Goal: Task Accomplishment & Management: Manage account settings

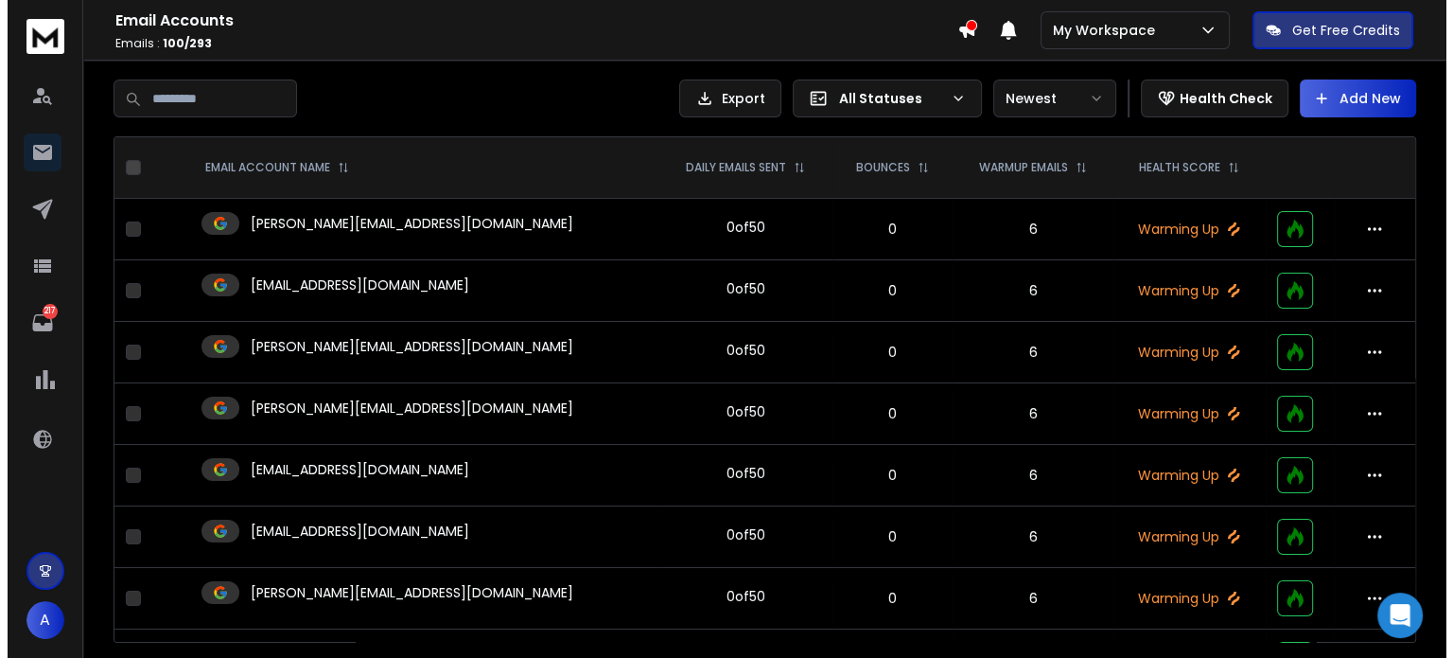
scroll to position [2666, 0]
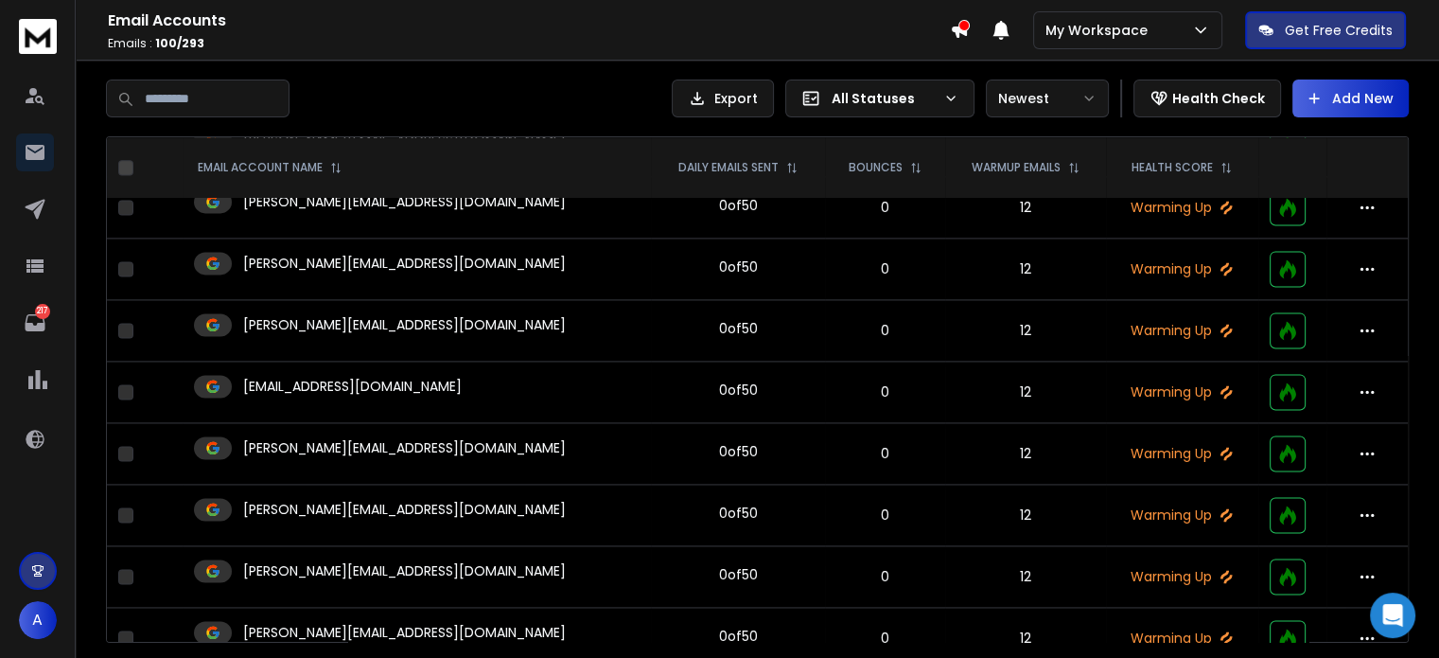
click at [1325, 105] on button "Add New" at bounding box center [1350, 98] width 116 height 38
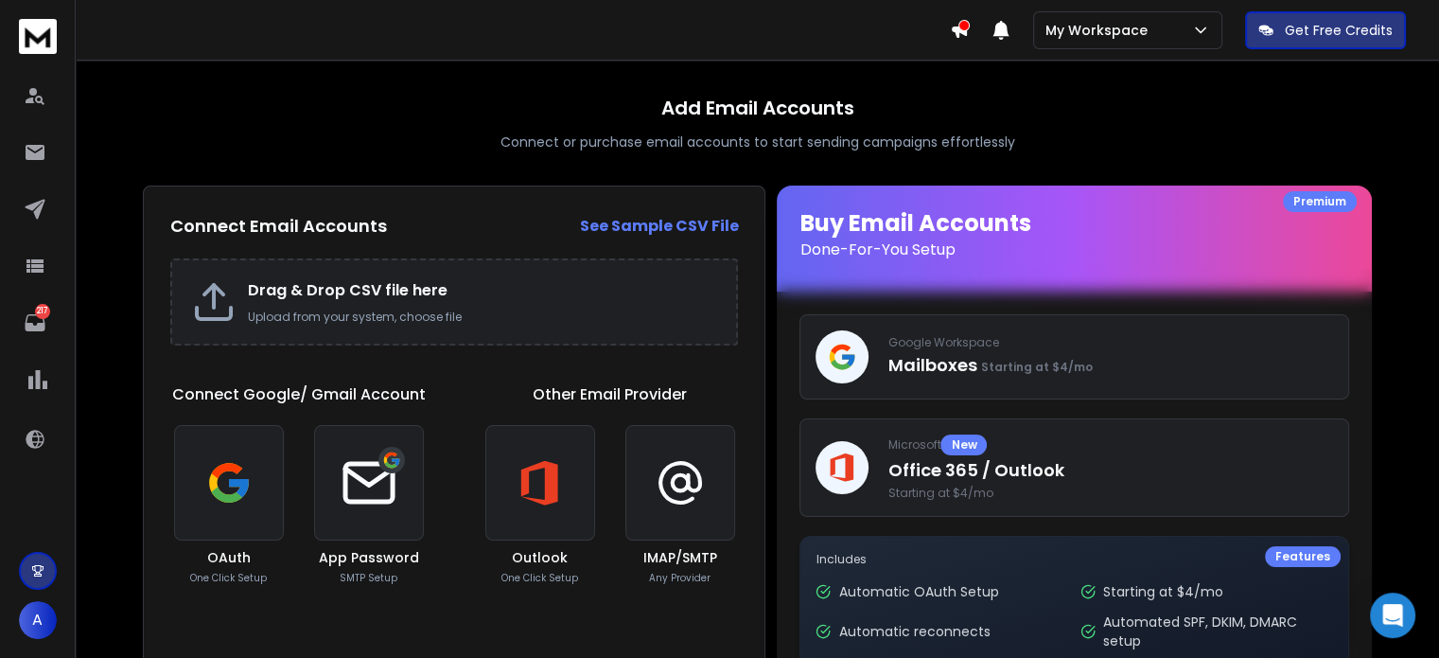
click at [257, 505] on div at bounding box center [229, 482] width 110 height 115
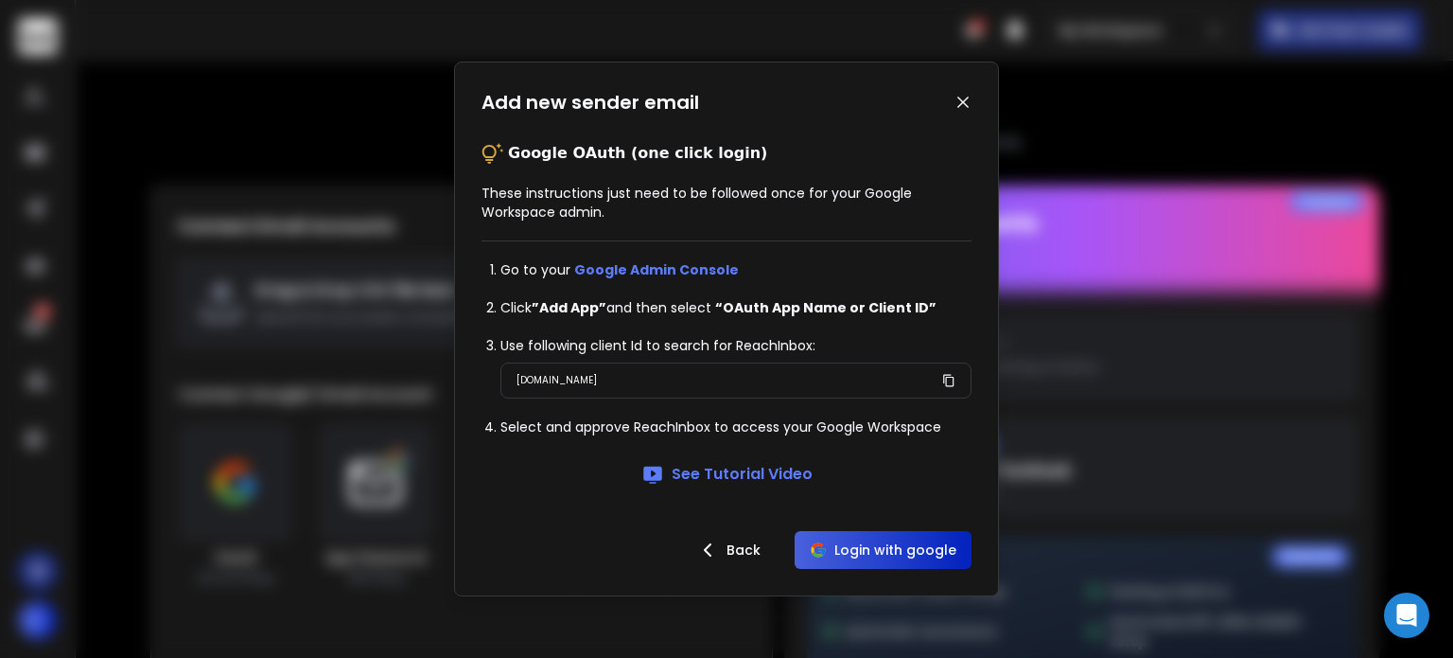
click at [846, 550] on button "Login with google" at bounding box center [883, 550] width 177 height 38
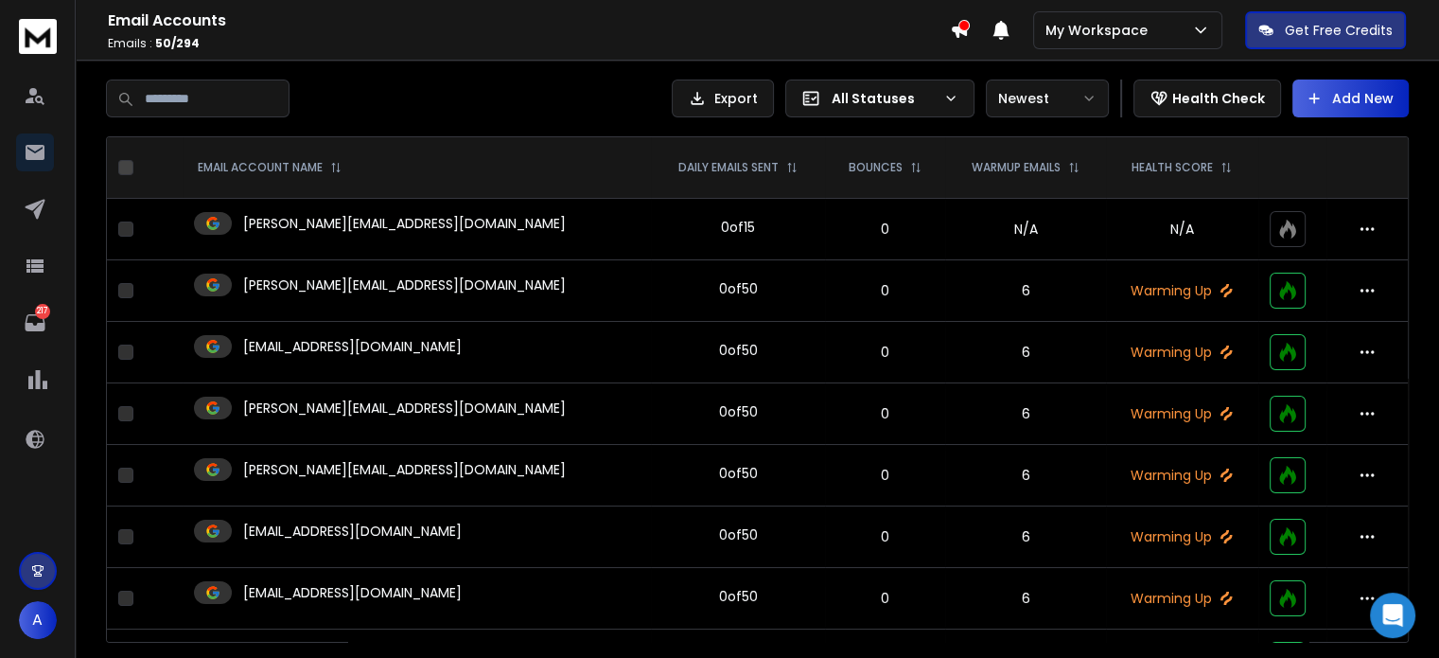
click at [1279, 231] on icon at bounding box center [1287, 229] width 16 height 19
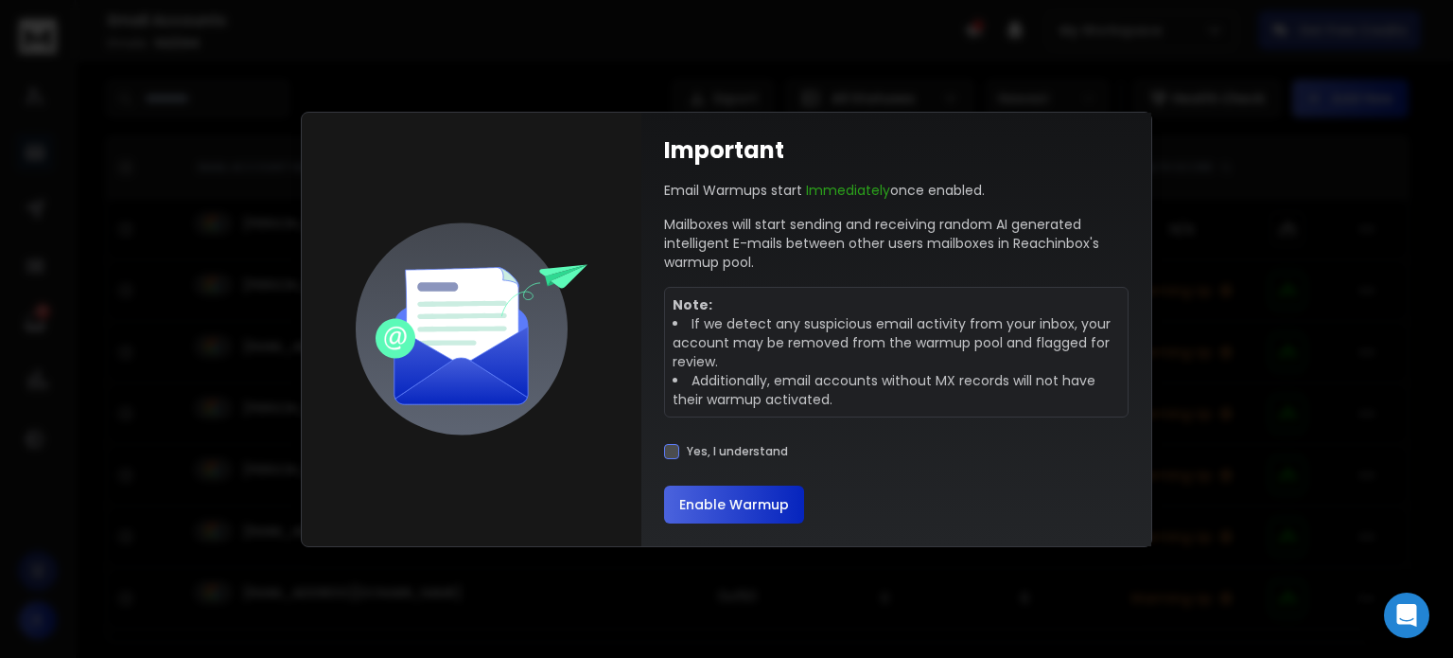
click at [674, 446] on button "Yes, I understand" at bounding box center [671, 451] width 15 height 15
click at [720, 491] on button "Enable Warmup" at bounding box center [734, 504] width 140 height 38
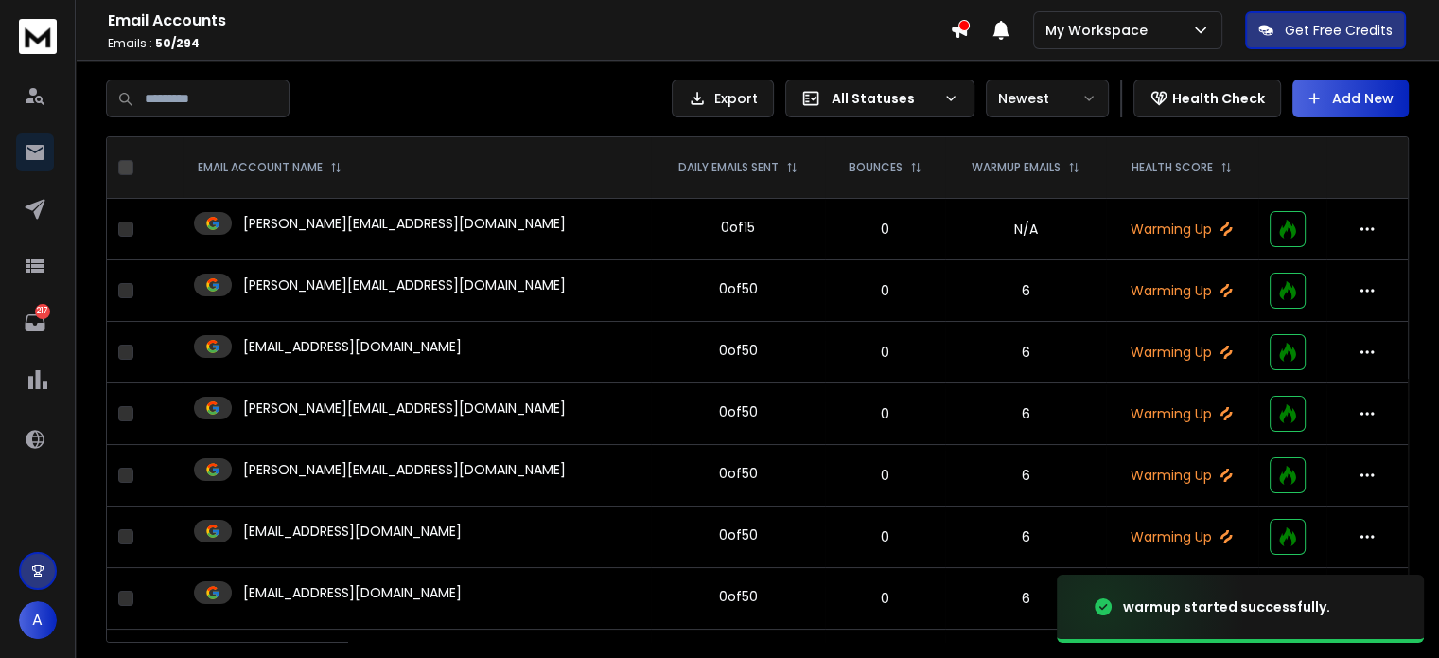
click at [721, 226] on div "0 of 15" at bounding box center [738, 227] width 34 height 19
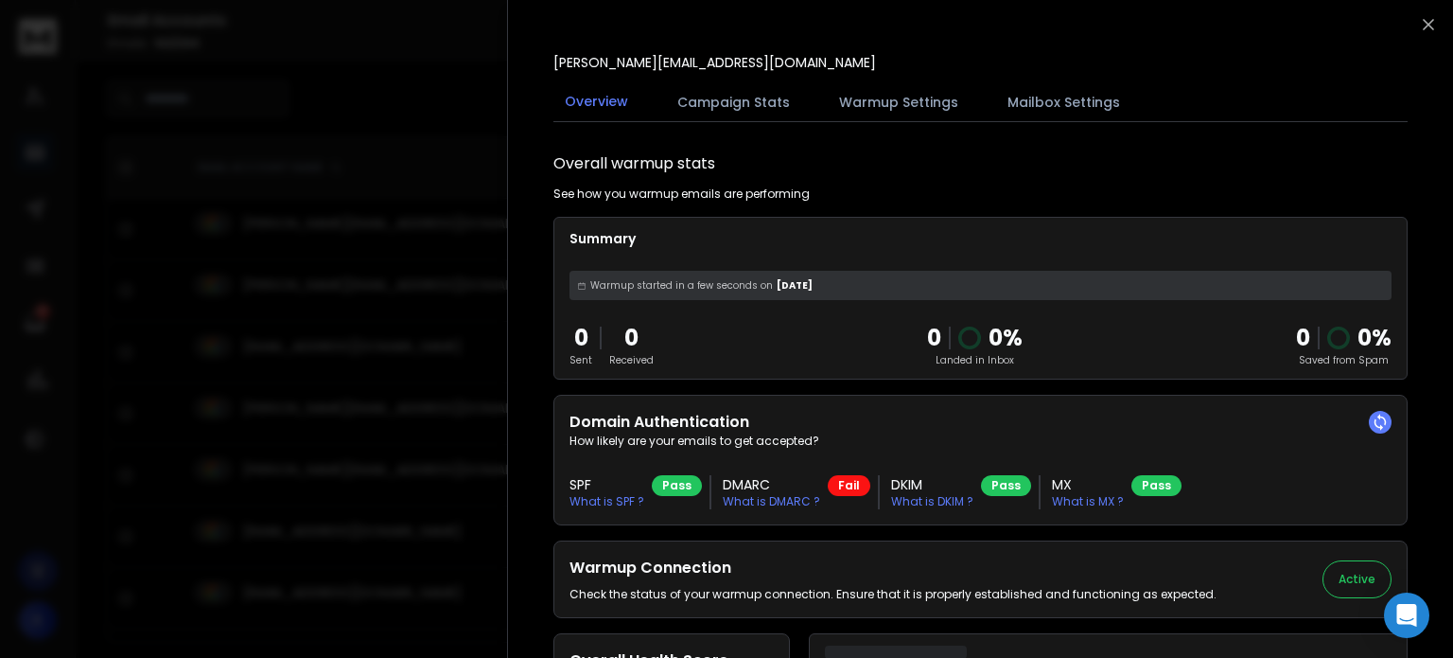
click at [1055, 99] on button "Mailbox Settings" at bounding box center [1063, 102] width 135 height 42
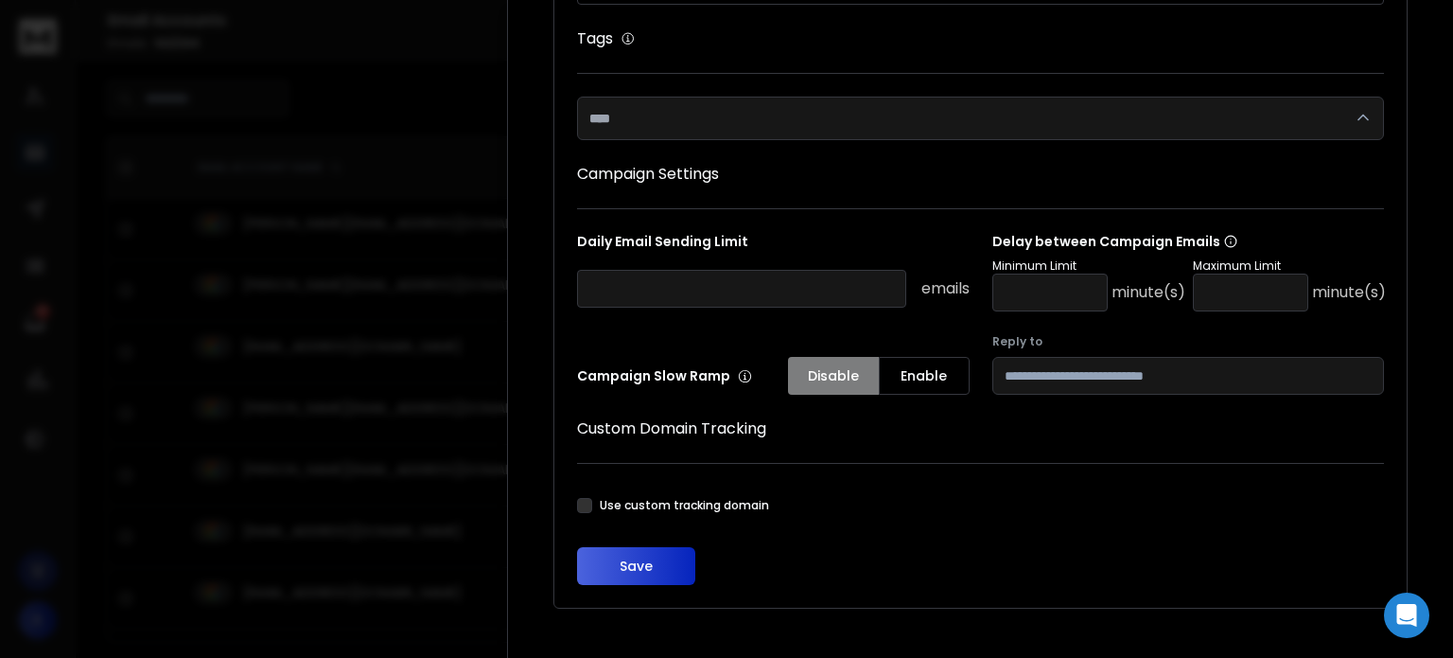
scroll to position [380, 0]
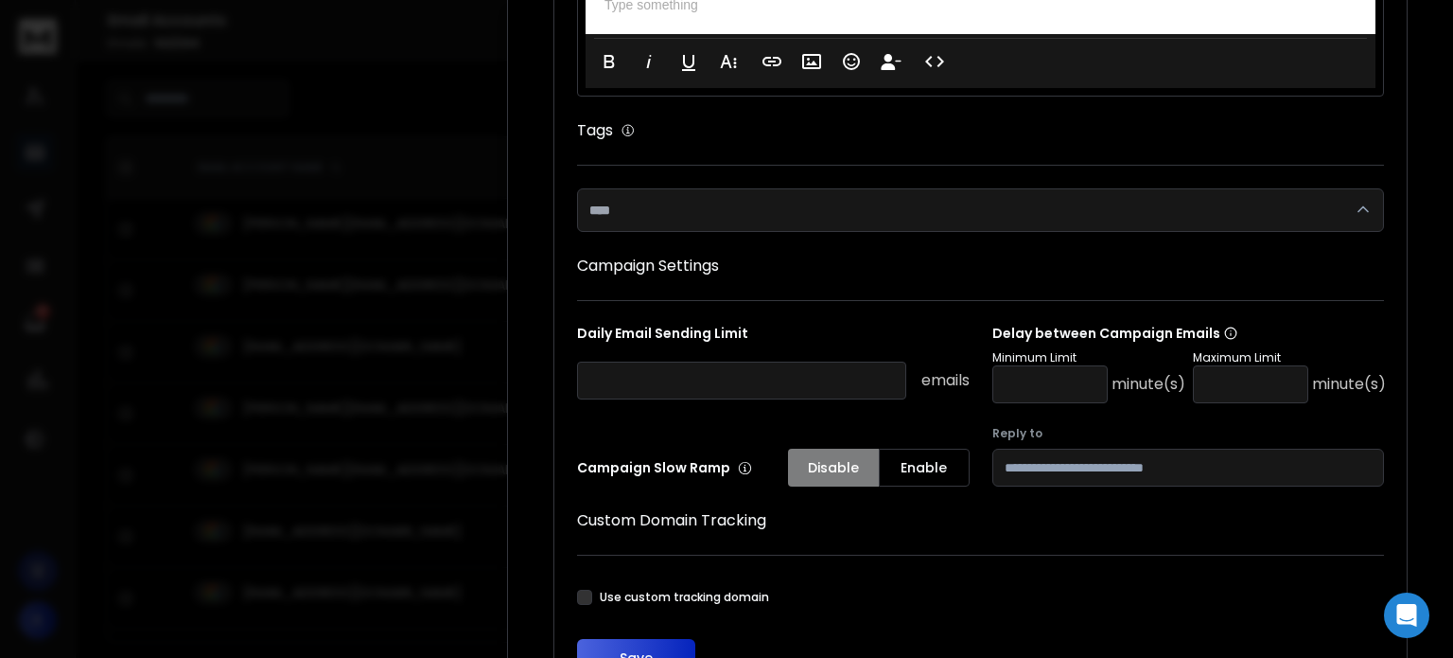
click at [614, 396] on input "**" at bounding box center [741, 380] width 329 height 38
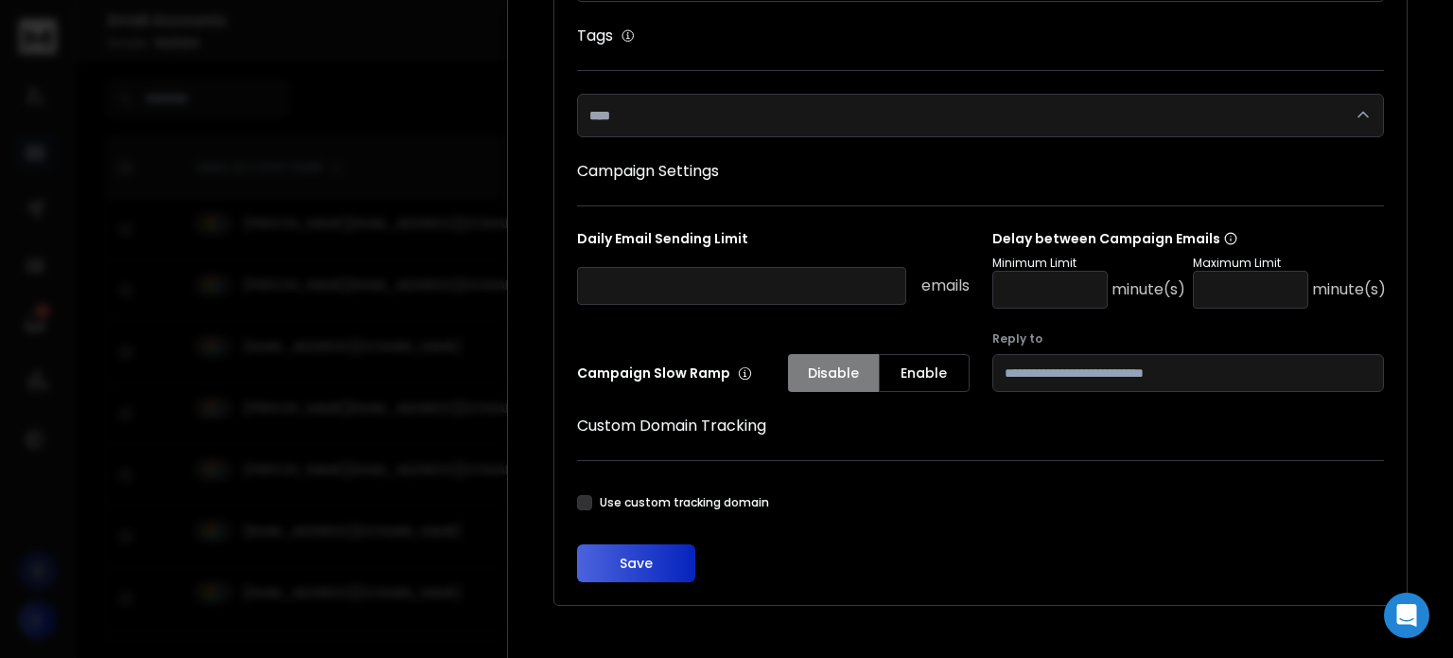
type input "**"
click at [648, 563] on button "Save" at bounding box center [636, 563] width 118 height 38
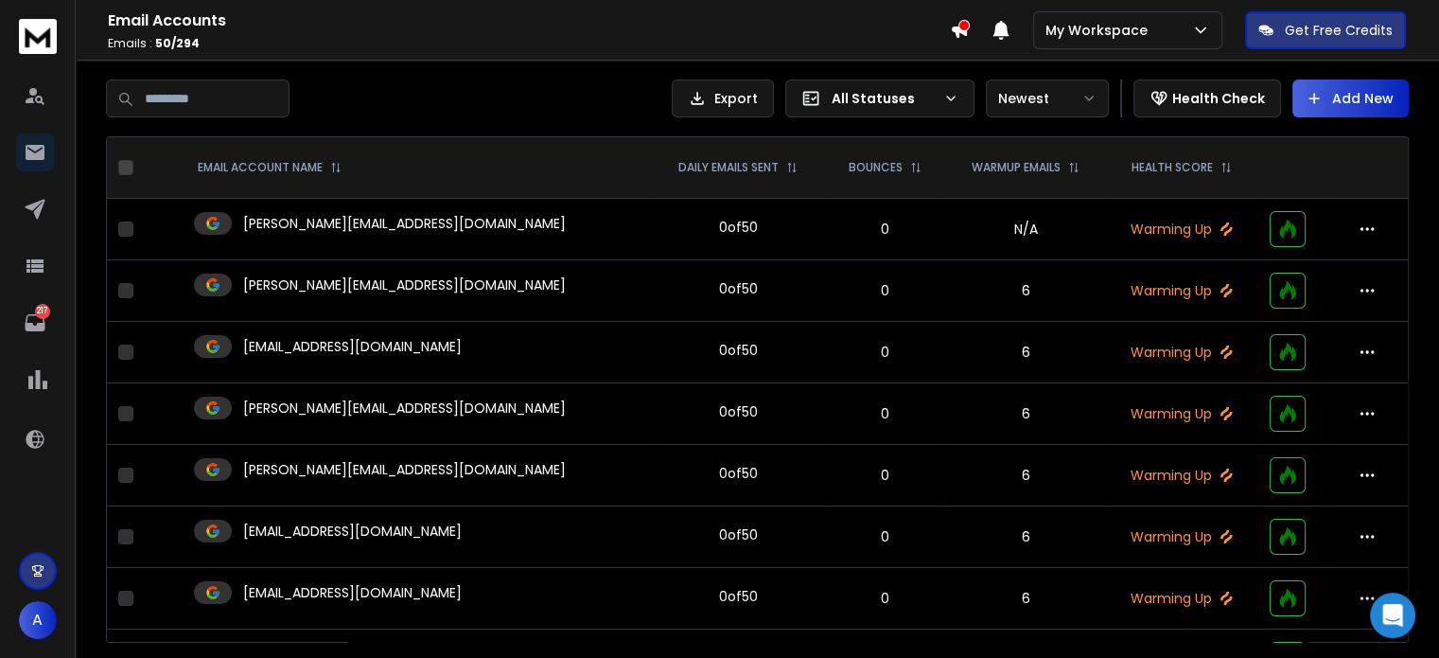
click at [1308, 114] on button "Add New" at bounding box center [1350, 98] width 116 height 38
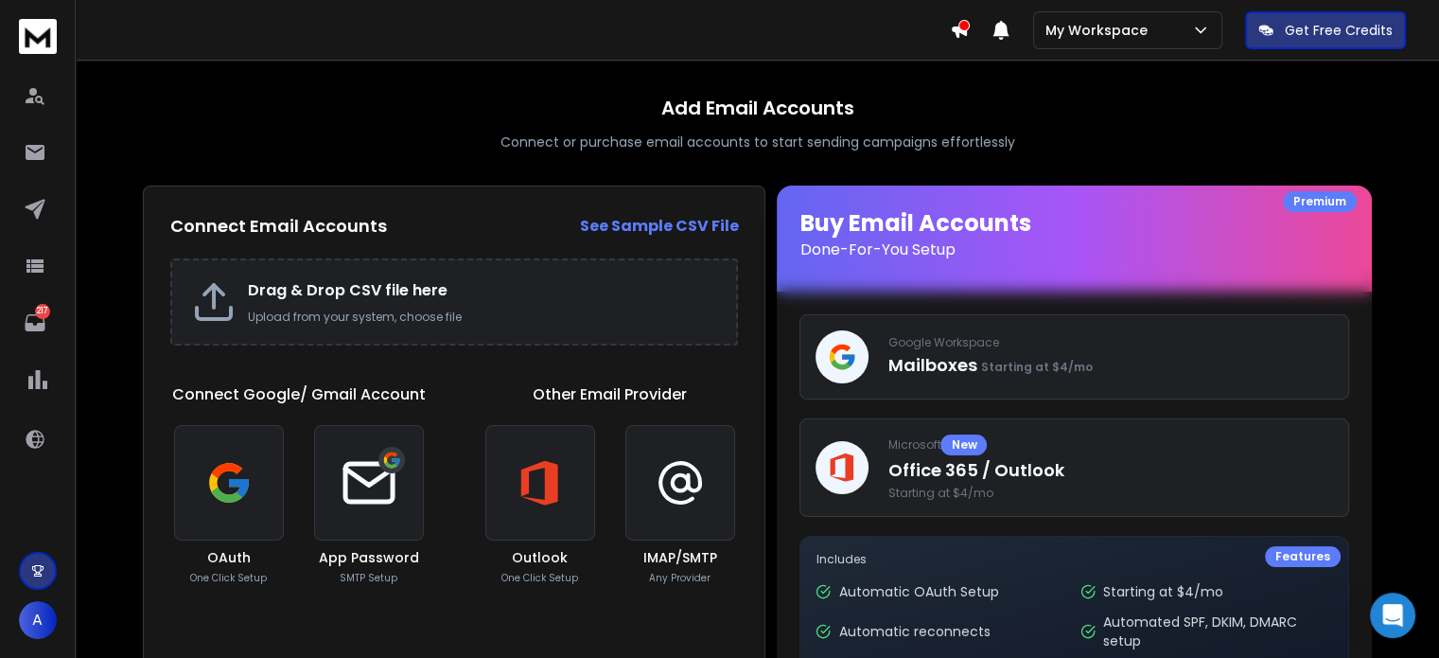
click at [211, 463] on icon at bounding box center [228, 482] width 47 height 57
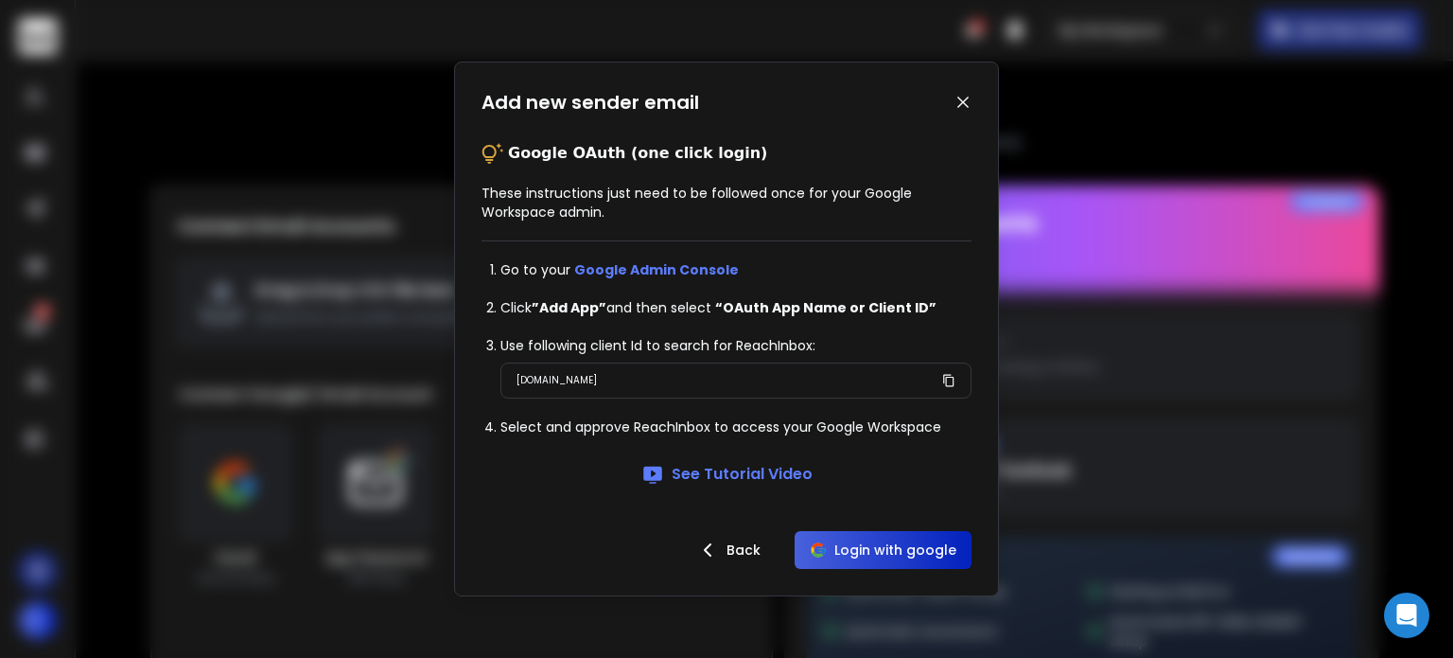
click at [860, 559] on button "Login with google" at bounding box center [883, 550] width 177 height 38
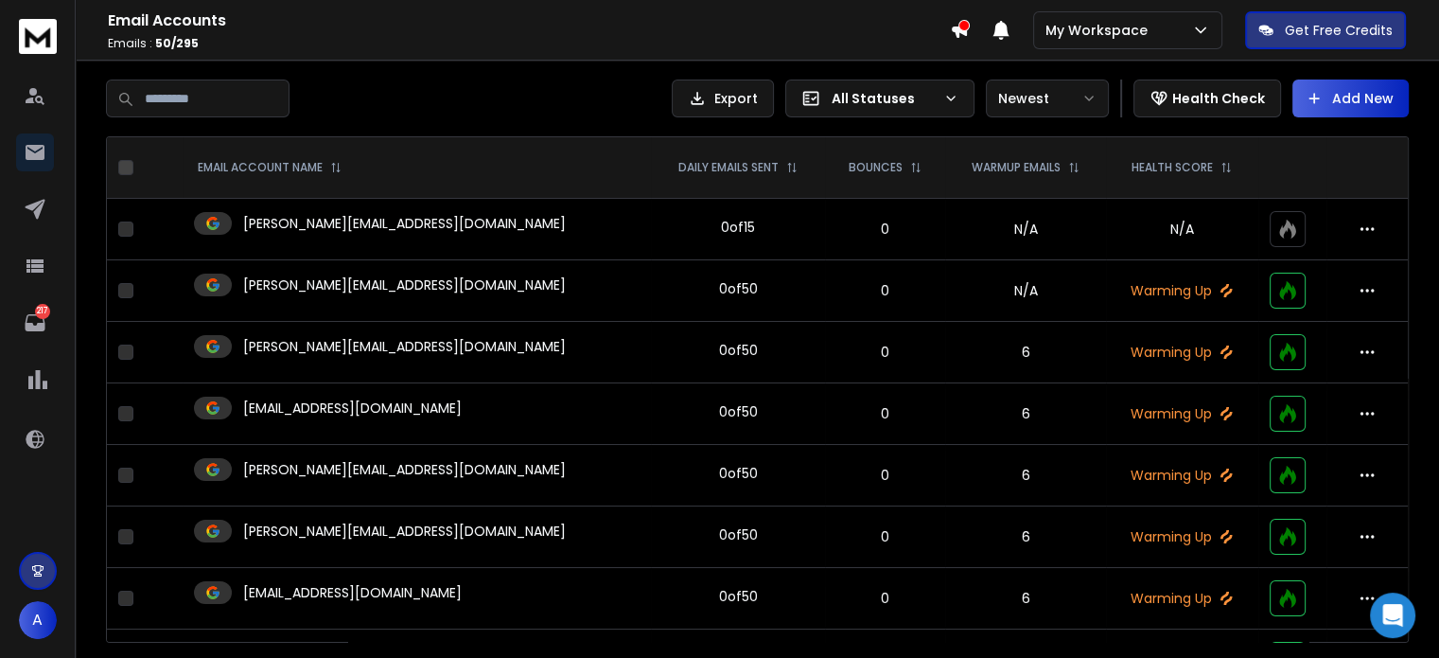
click at [1278, 233] on icon at bounding box center [1287, 229] width 19 height 19
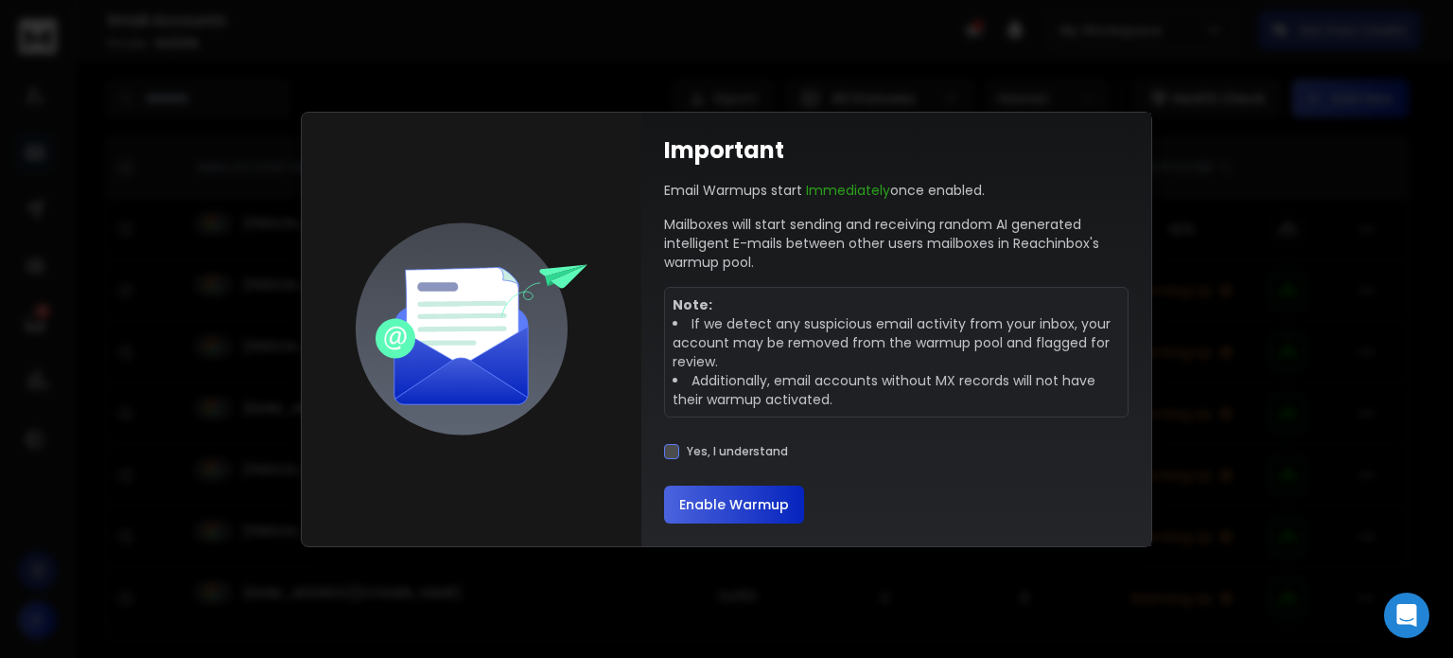
click at [675, 448] on button "Yes, I understand" at bounding box center [671, 451] width 15 height 15
click at [769, 497] on button "Enable Warmup" at bounding box center [734, 504] width 140 height 38
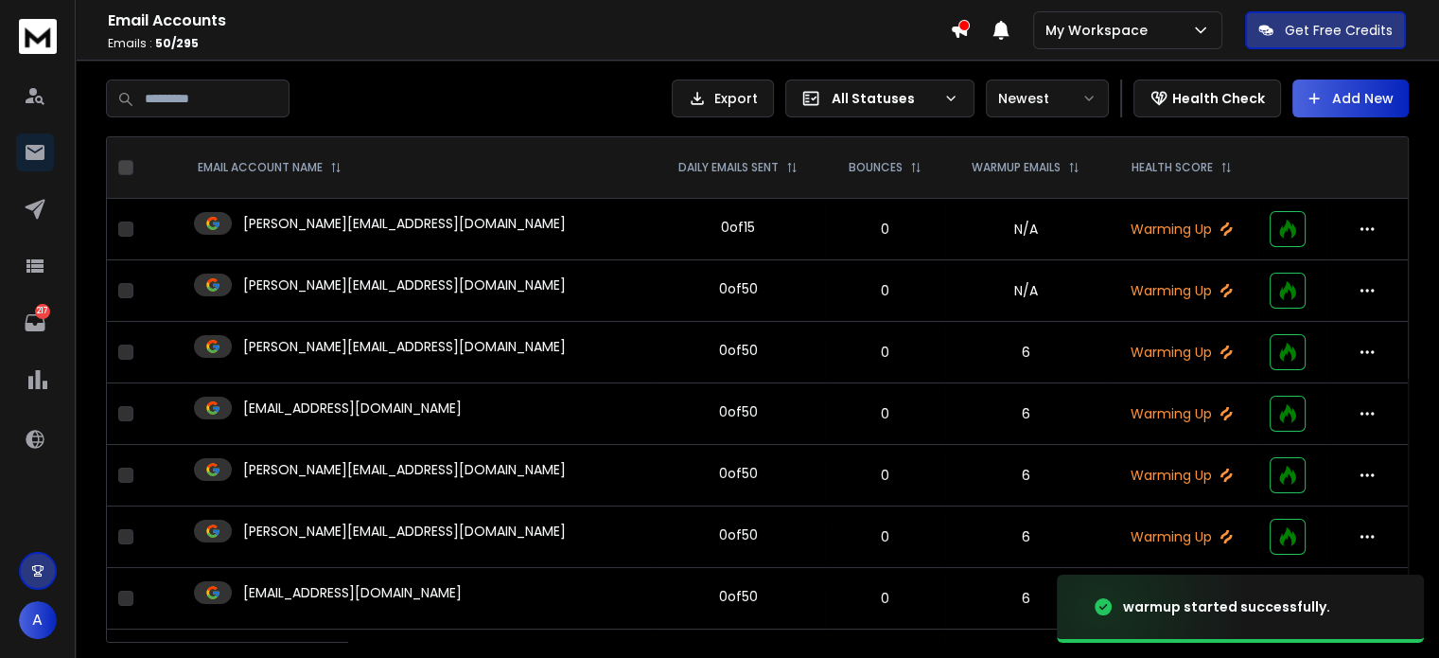
click at [721, 228] on div "0 of 15" at bounding box center [738, 227] width 34 height 19
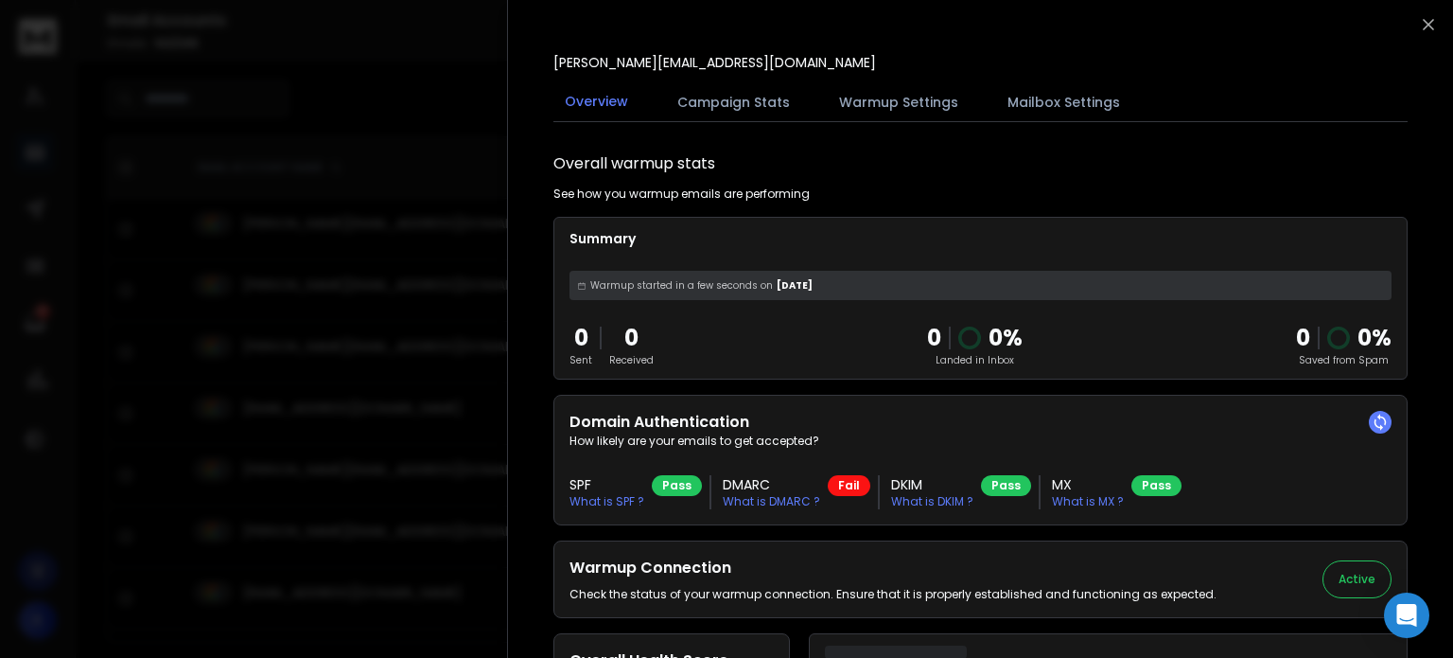
click at [1067, 97] on button "Mailbox Settings" at bounding box center [1063, 102] width 135 height 42
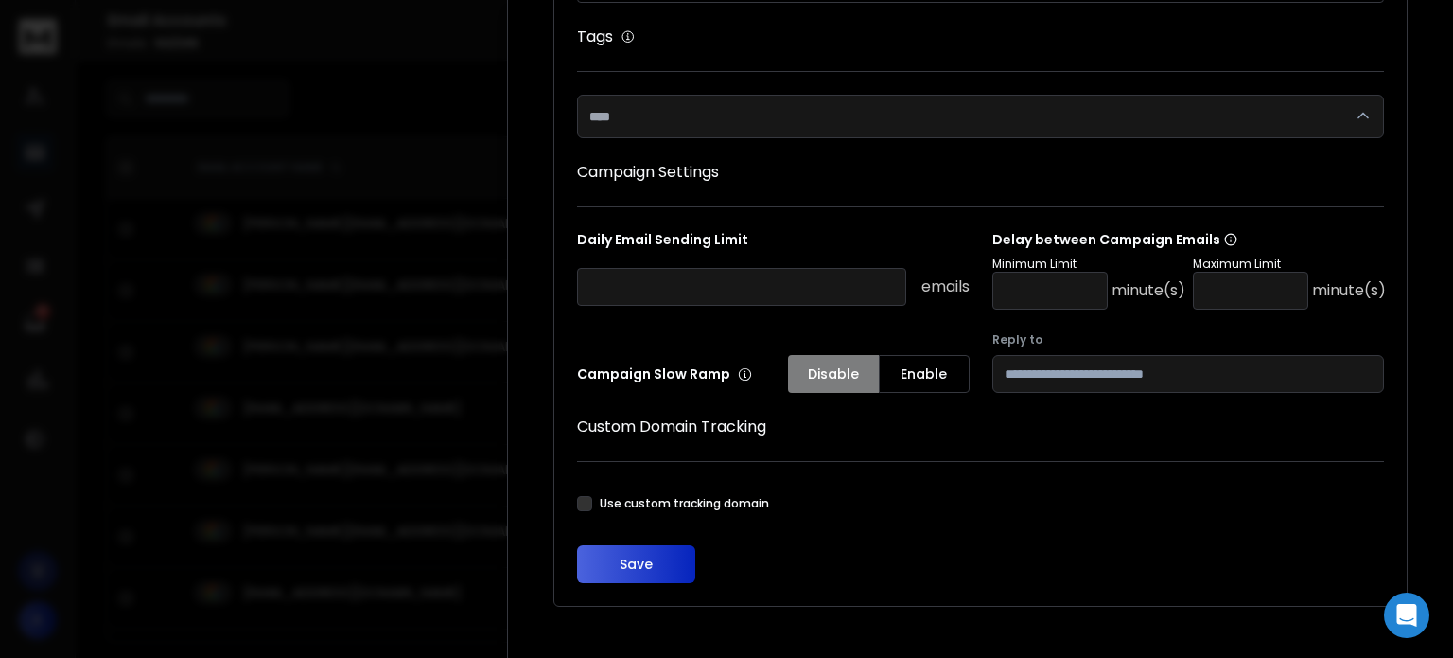
scroll to position [380, 0]
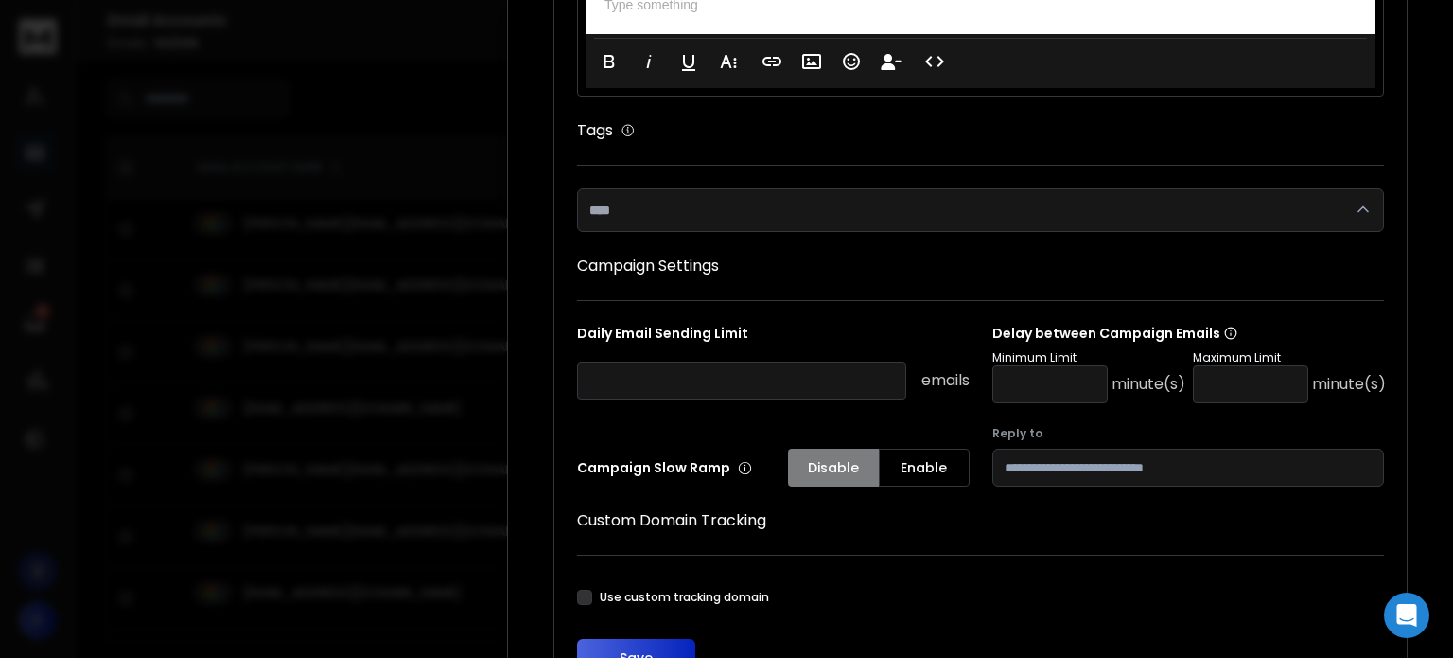
click at [630, 384] on input "**" at bounding box center [741, 380] width 329 height 38
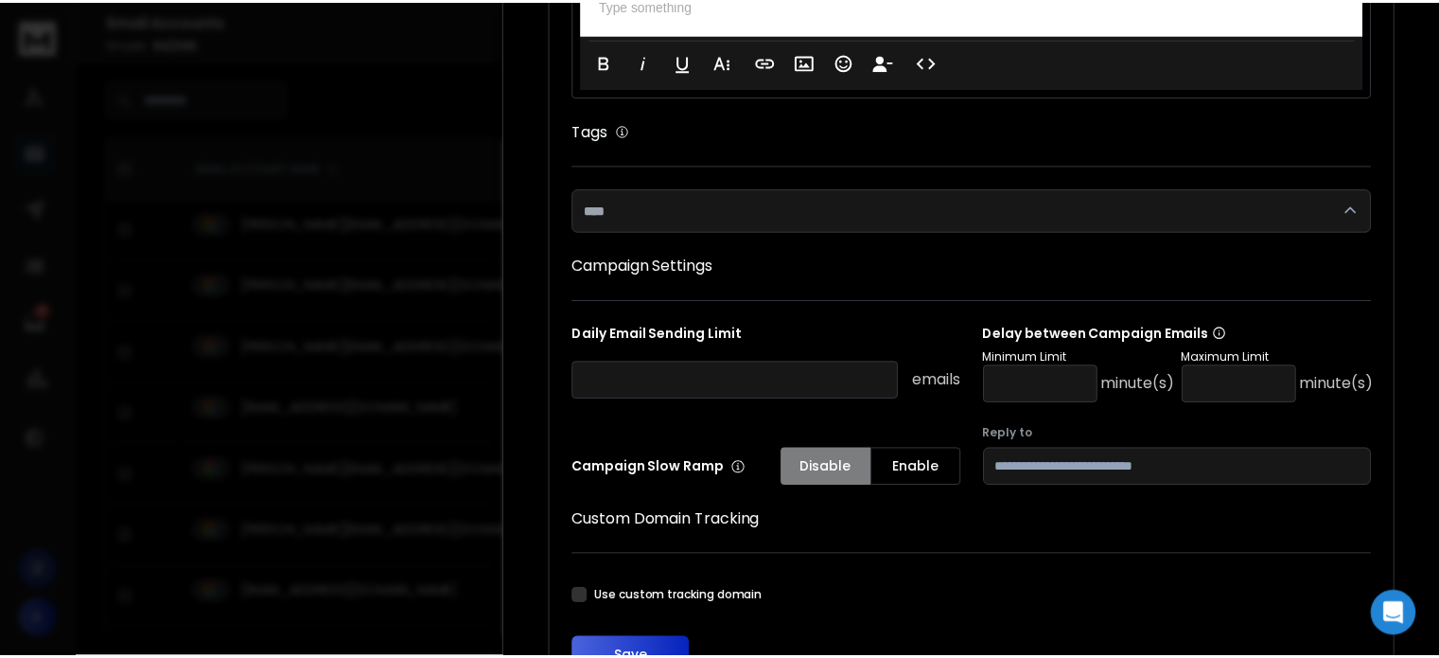
scroll to position [475, 0]
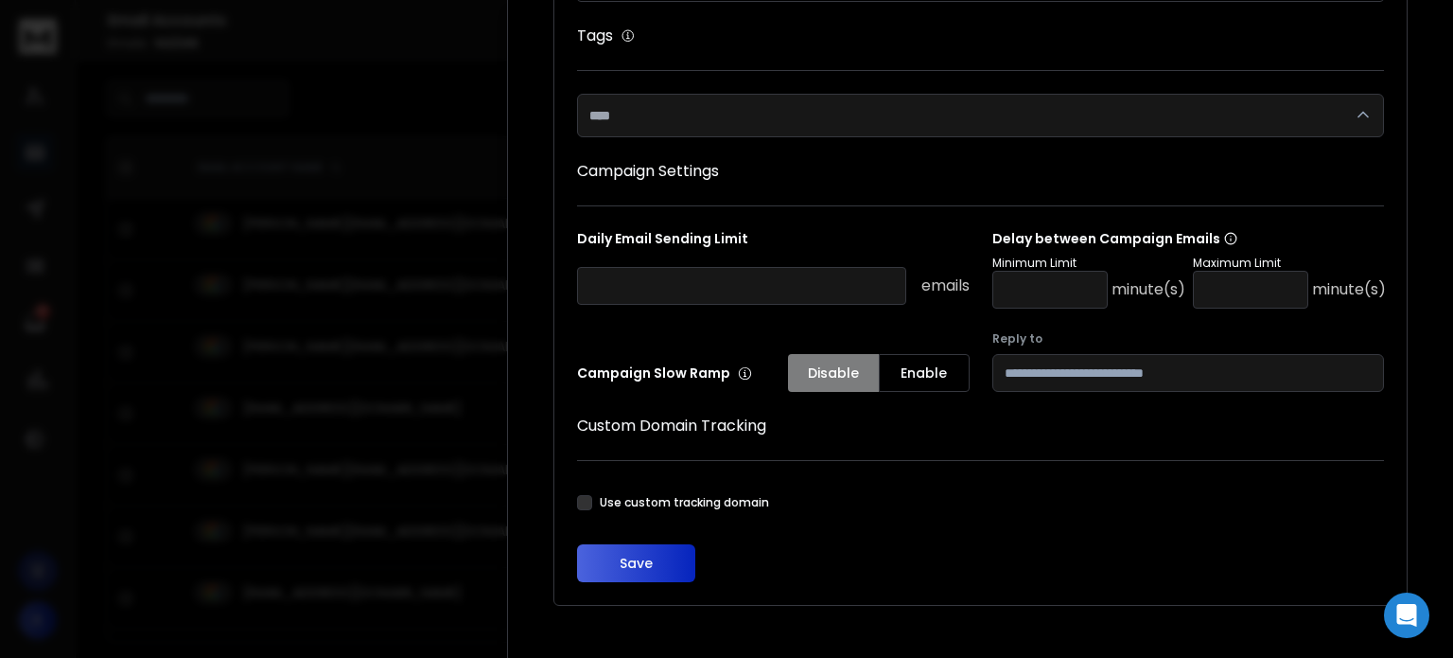
type input "**"
click at [615, 559] on button "Save" at bounding box center [636, 563] width 118 height 38
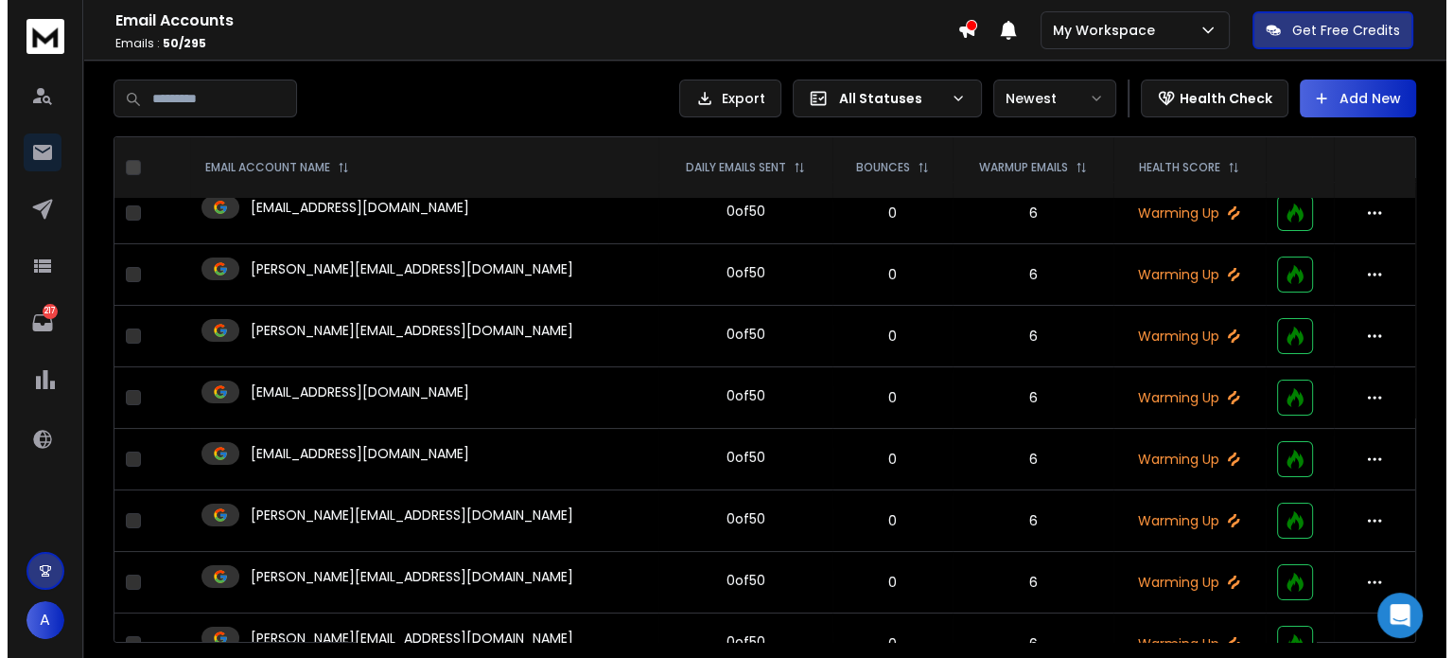
scroll to position [0, 0]
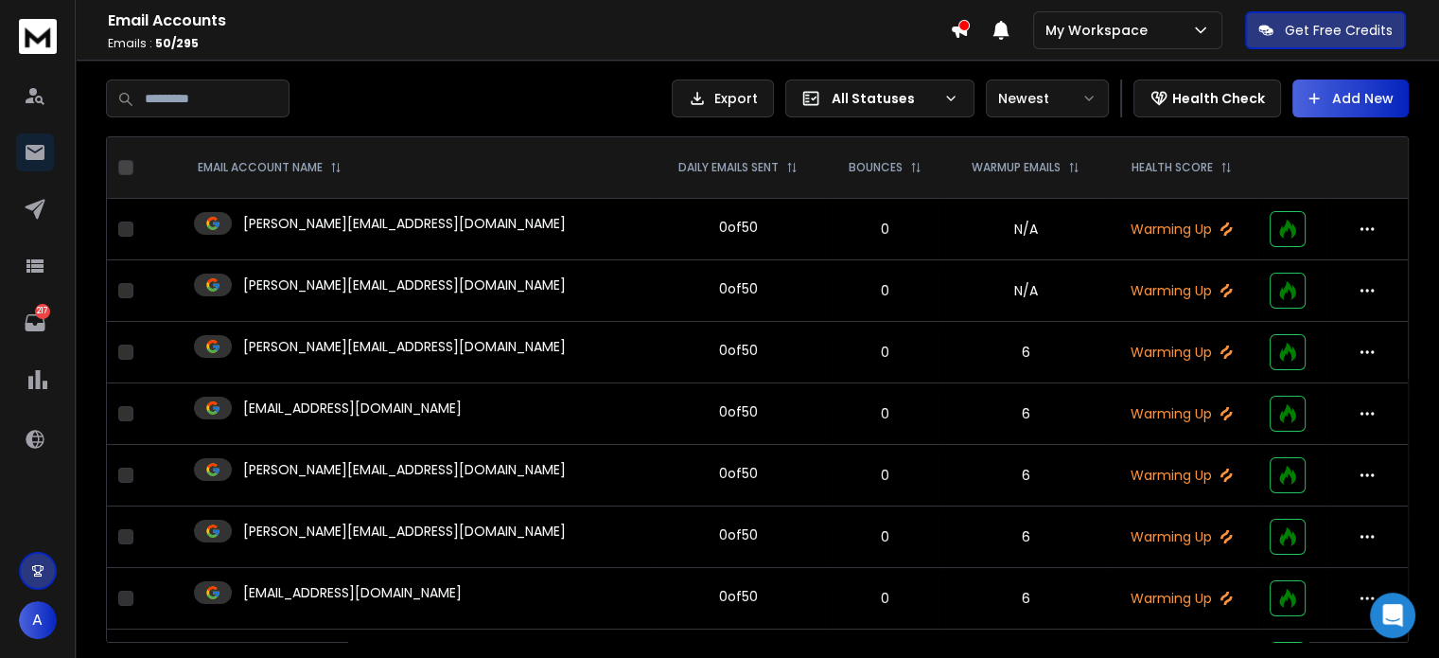
click at [1332, 95] on button "Add New" at bounding box center [1350, 98] width 116 height 38
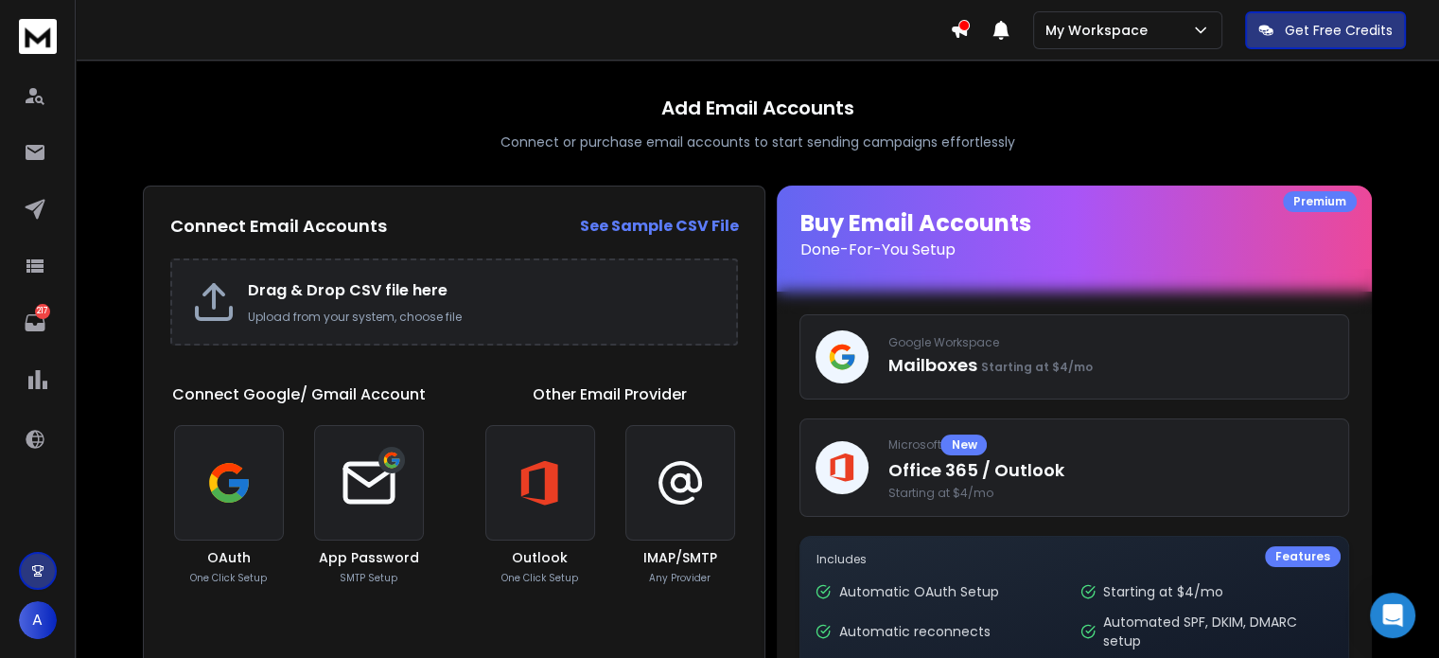
click at [216, 484] on icon at bounding box center [229, 483] width 40 height 40
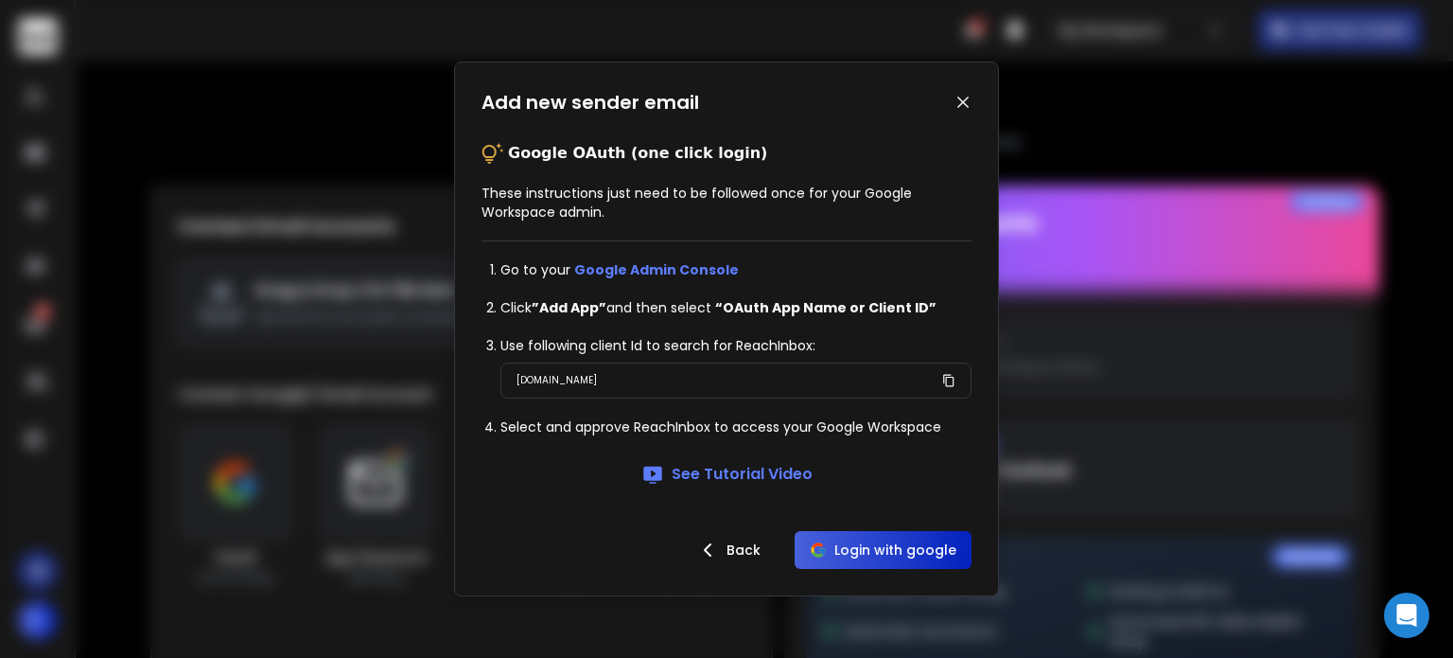
click at [844, 548] on button "Login with google" at bounding box center [883, 550] width 177 height 38
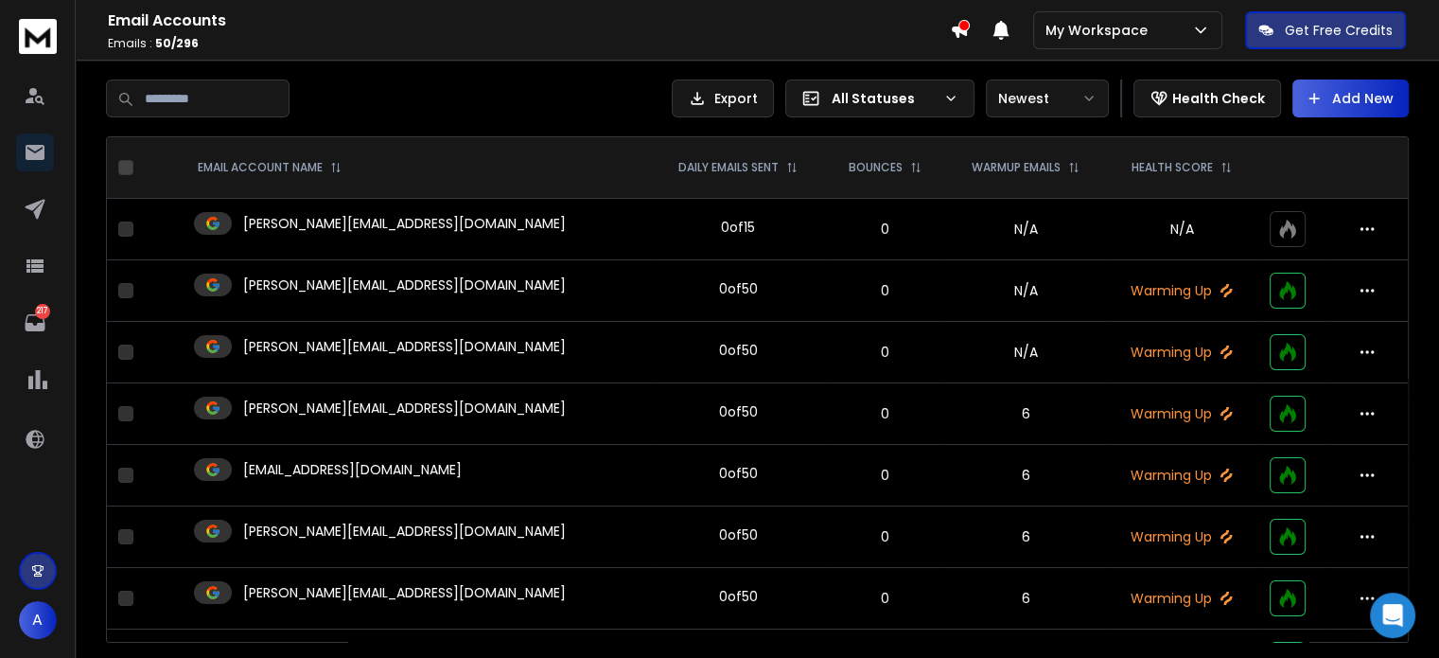
click at [1270, 217] on div at bounding box center [1288, 229] width 36 height 36
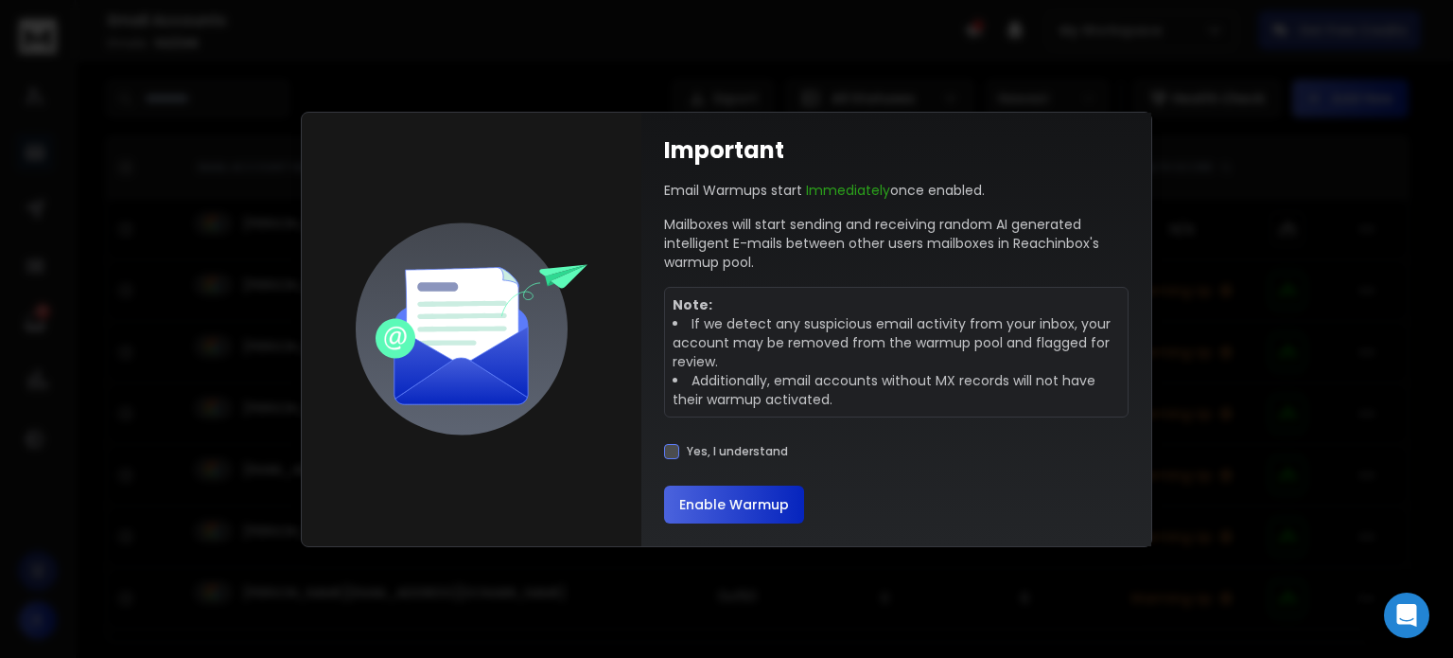
click at [673, 452] on button "Yes, I understand" at bounding box center [671, 451] width 15 height 15
click at [753, 517] on button "Enable Warmup" at bounding box center [734, 504] width 140 height 38
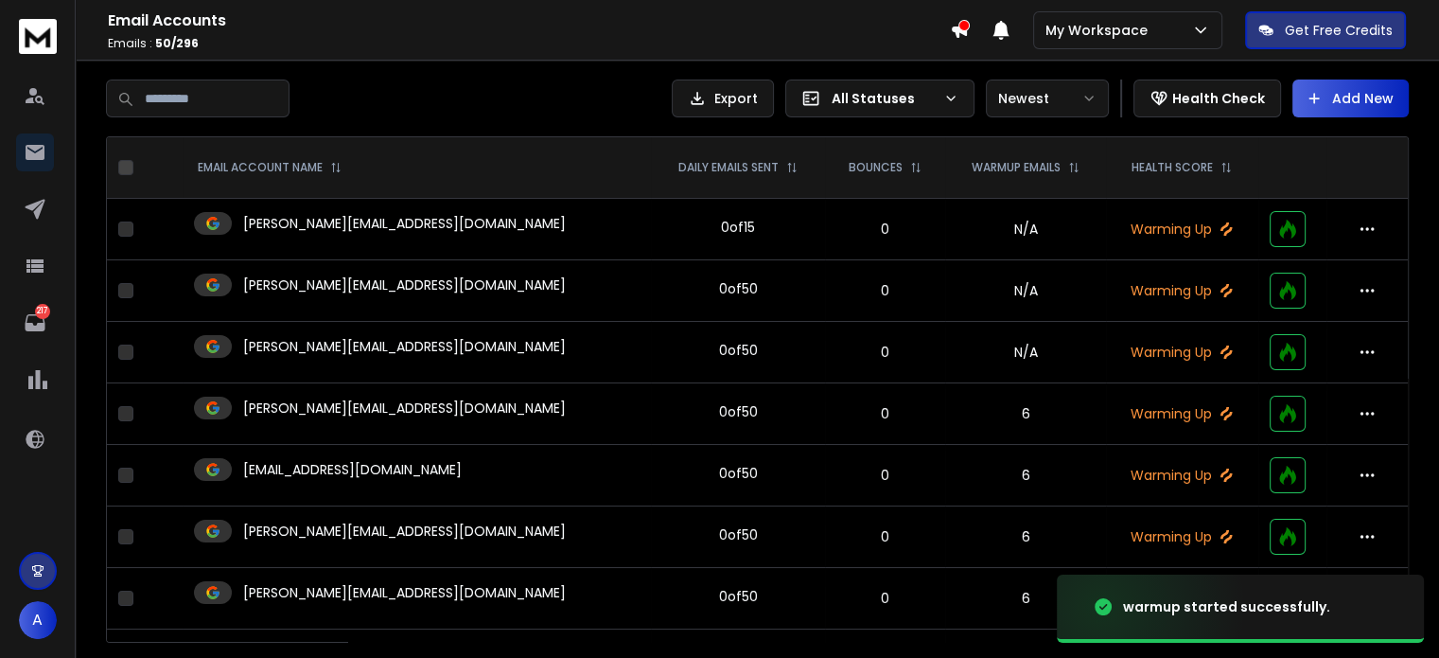
click at [721, 221] on div "0 of 15" at bounding box center [738, 227] width 34 height 19
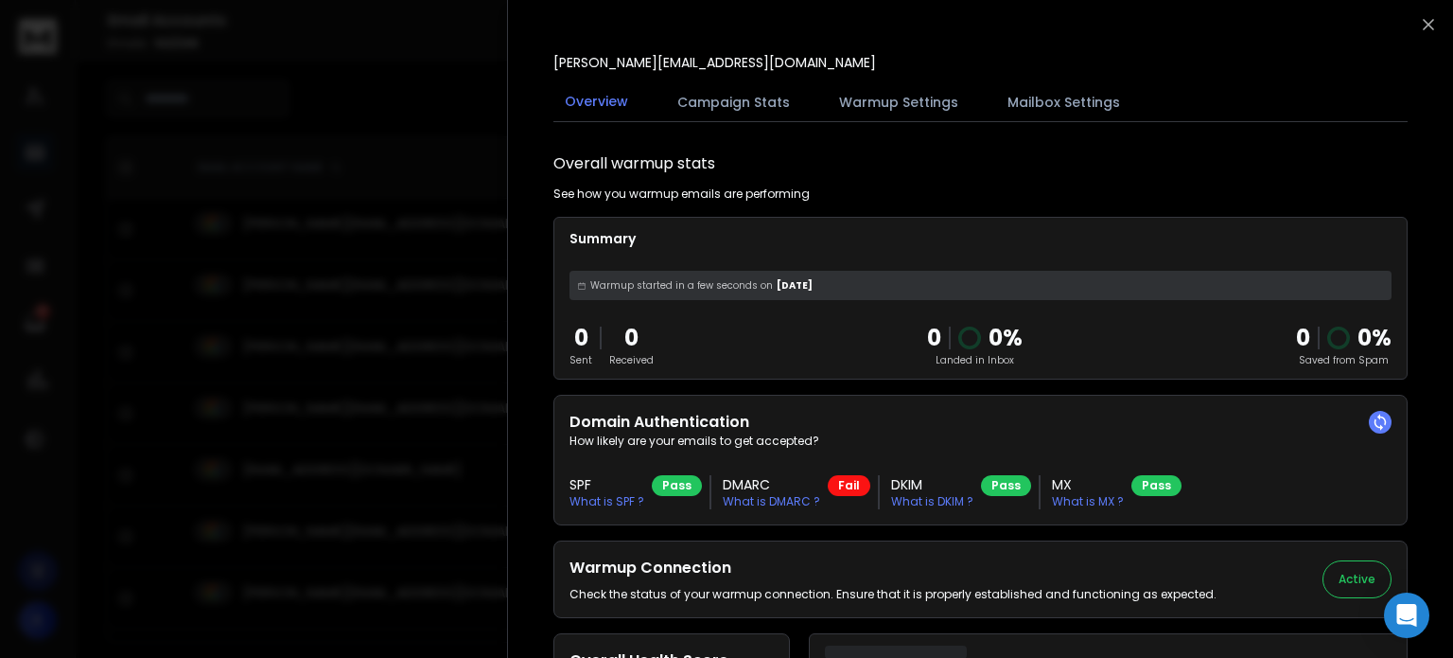
click at [1056, 94] on button "Mailbox Settings" at bounding box center [1063, 102] width 135 height 42
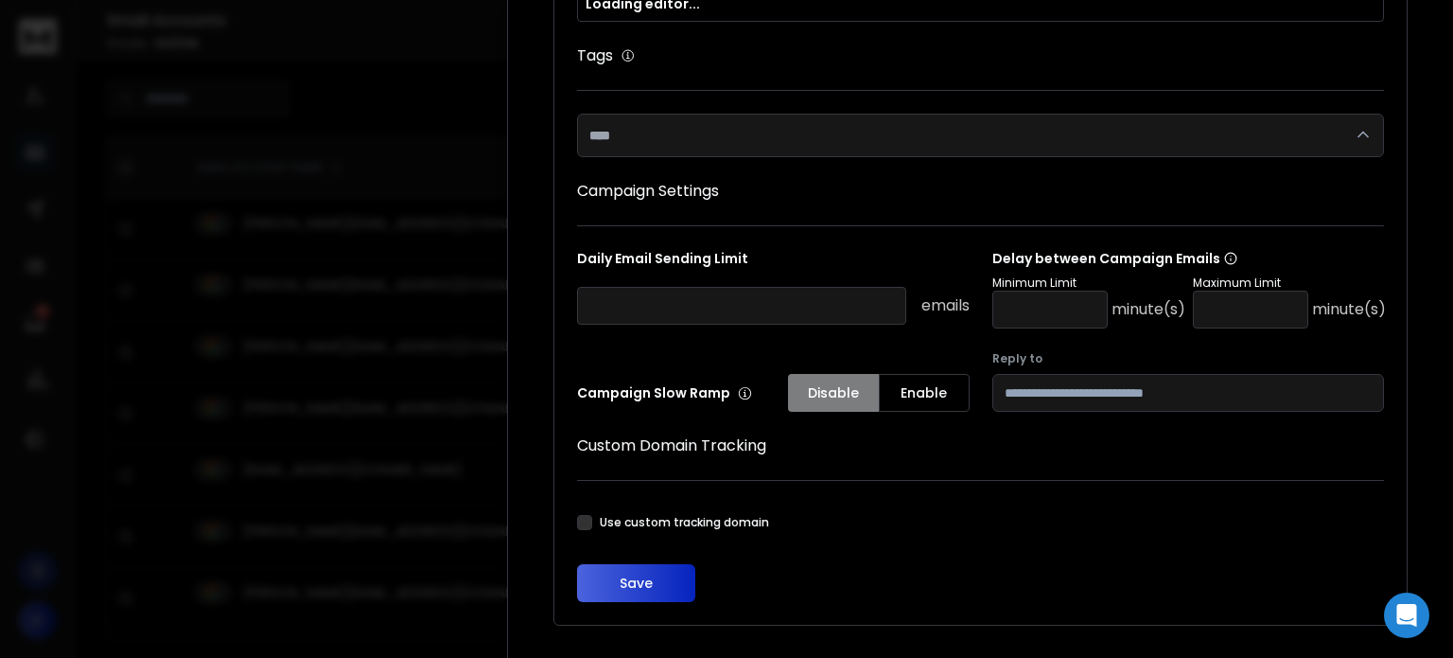
scroll to position [362, 0]
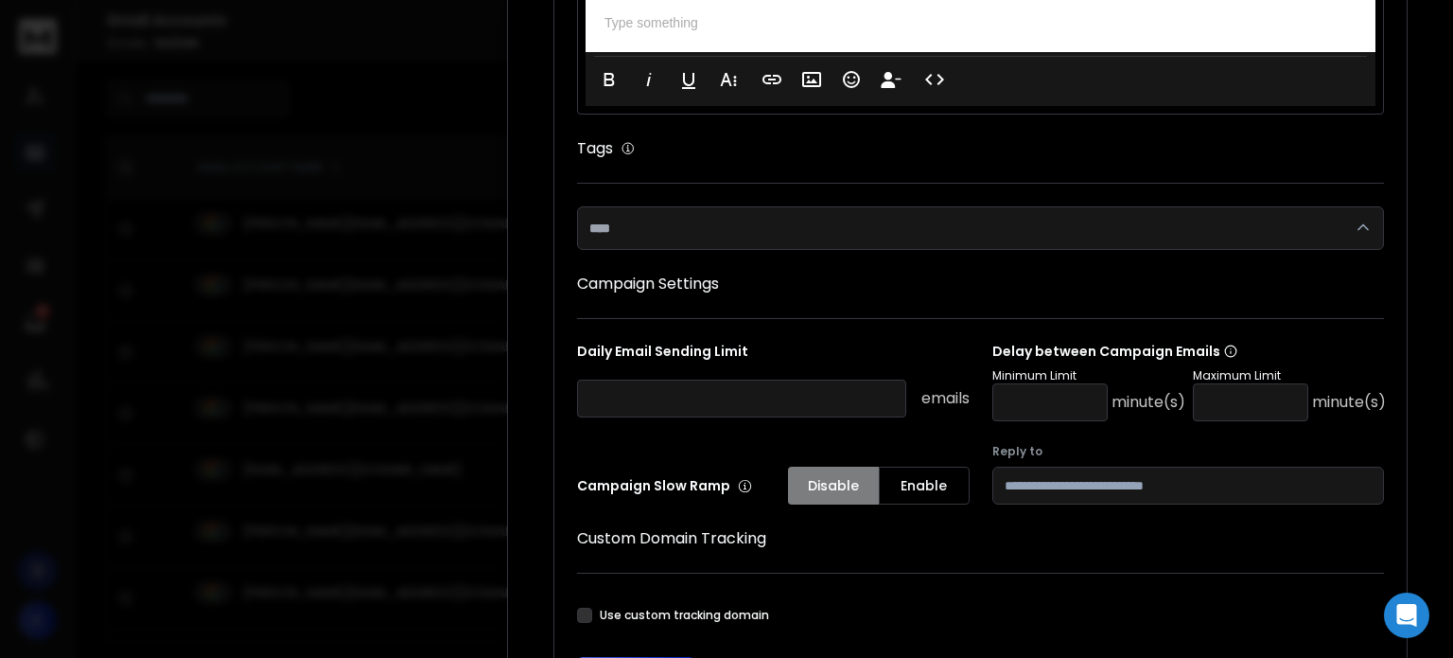
click at [666, 401] on input "**" at bounding box center [741, 398] width 329 height 38
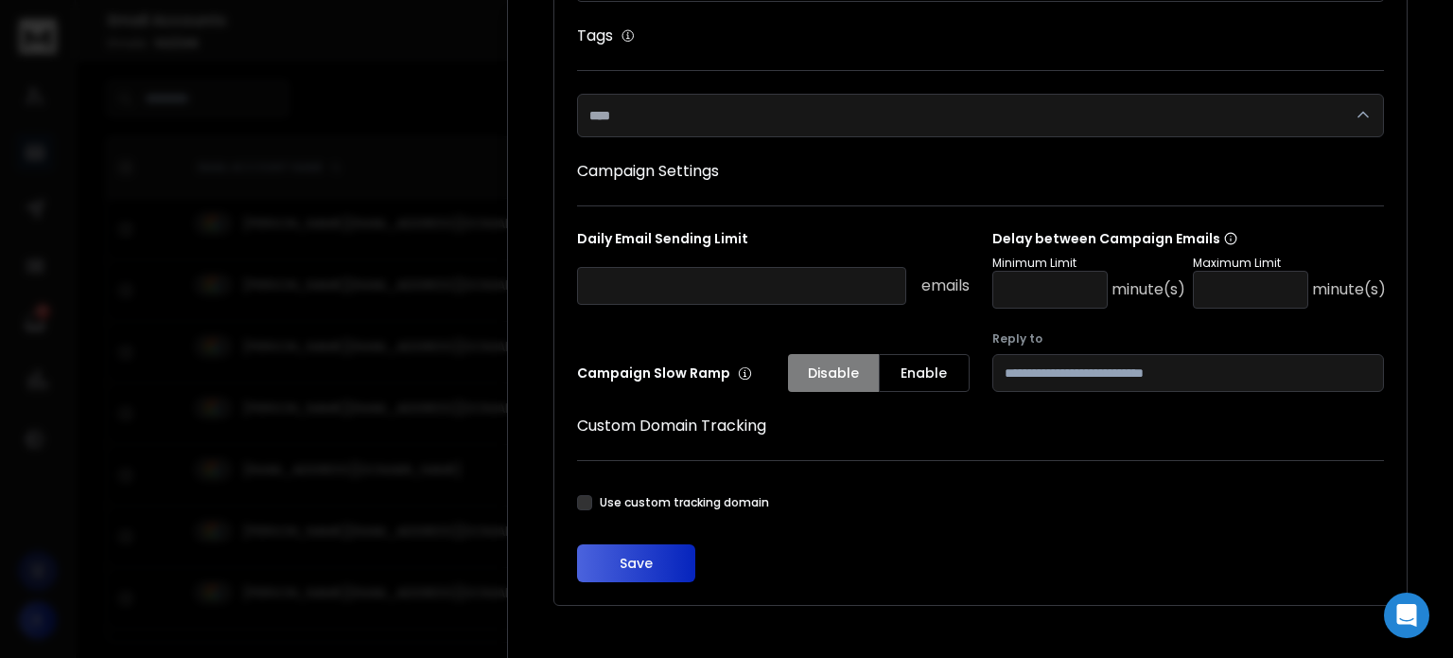
type input "**"
click at [598, 548] on button "Save" at bounding box center [636, 563] width 118 height 38
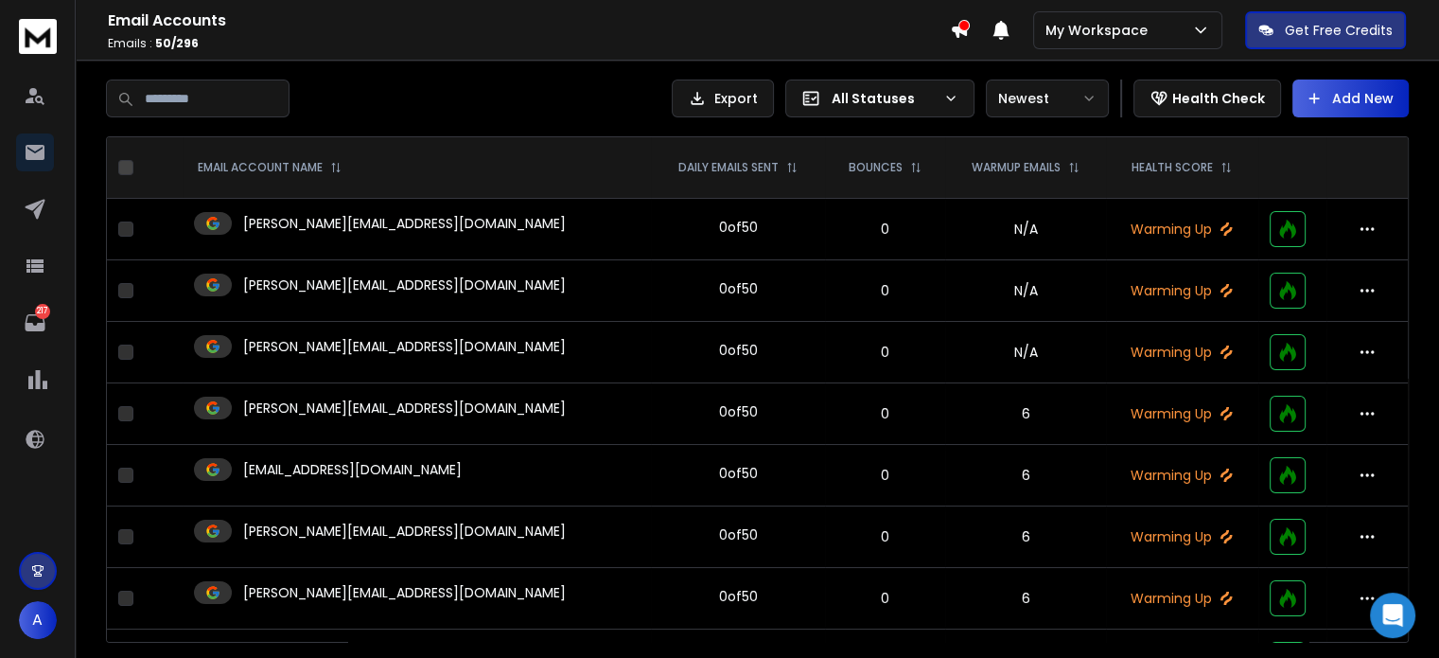
click at [1342, 97] on button "Add New" at bounding box center [1350, 98] width 116 height 38
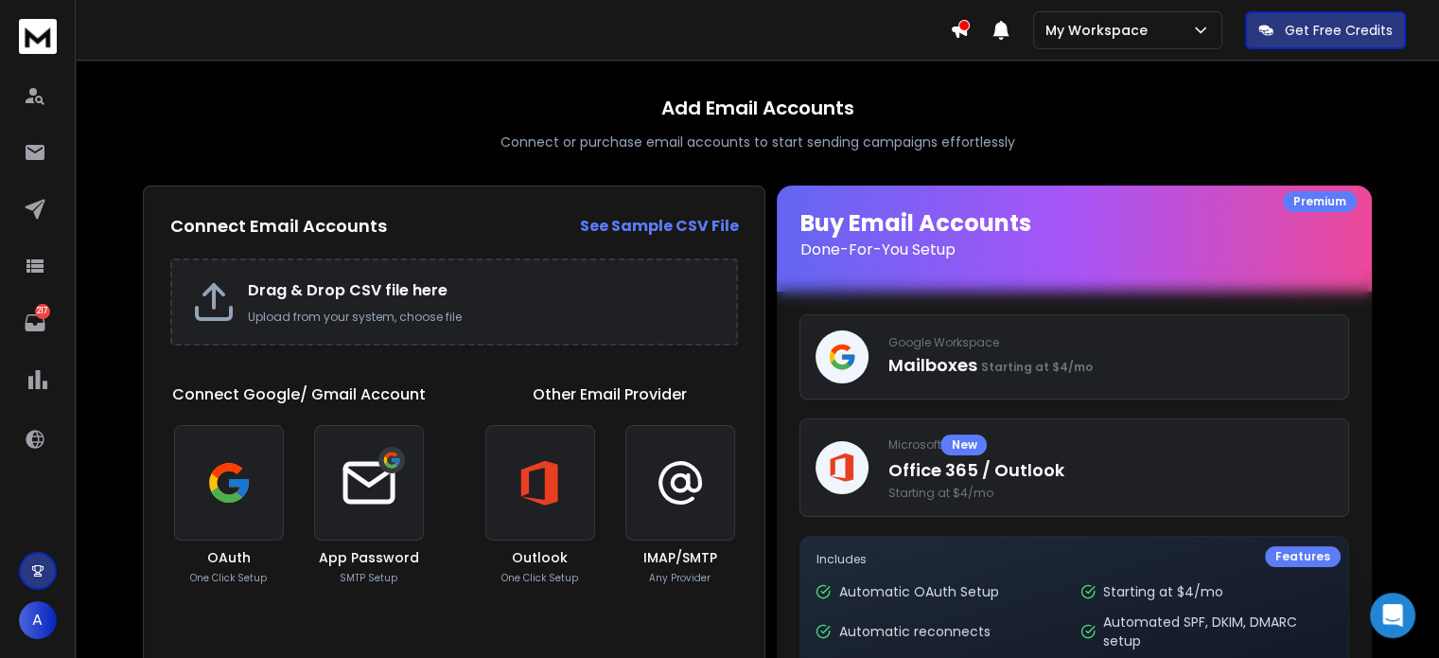
click at [201, 516] on div at bounding box center [229, 482] width 110 height 115
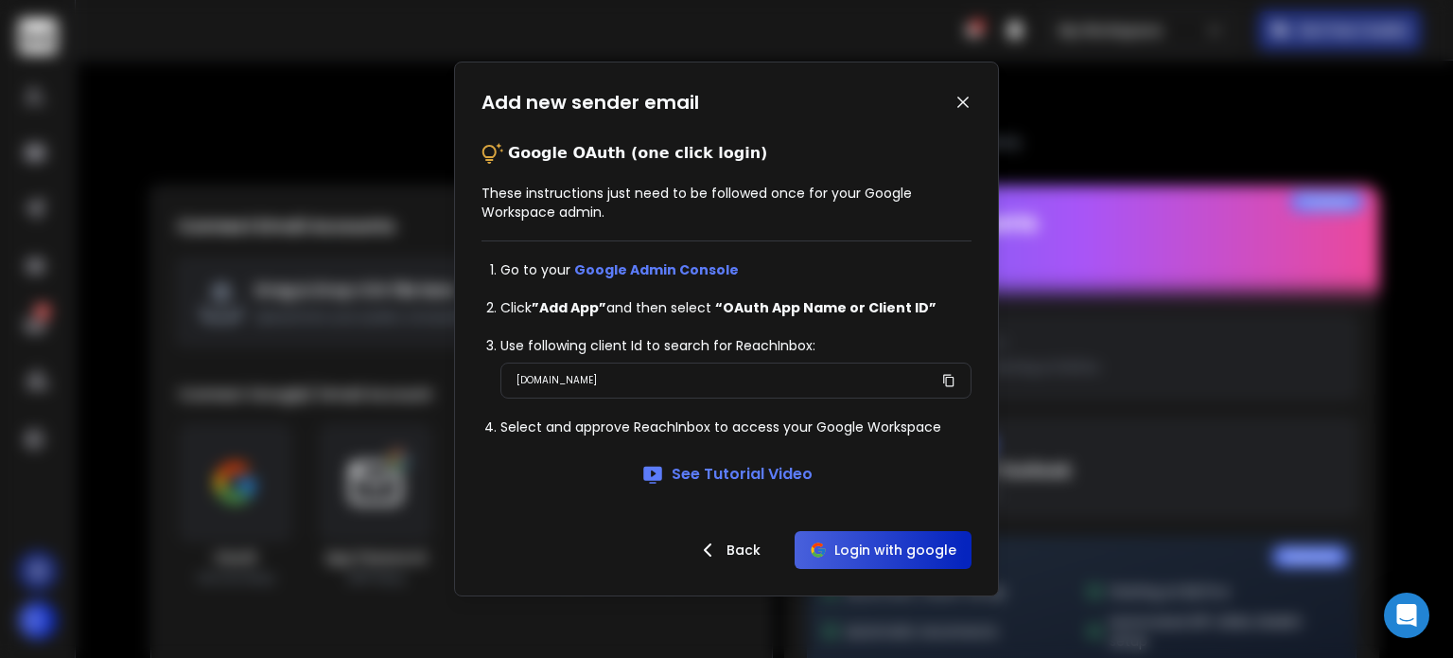
click at [855, 554] on button "Login with google" at bounding box center [883, 550] width 177 height 38
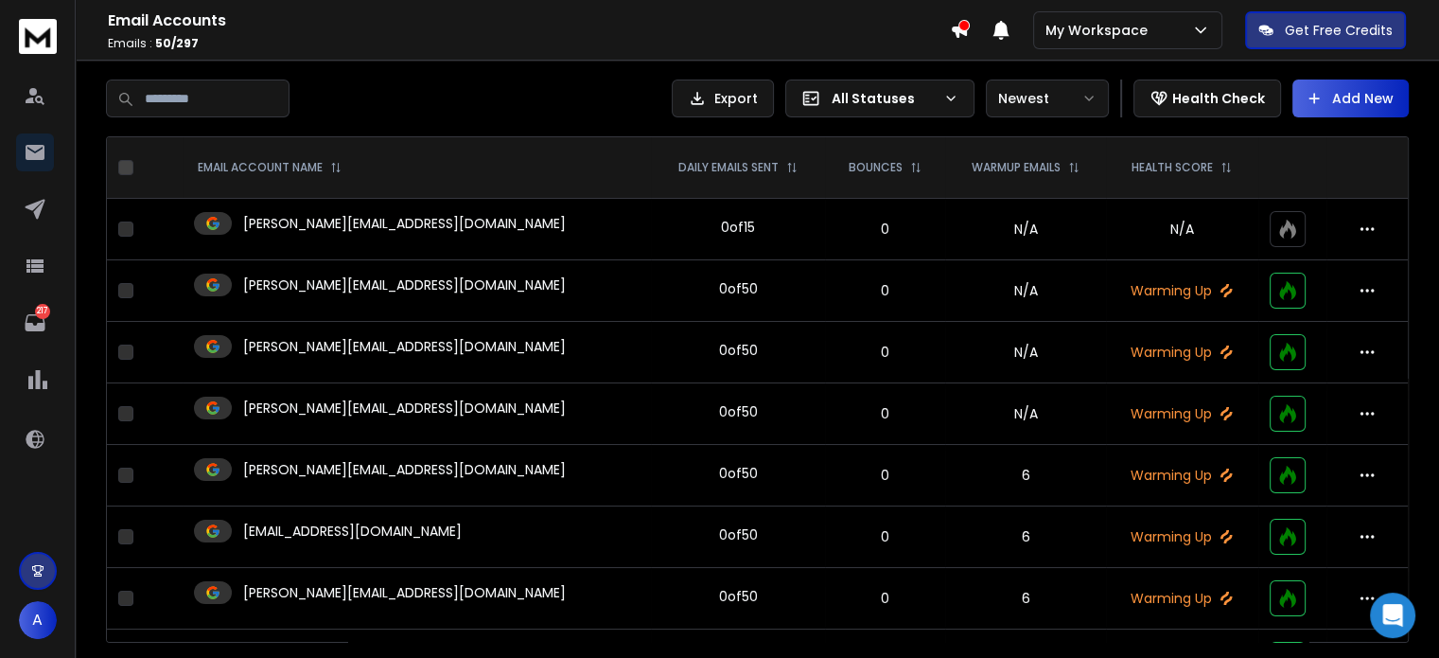
click at [1279, 226] on icon at bounding box center [1287, 229] width 16 height 19
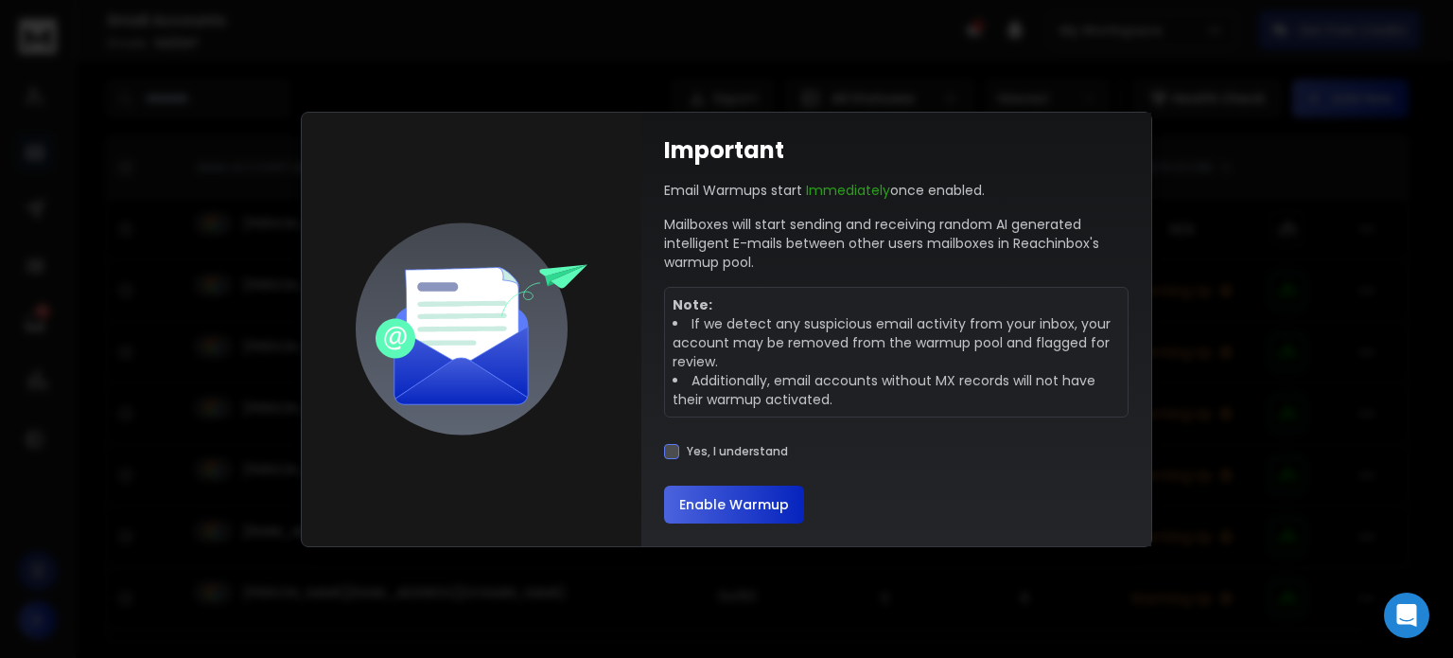
click at [746, 502] on button "Enable Warmup" at bounding box center [734, 504] width 140 height 38
drag, startPoint x: 676, startPoint y: 451, endPoint x: 715, endPoint y: 506, distance: 67.8
click at [715, 506] on div "Important Email Warmups start Immediately once enabled. Mailboxes will start se…" at bounding box center [897, 329] width 510 height 433
click at [674, 445] on button "Yes, I understand" at bounding box center [671, 451] width 15 height 15
click at [742, 498] on button "Enable Warmup" at bounding box center [734, 504] width 140 height 38
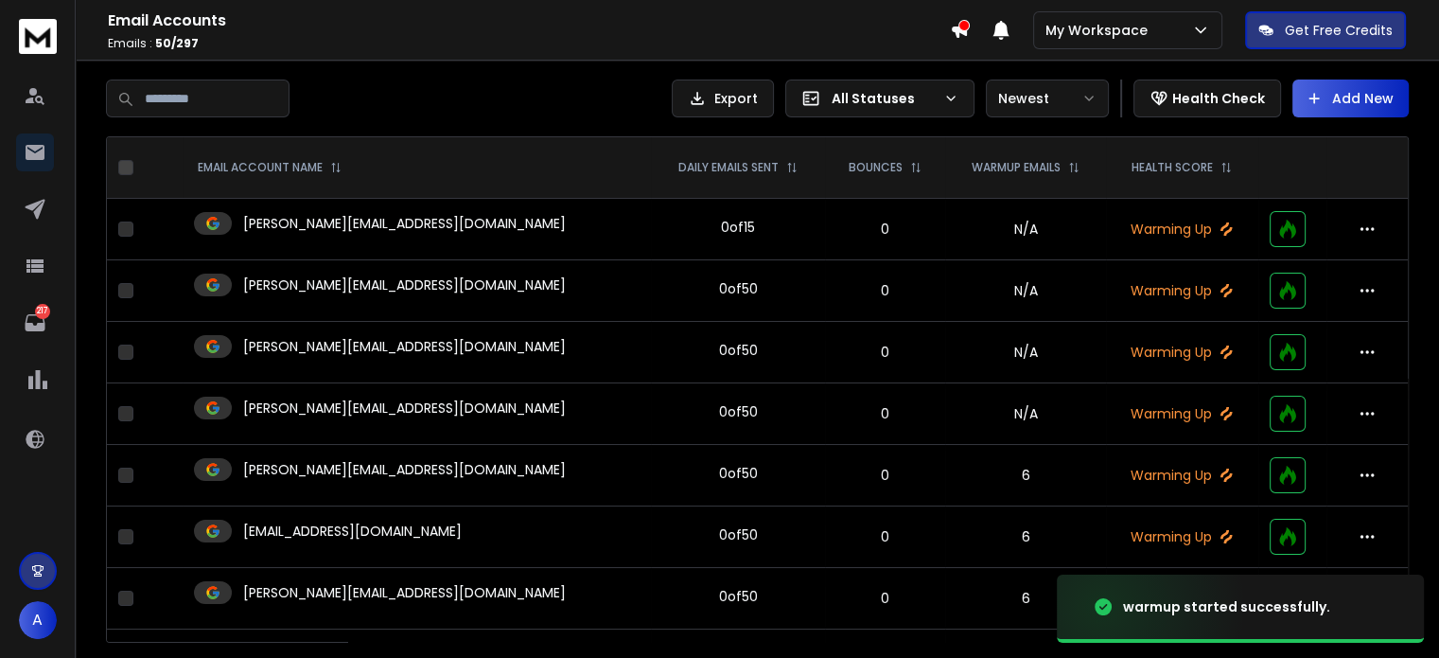
click at [721, 223] on div "0 of 15" at bounding box center [738, 227] width 34 height 19
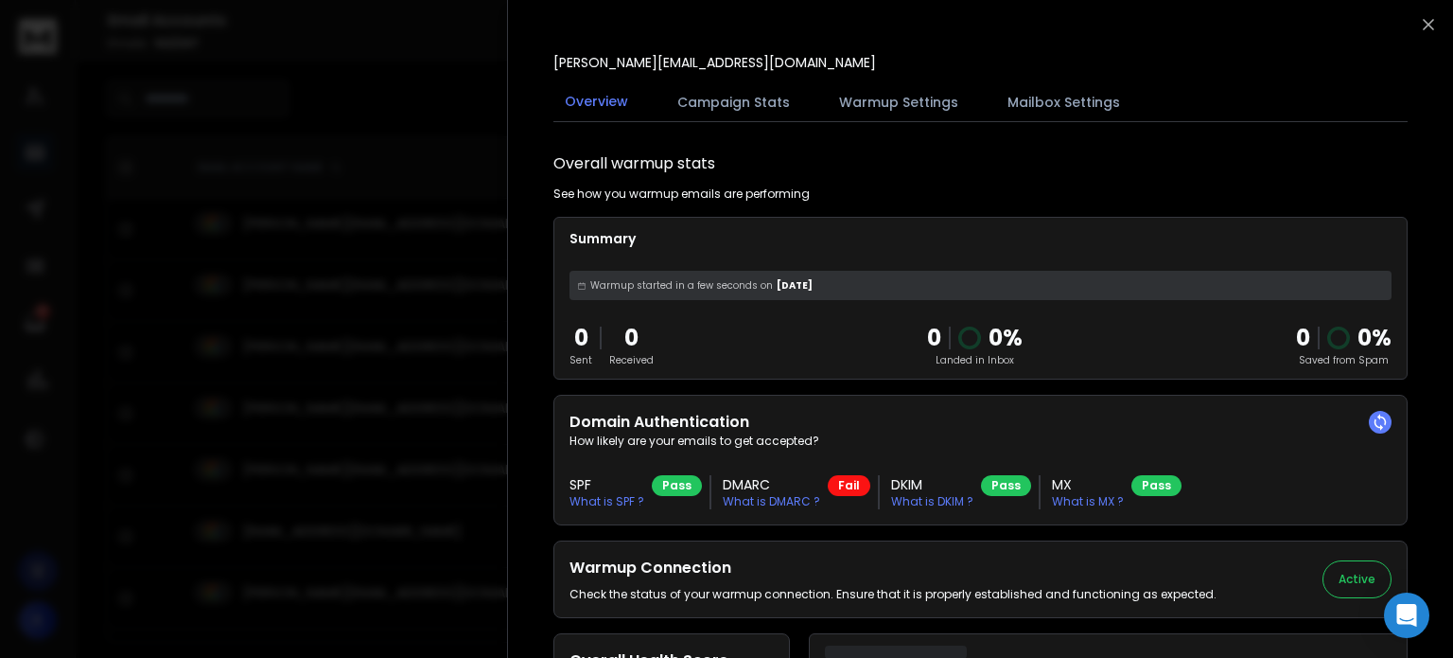
click at [1041, 86] on button "Mailbox Settings" at bounding box center [1063, 102] width 135 height 42
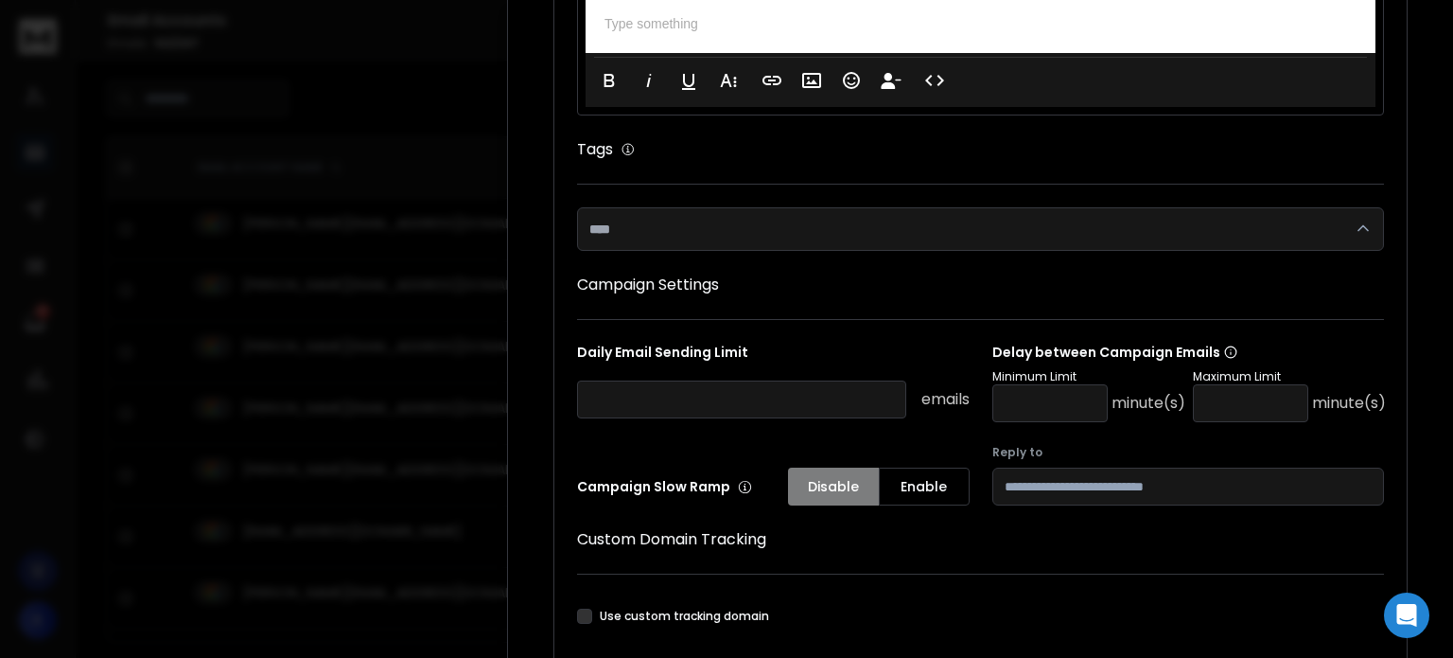
scroll to position [366, 0]
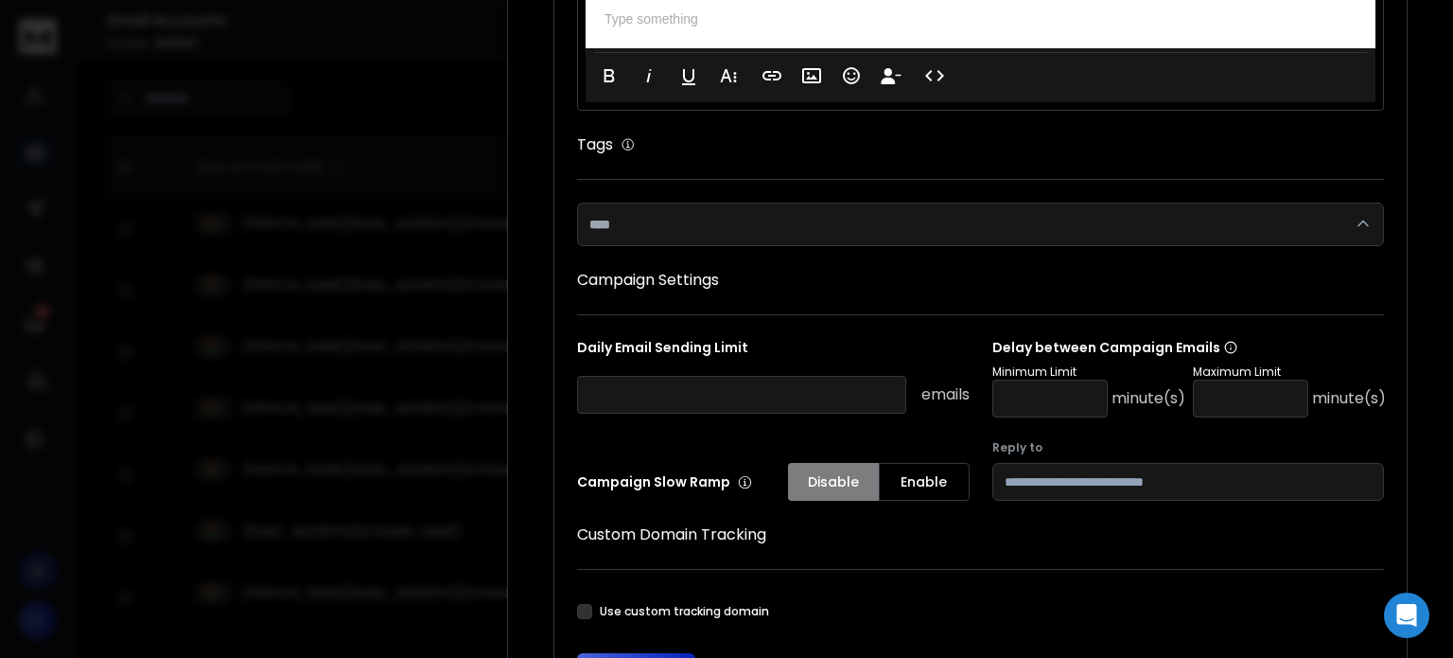
click at [700, 378] on input "**" at bounding box center [741, 395] width 329 height 38
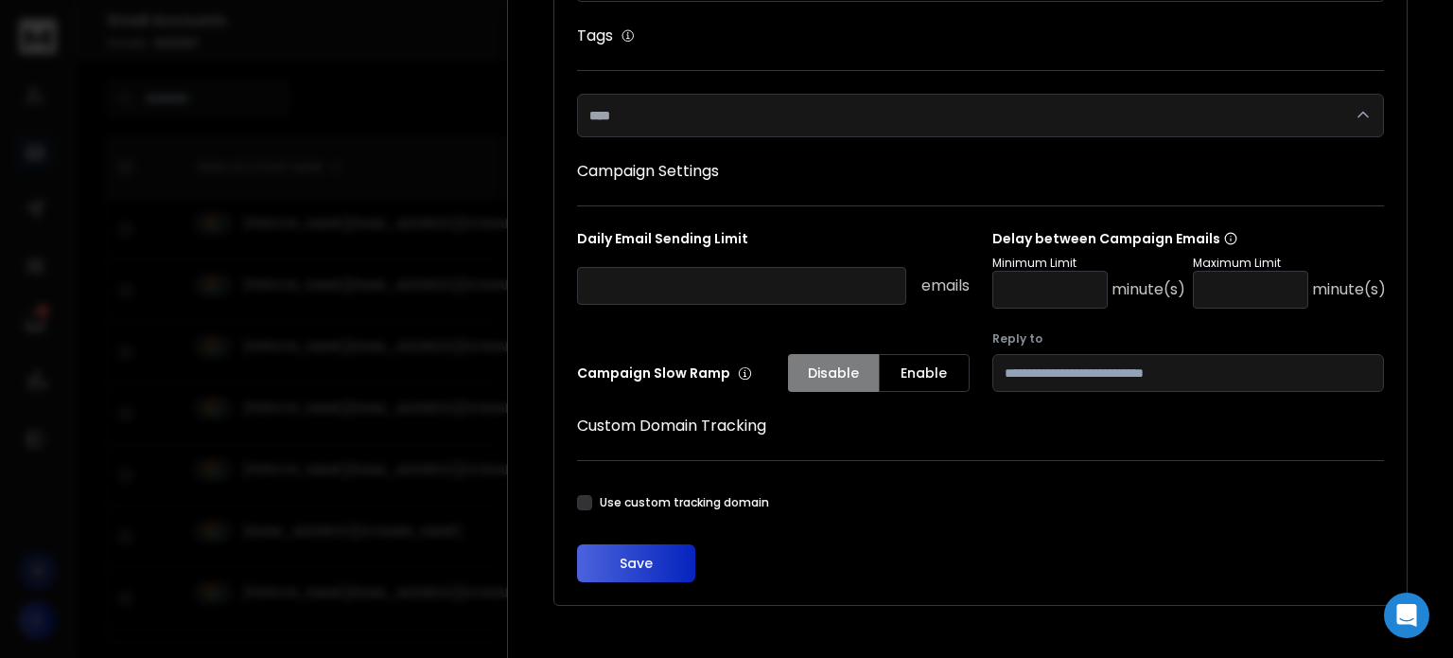
type input "**"
click at [595, 567] on button "Save" at bounding box center [636, 563] width 118 height 38
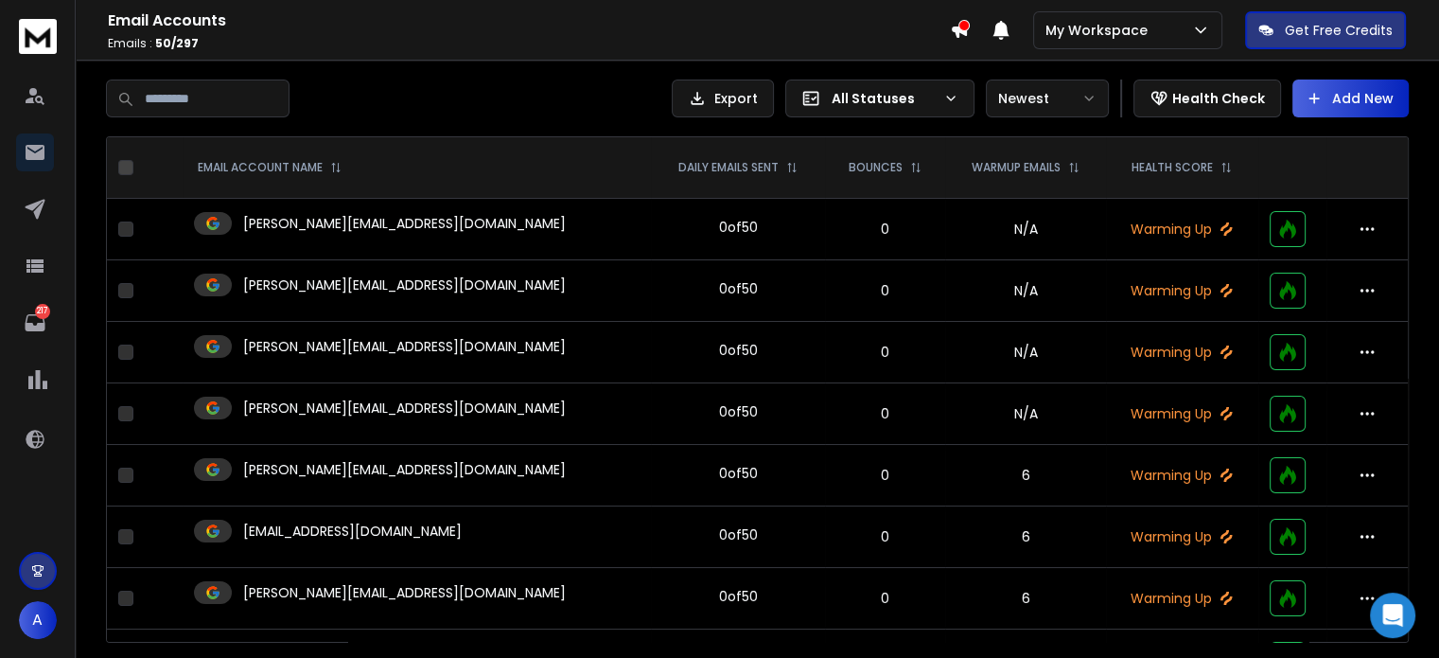
click at [1340, 94] on button "Add New" at bounding box center [1350, 98] width 116 height 38
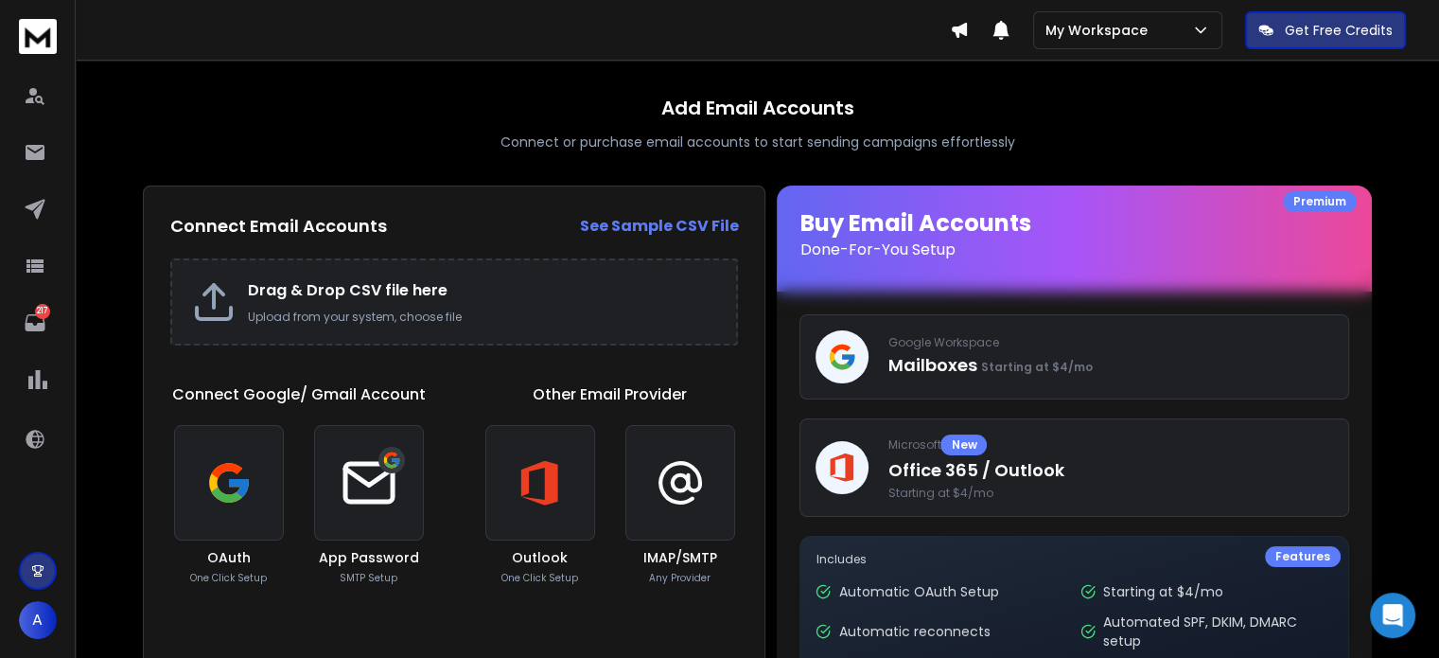
click at [1340, 94] on div "Add Email Accounts Connect or purchase email accounts to start sending campaign…" at bounding box center [719, 378] width 1439 height 757
click at [252, 501] on icon at bounding box center [228, 482] width 47 height 57
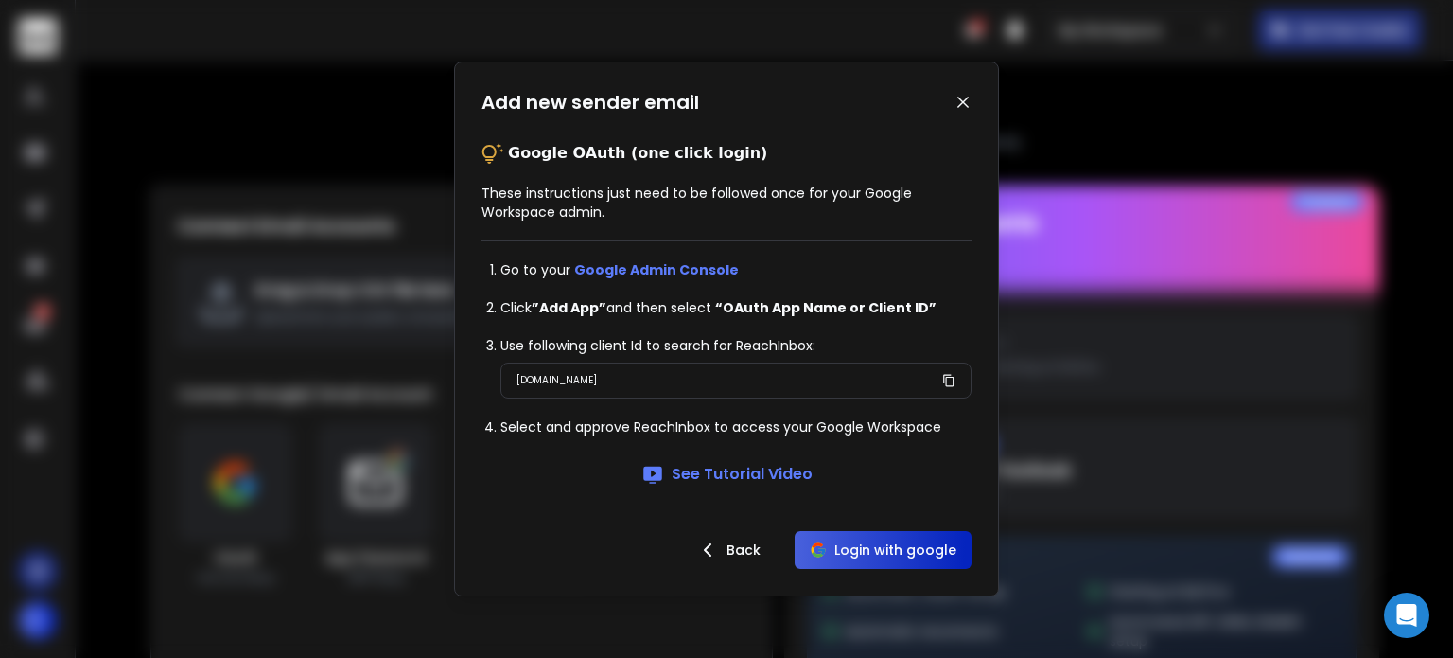
click at [858, 540] on button "Login with google" at bounding box center [883, 550] width 177 height 38
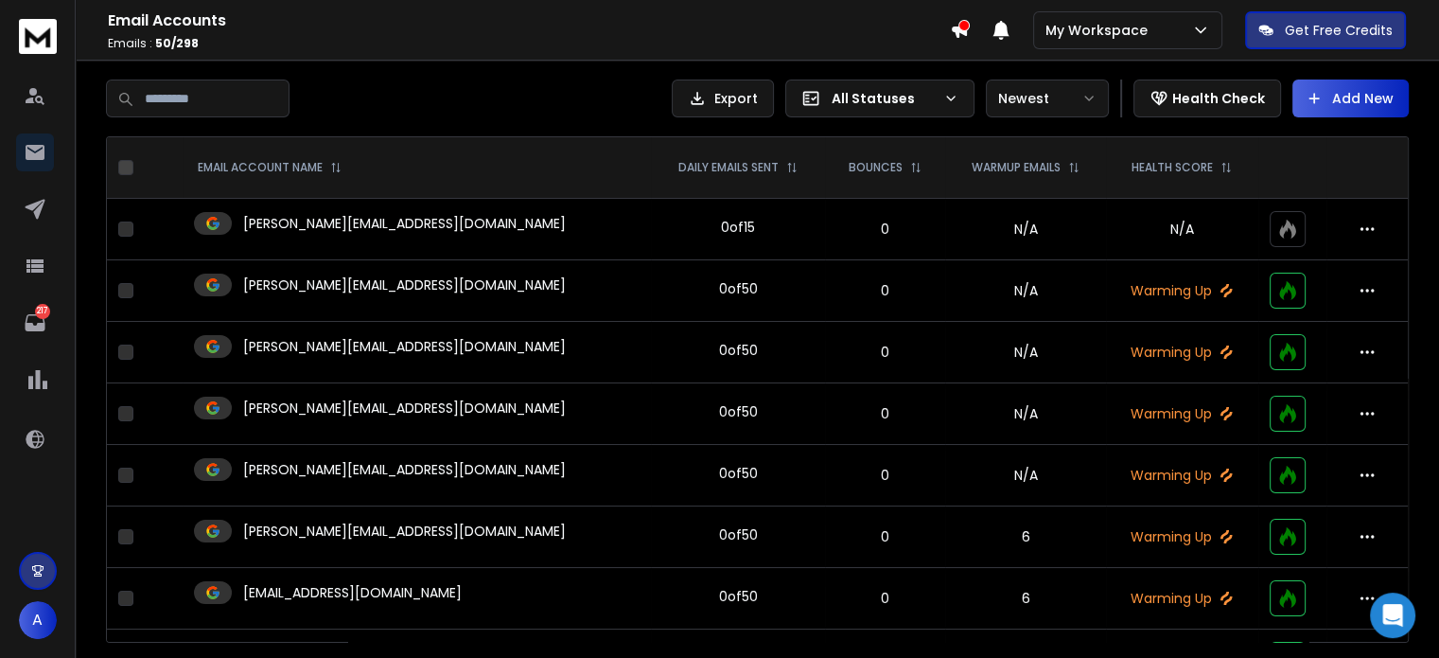
click at [1272, 238] on div at bounding box center [1288, 229] width 36 height 36
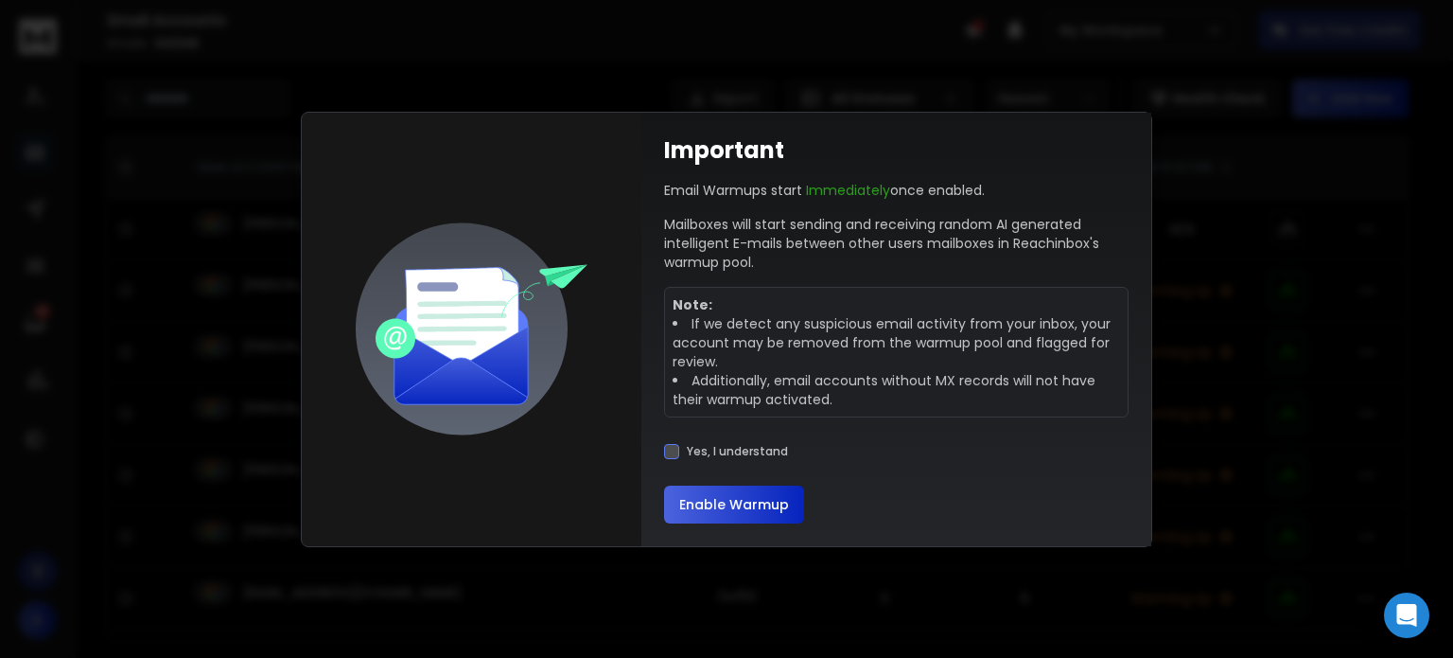
click at [674, 446] on button "Yes, I understand" at bounding box center [671, 451] width 15 height 15
click at [712, 492] on button "Enable Warmup" at bounding box center [734, 504] width 140 height 38
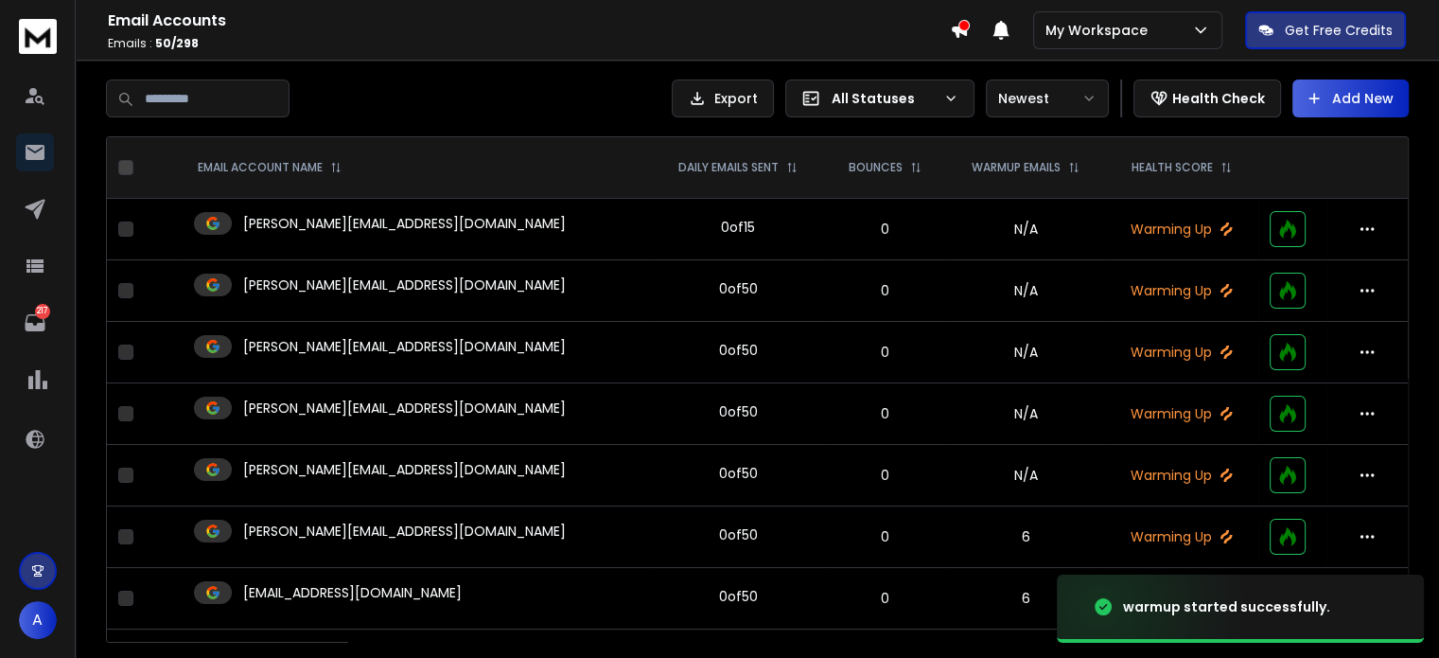
click at [721, 225] on div "0 of 15" at bounding box center [738, 227] width 34 height 19
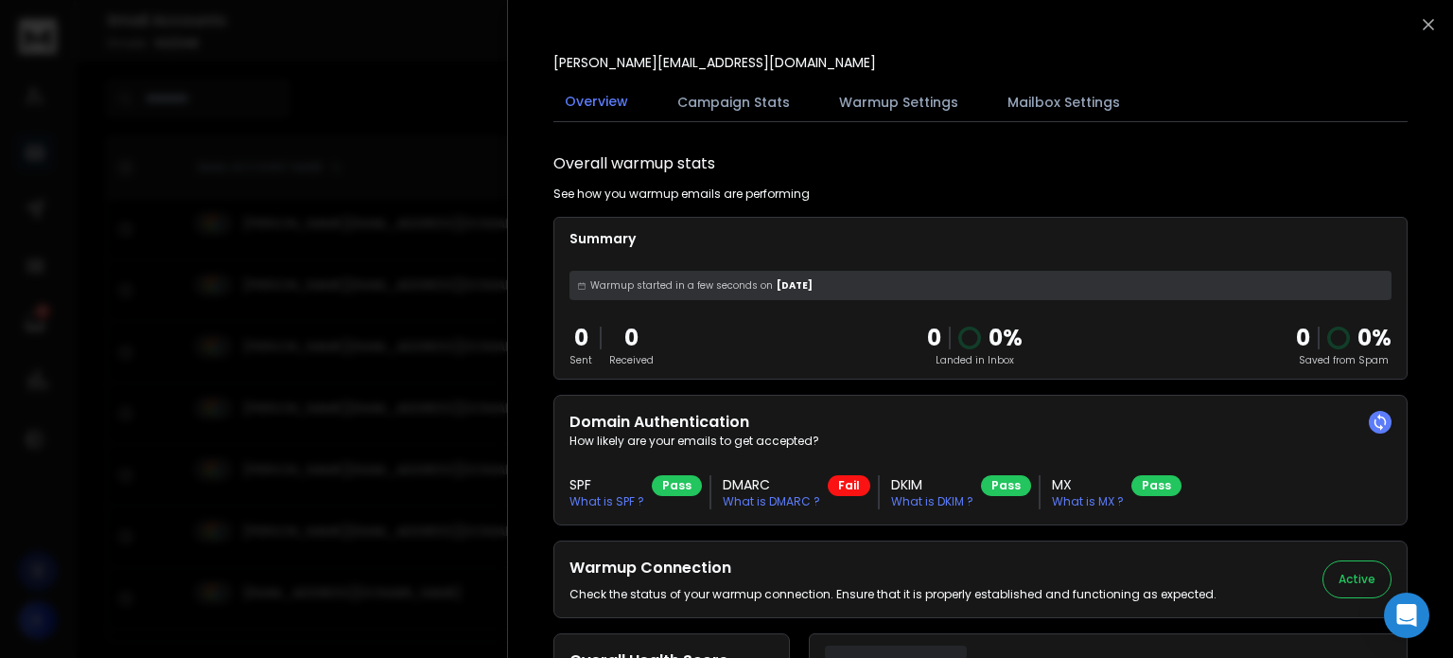
click at [1033, 99] on button "Mailbox Settings" at bounding box center [1063, 102] width 135 height 42
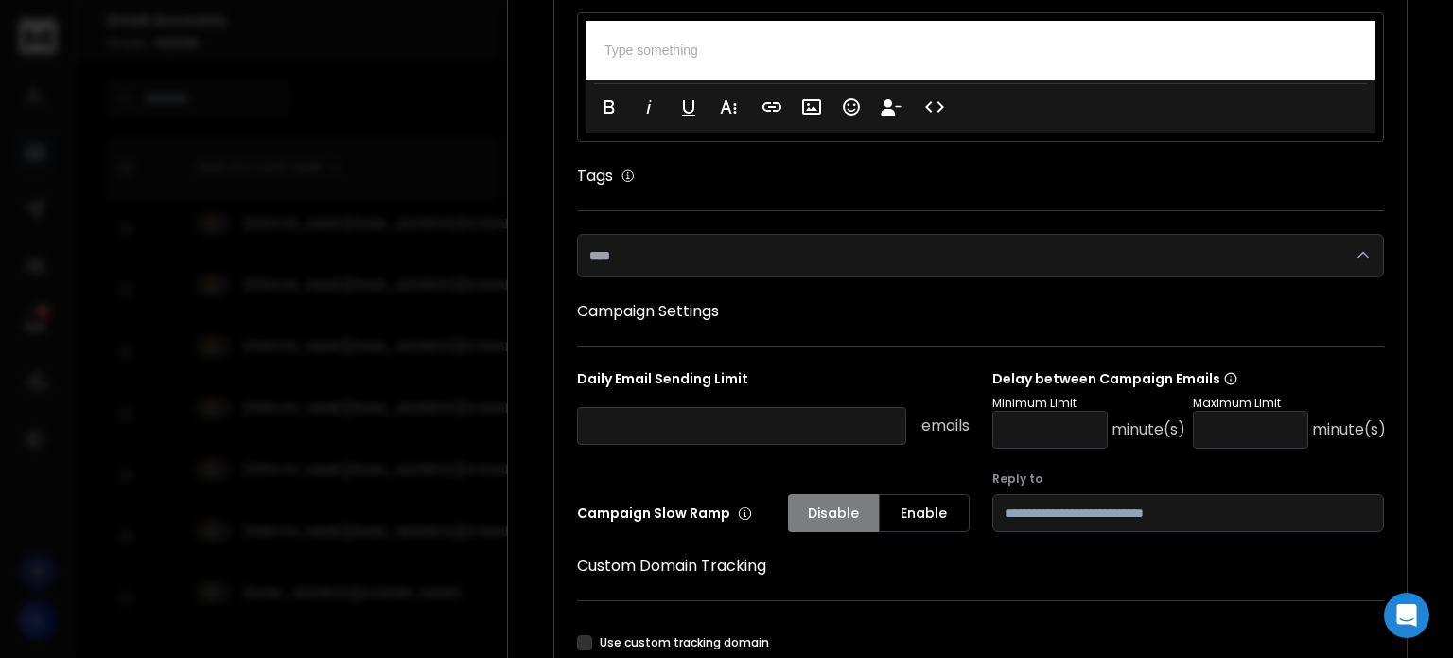
scroll to position [352, 0]
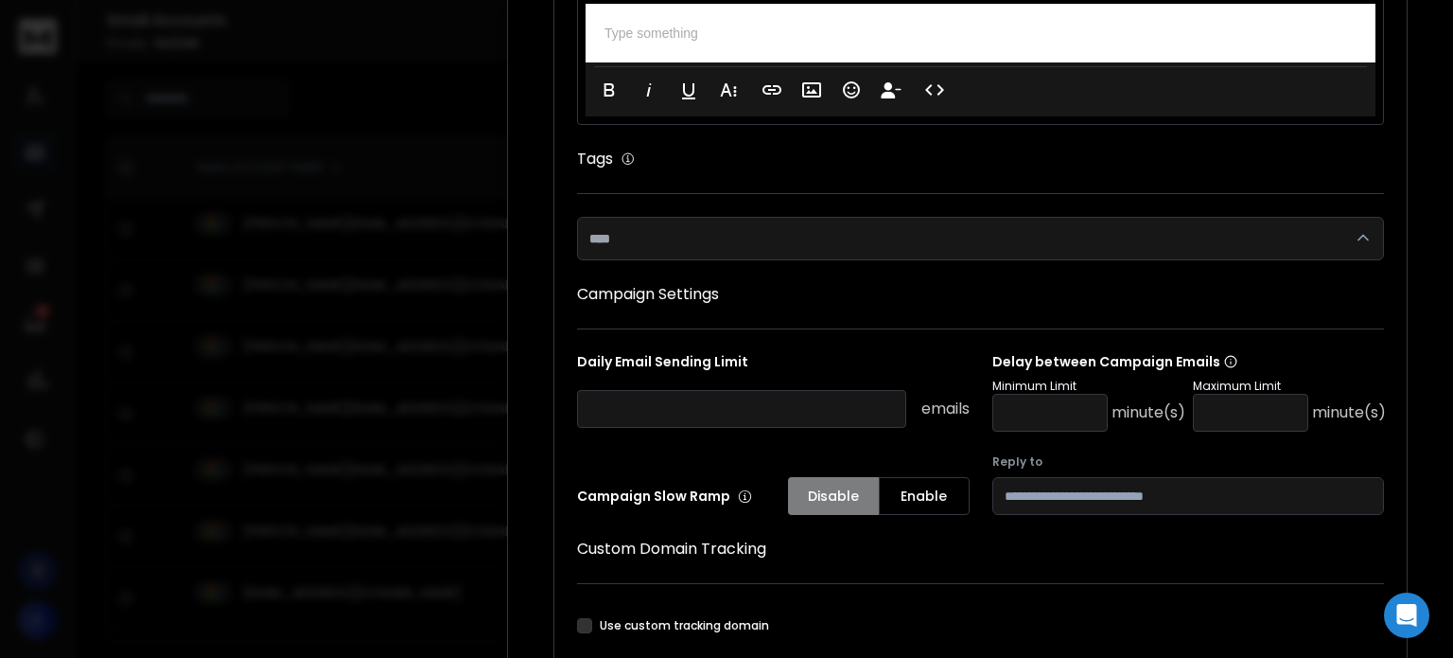
click at [642, 418] on input "**" at bounding box center [741, 409] width 329 height 38
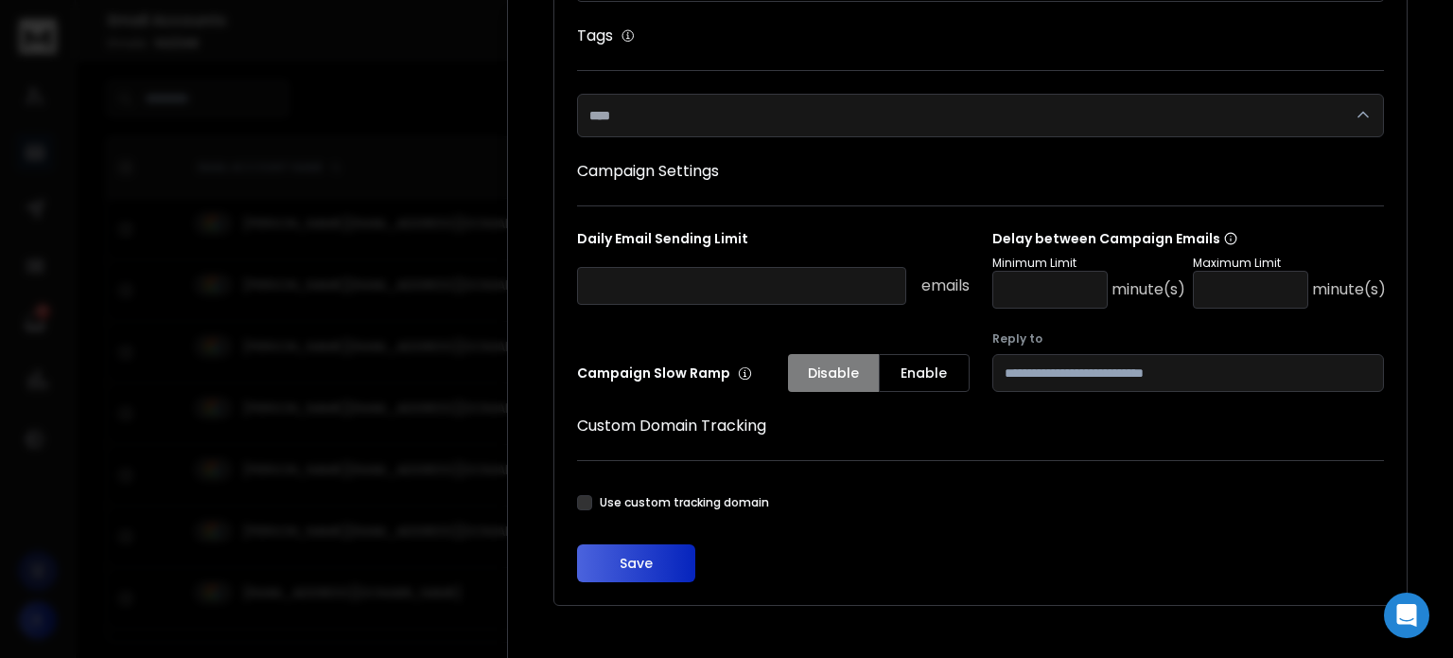
type input "**"
click at [636, 569] on button "Save" at bounding box center [636, 563] width 118 height 38
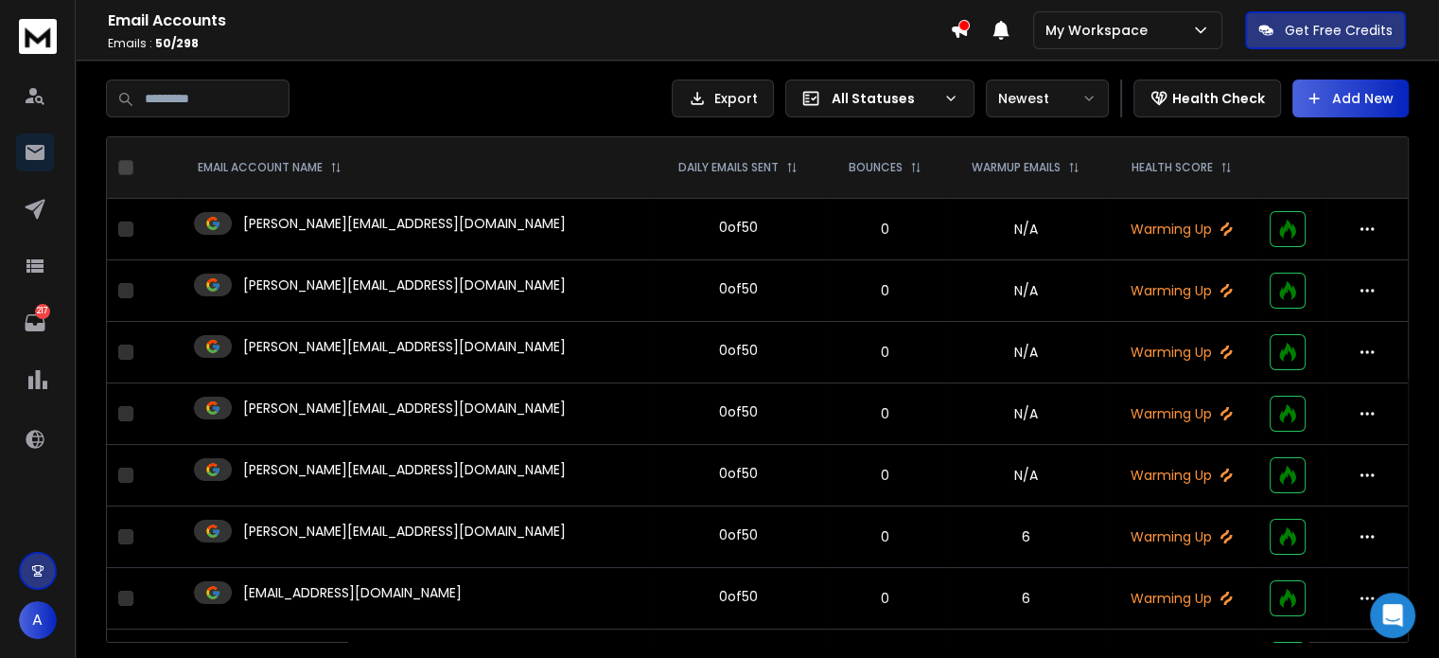
click at [1372, 81] on button "Add New" at bounding box center [1350, 98] width 116 height 38
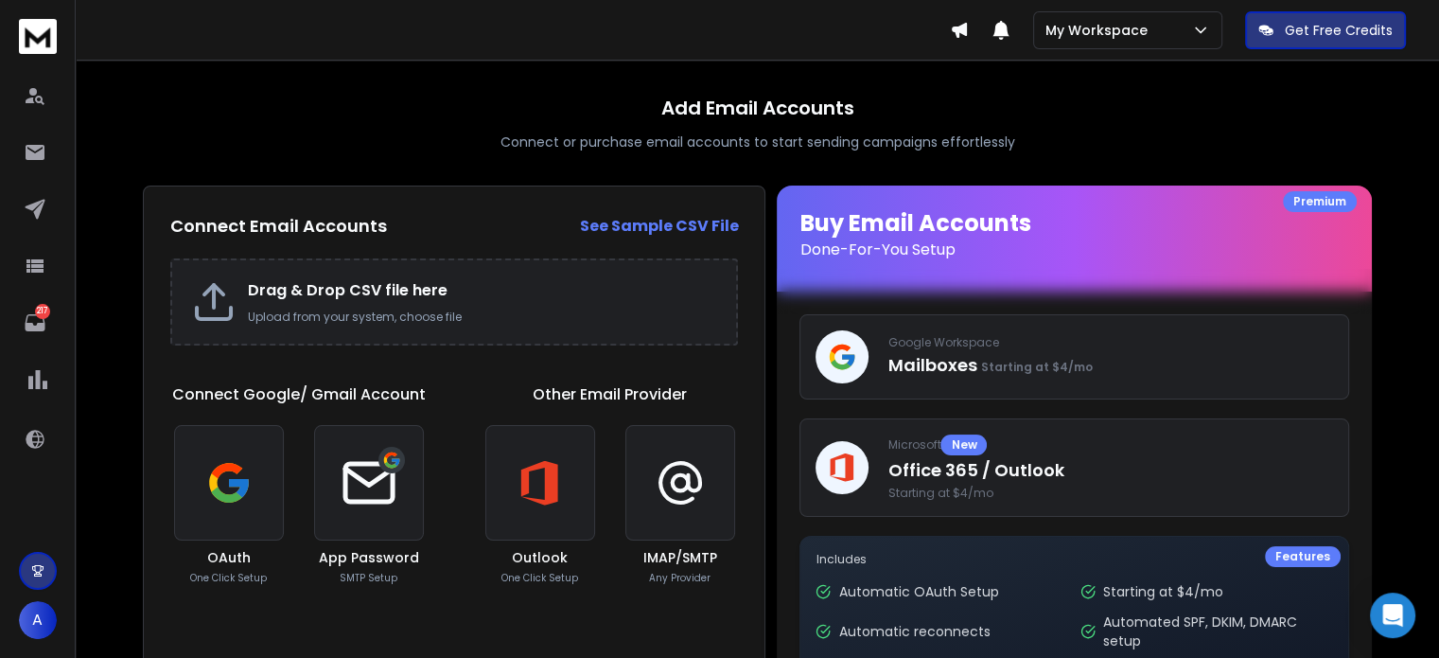
click at [1348, 98] on div "Add Email Accounts Connect or purchase email accounts to start sending campaign…" at bounding box center [757, 123] width 1363 height 57
click at [216, 501] on icon at bounding box center [228, 482] width 47 height 57
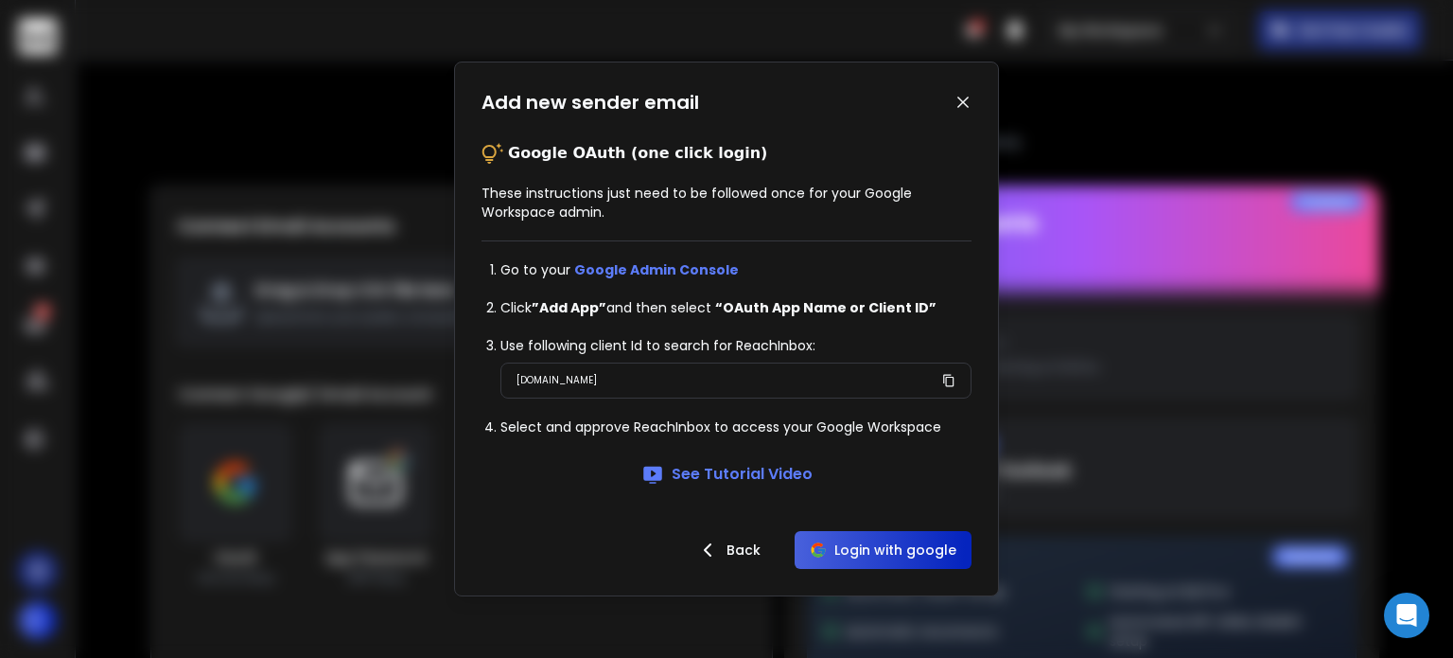
click at [870, 564] on button "Login with google" at bounding box center [883, 550] width 177 height 38
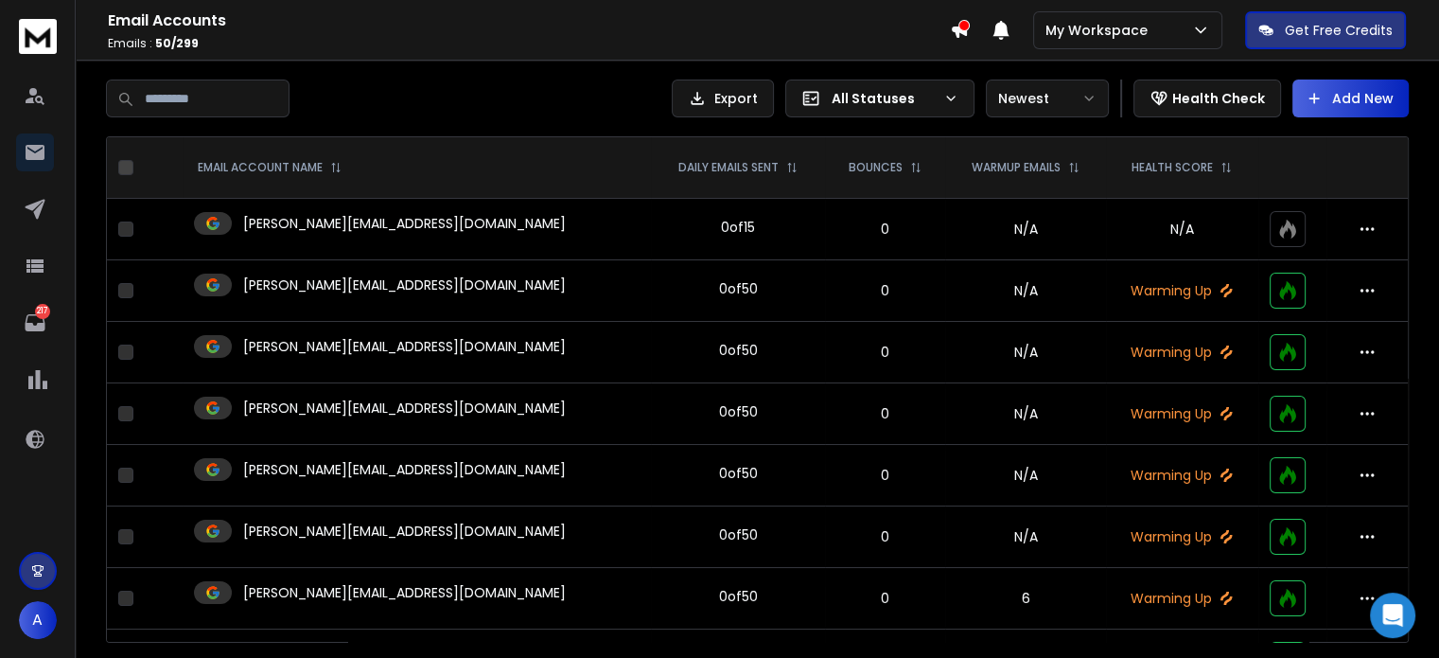
click at [1279, 221] on icon at bounding box center [1287, 229] width 16 height 19
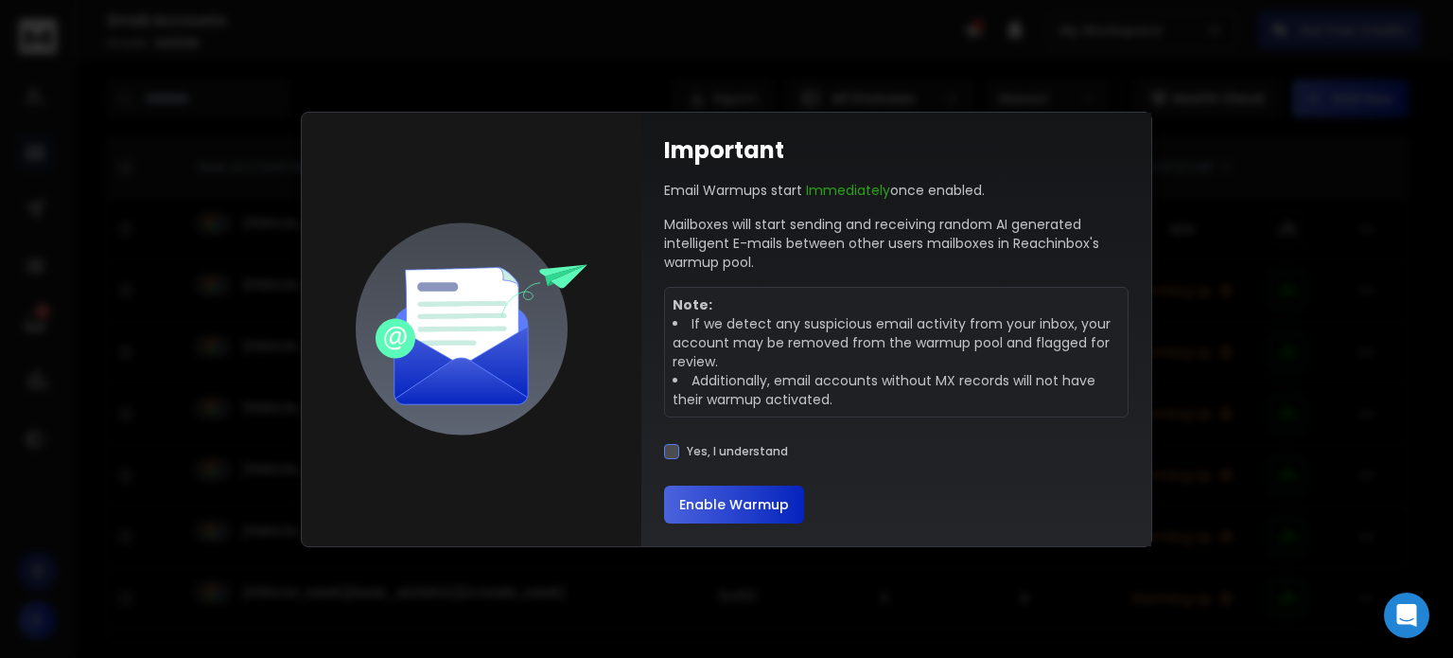
click at [677, 448] on button "Yes, I understand" at bounding box center [671, 451] width 15 height 15
click at [736, 495] on button "Enable Warmup" at bounding box center [734, 504] width 140 height 38
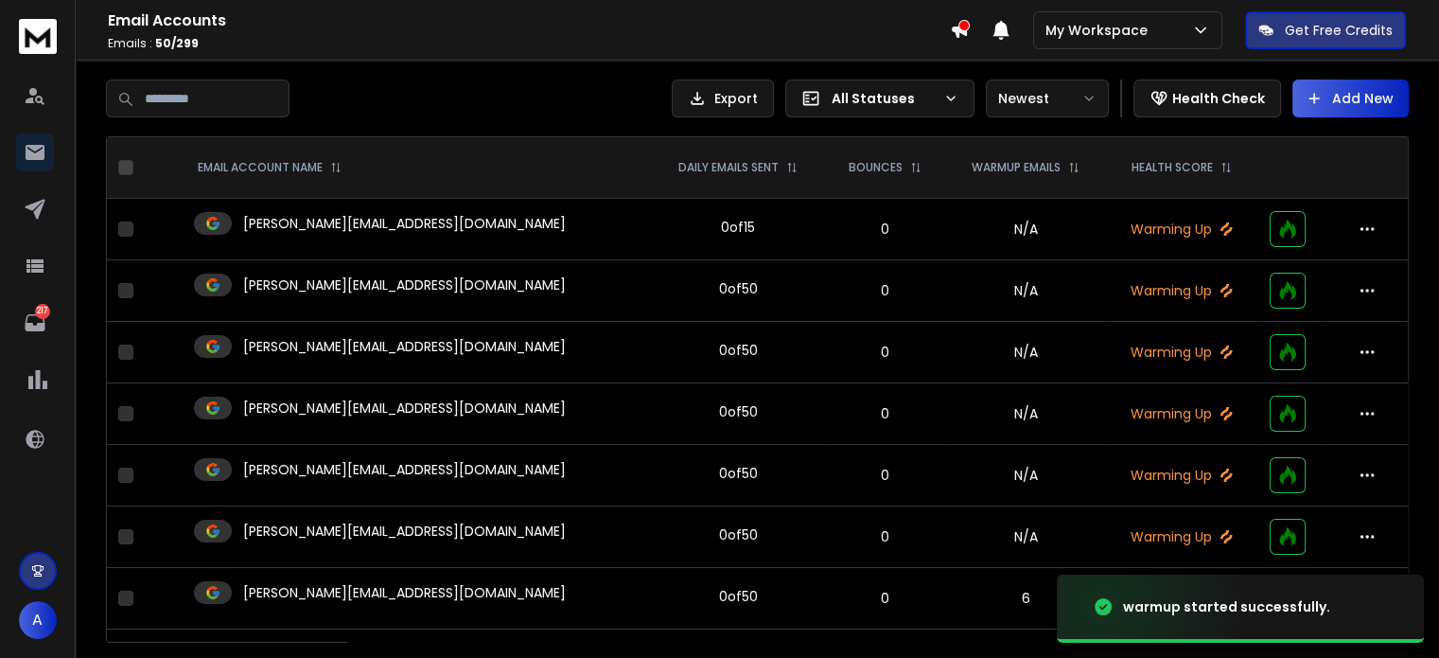
click at [721, 222] on div "0 of 15" at bounding box center [738, 227] width 34 height 19
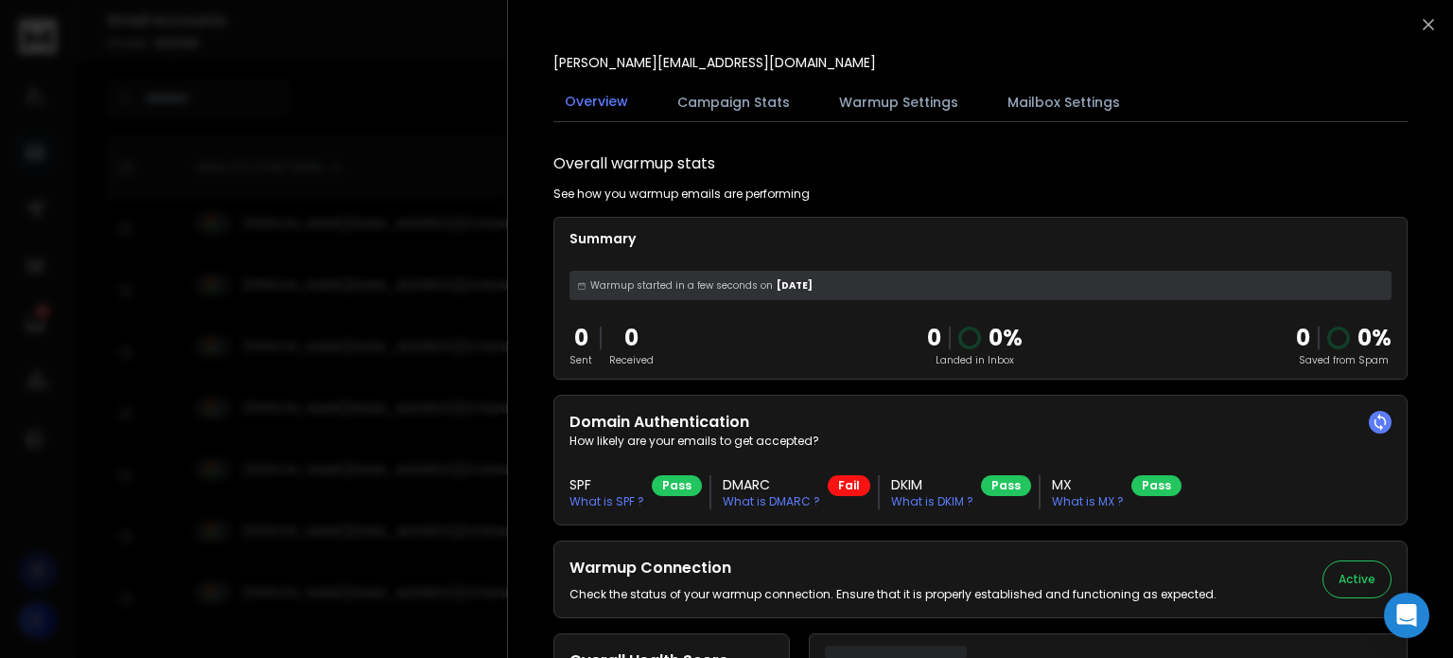
click at [1040, 101] on button "Mailbox Settings" at bounding box center [1063, 102] width 135 height 42
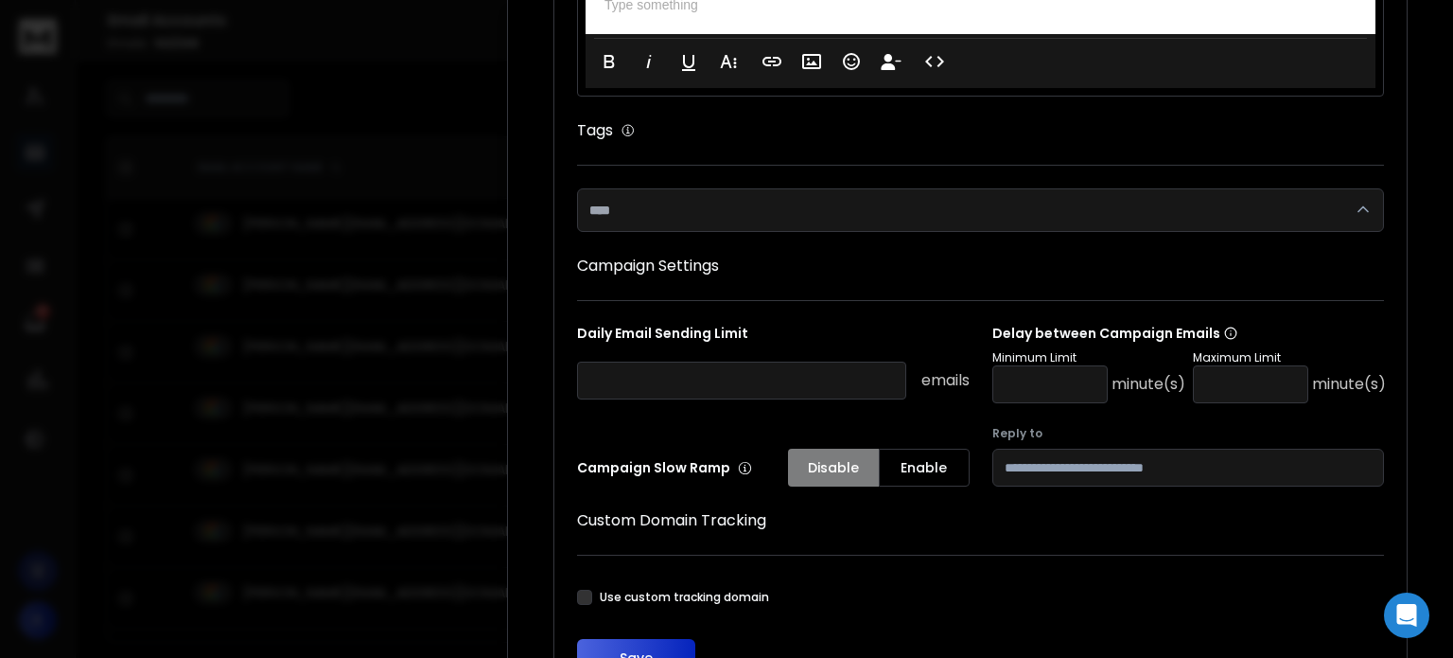
scroll to position [381, 0]
click at [653, 373] on input "**" at bounding box center [741, 379] width 329 height 38
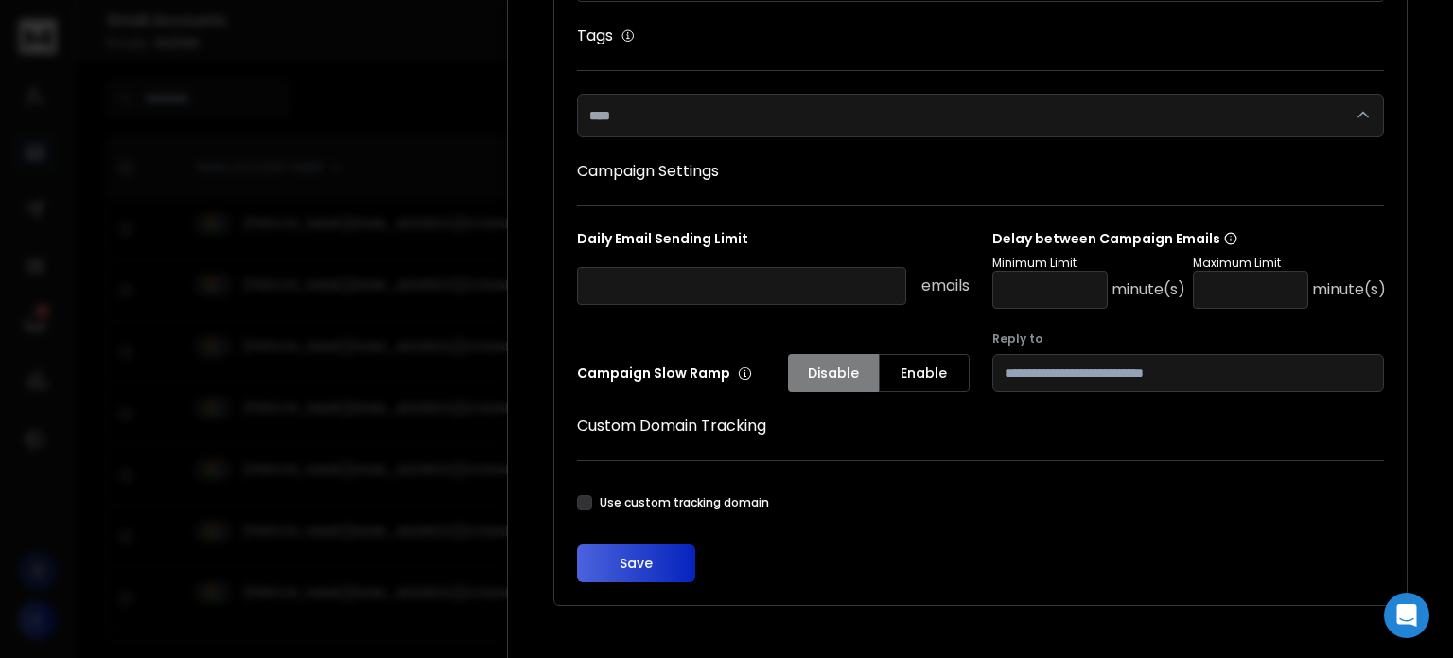
type input "**"
click at [643, 555] on button "Save" at bounding box center [636, 563] width 118 height 38
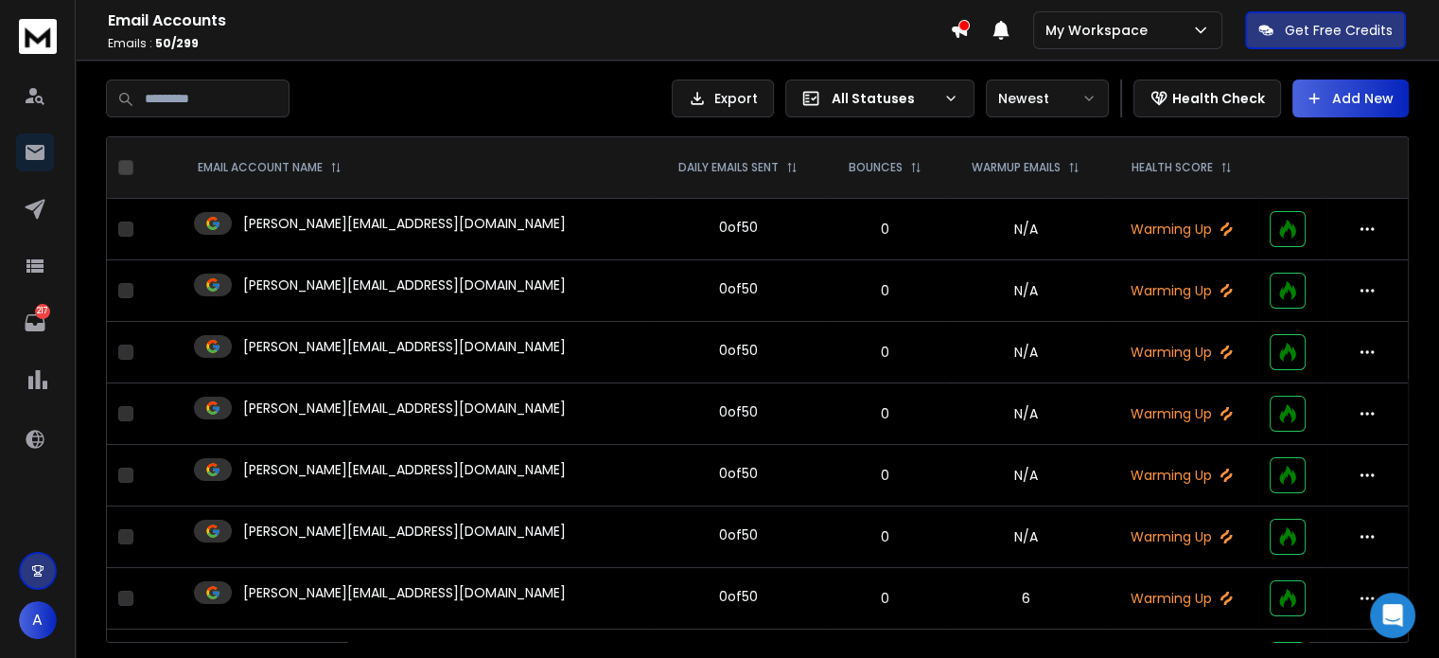
click at [1349, 99] on button "Add New" at bounding box center [1350, 98] width 116 height 38
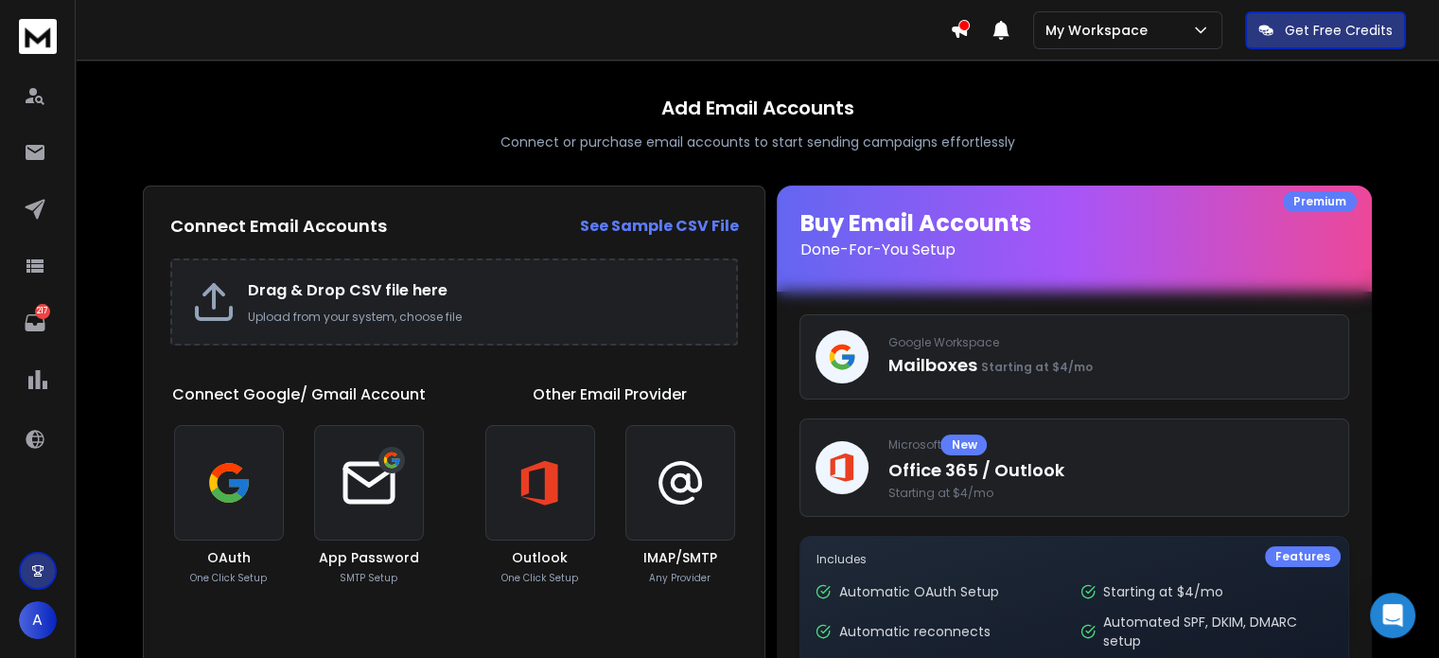
click at [214, 509] on icon at bounding box center [228, 482] width 47 height 57
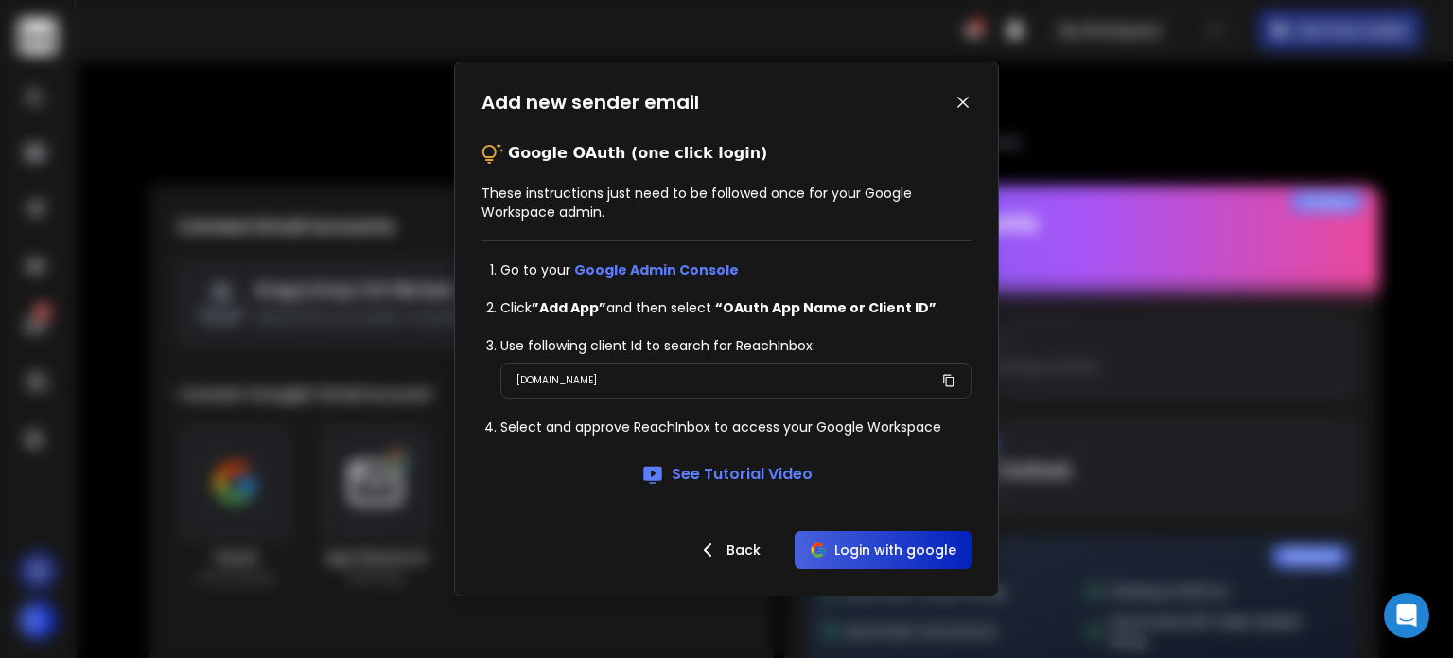
click at [871, 548] on button "Login with google" at bounding box center [883, 550] width 177 height 38
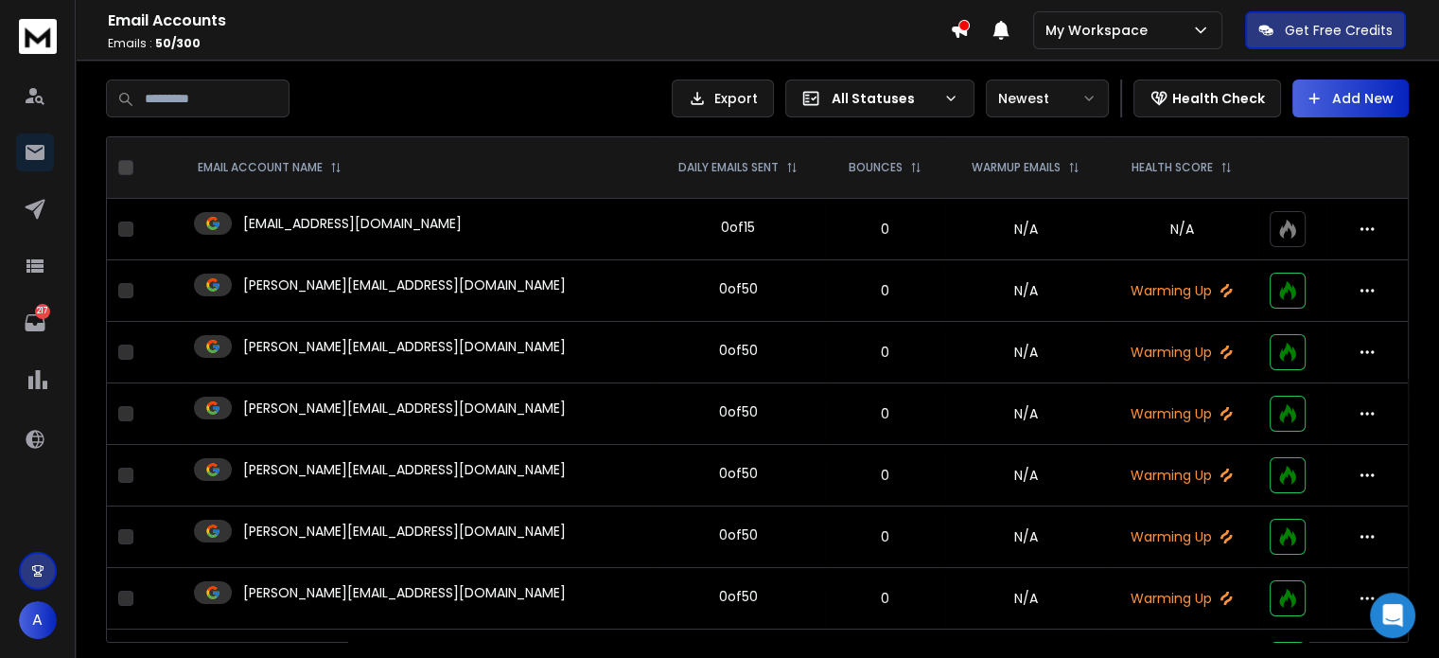
click at [1279, 231] on icon at bounding box center [1287, 229] width 16 height 19
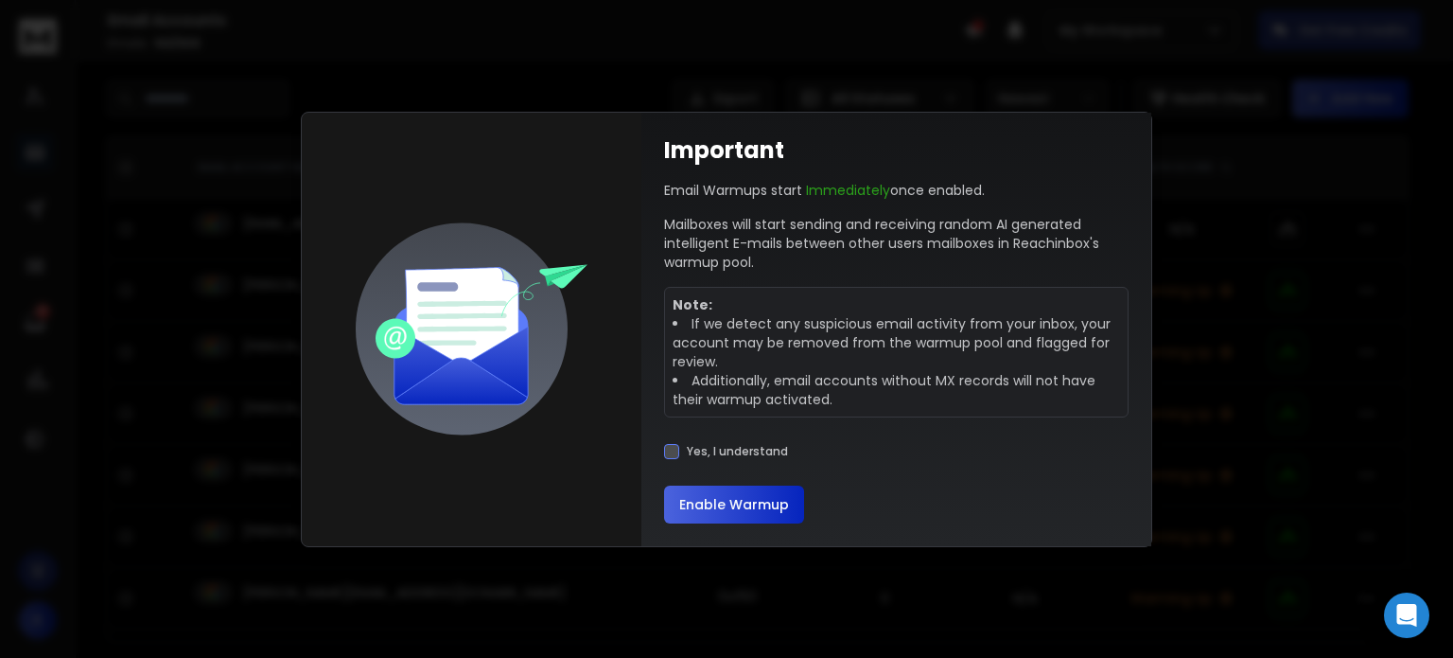
click at [667, 448] on button "Yes, I understand" at bounding box center [671, 451] width 15 height 15
click at [725, 494] on button "Enable Warmup" at bounding box center [734, 504] width 140 height 38
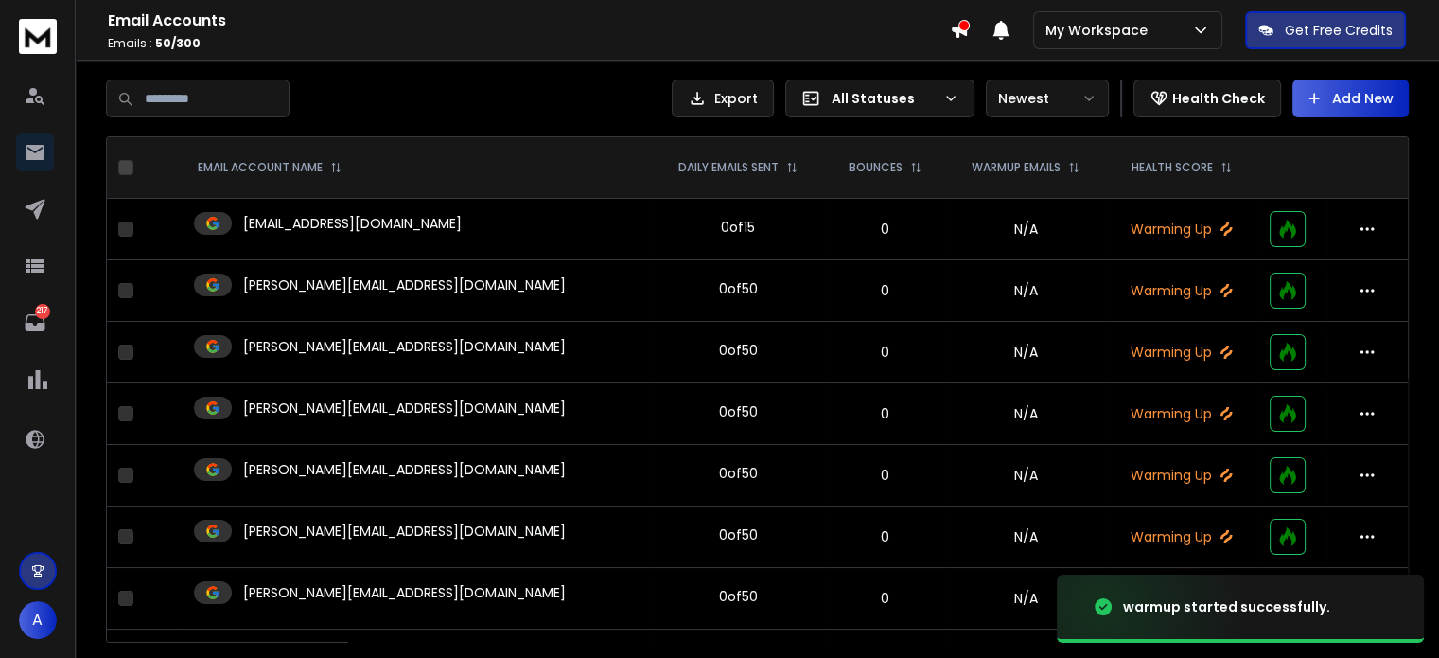
click at [721, 229] on div "0 of 15" at bounding box center [738, 227] width 34 height 19
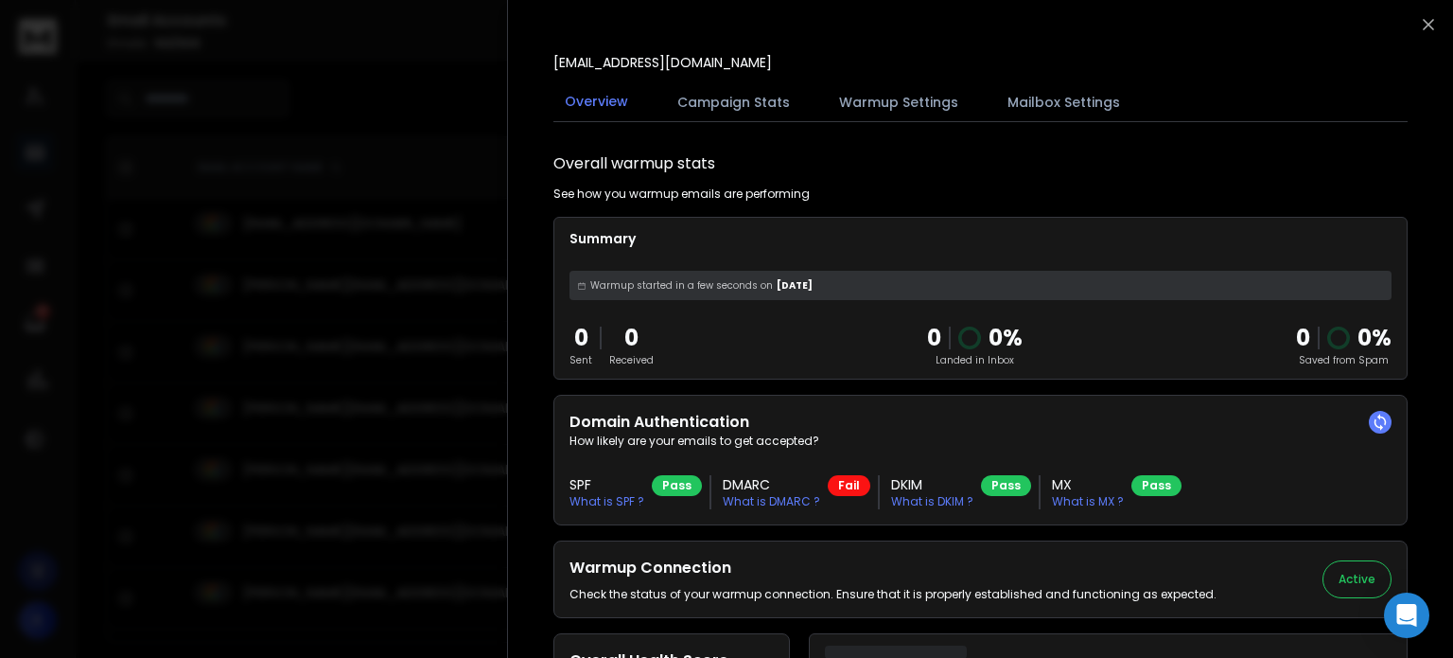
click at [1038, 90] on button "Mailbox Settings" at bounding box center [1063, 102] width 135 height 42
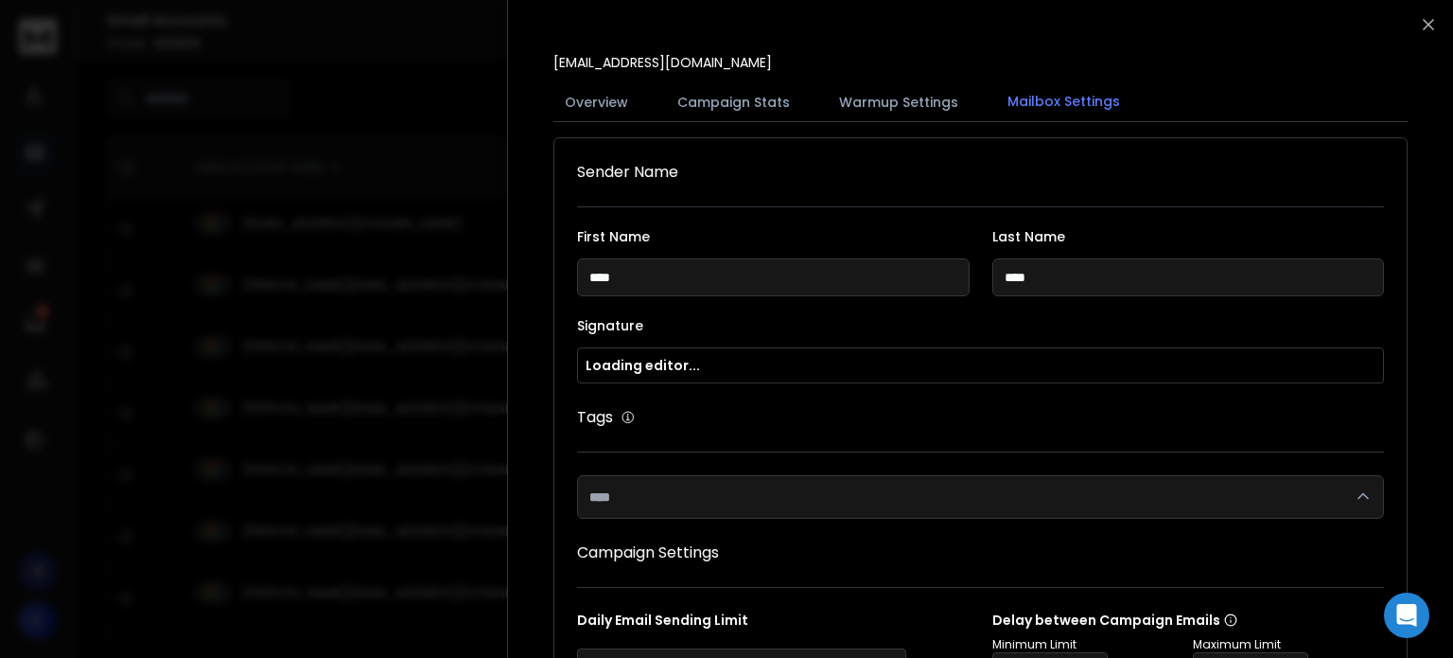
scroll to position [475, 0]
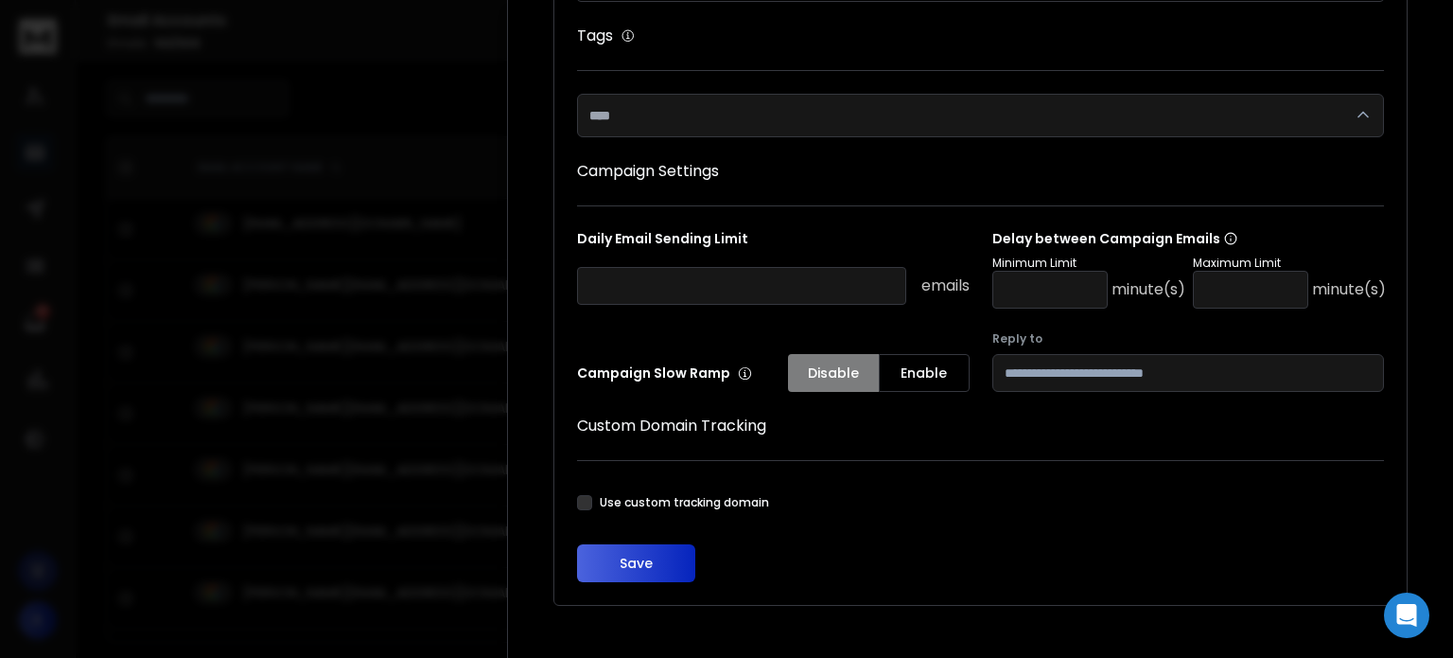
click at [607, 281] on input "**" at bounding box center [741, 286] width 329 height 38
type input "**"
click at [624, 559] on button "Save" at bounding box center [636, 563] width 118 height 38
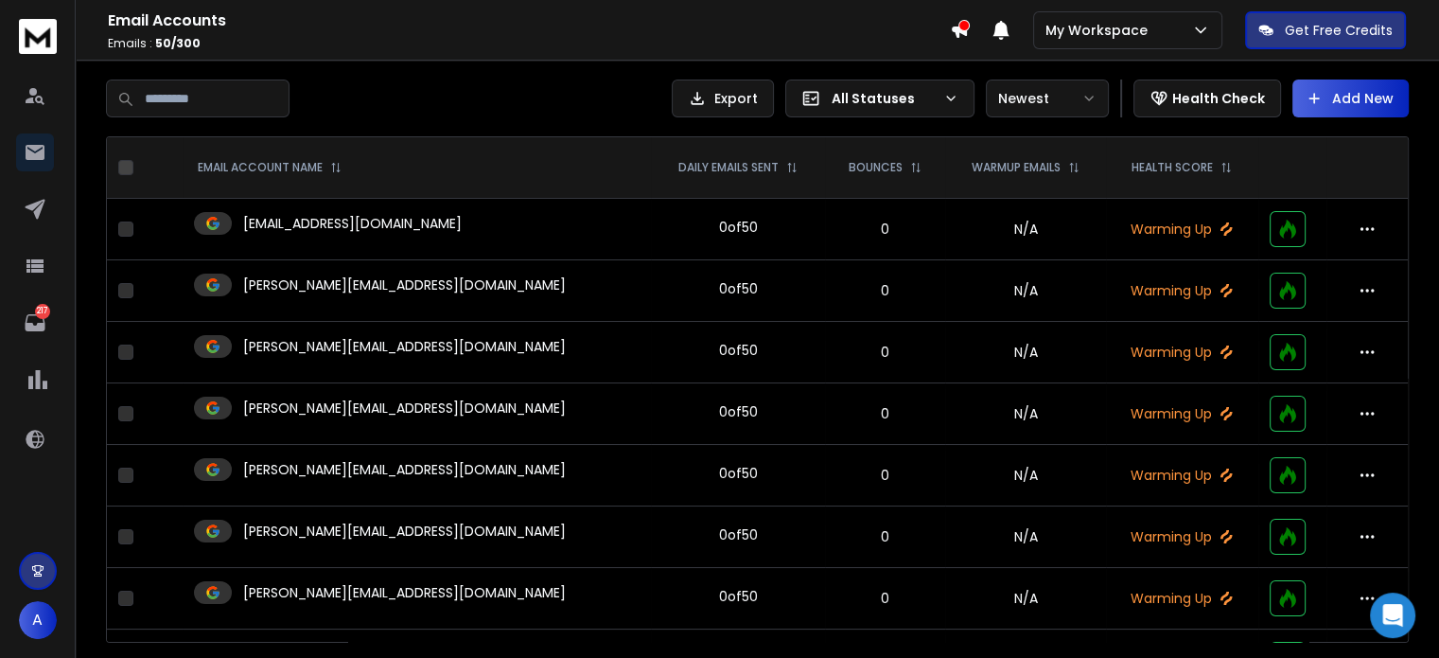
click at [1347, 95] on button "Add New" at bounding box center [1350, 98] width 116 height 38
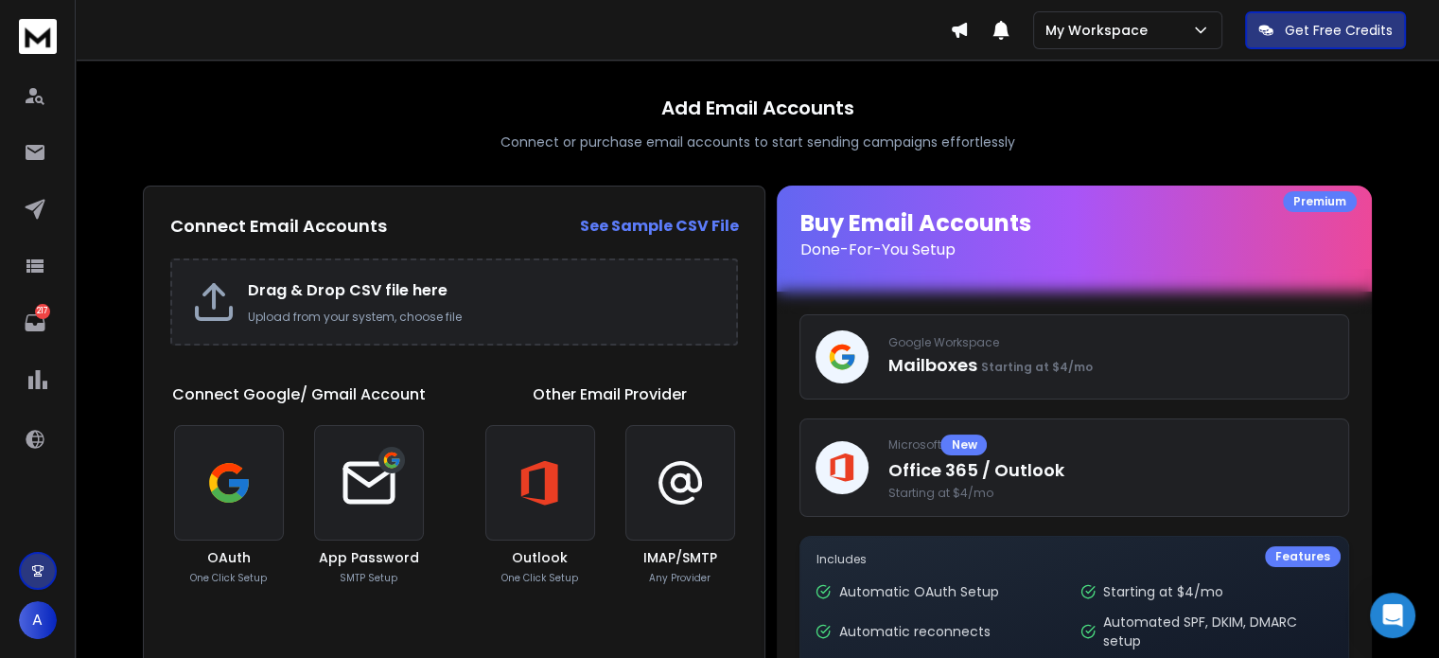
click at [239, 464] on icon at bounding box center [226, 470] width 31 height 15
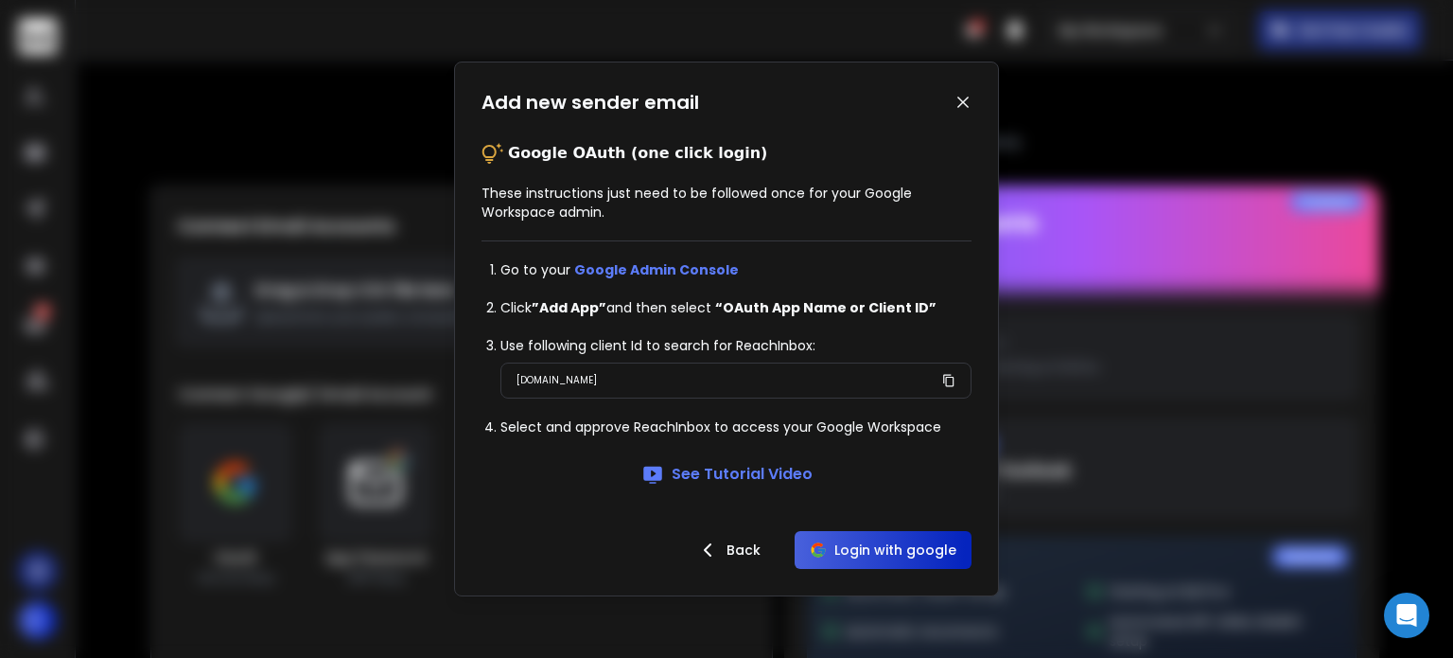
click at [850, 548] on button "Login with google" at bounding box center [883, 550] width 177 height 38
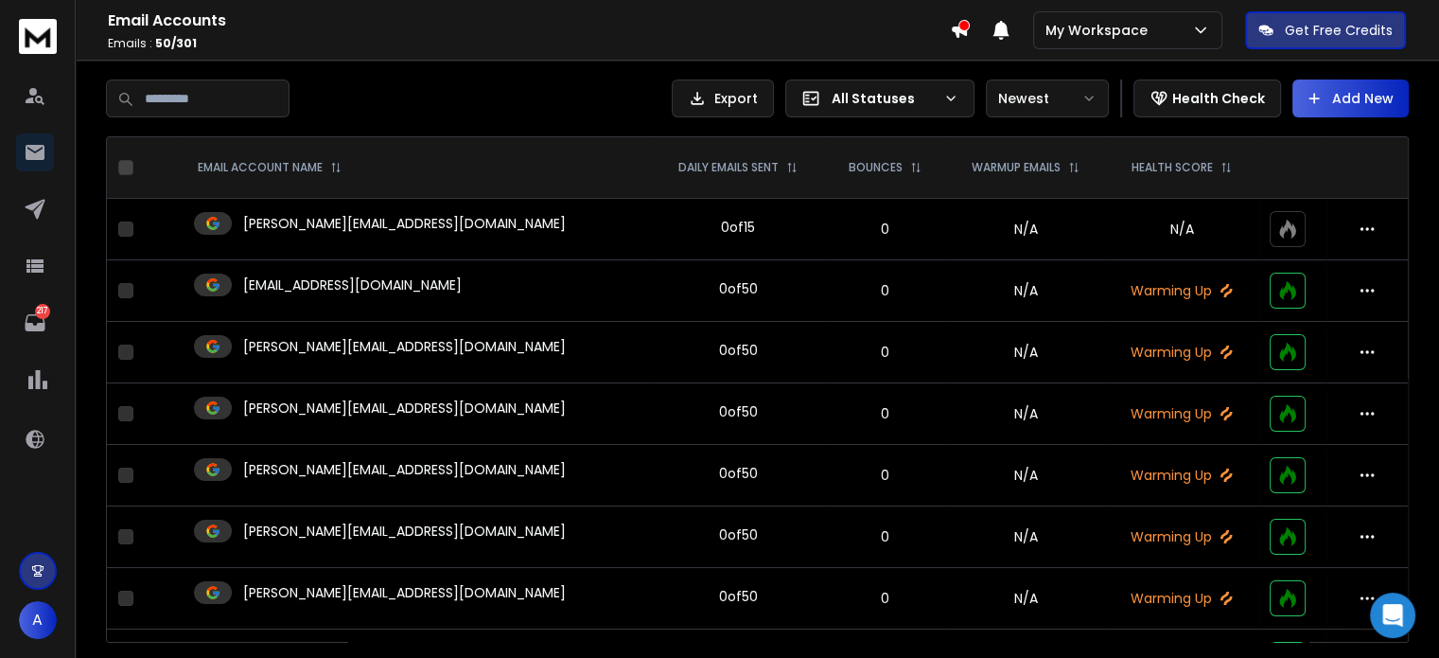
click at [1279, 231] on icon at bounding box center [1287, 229] width 16 height 19
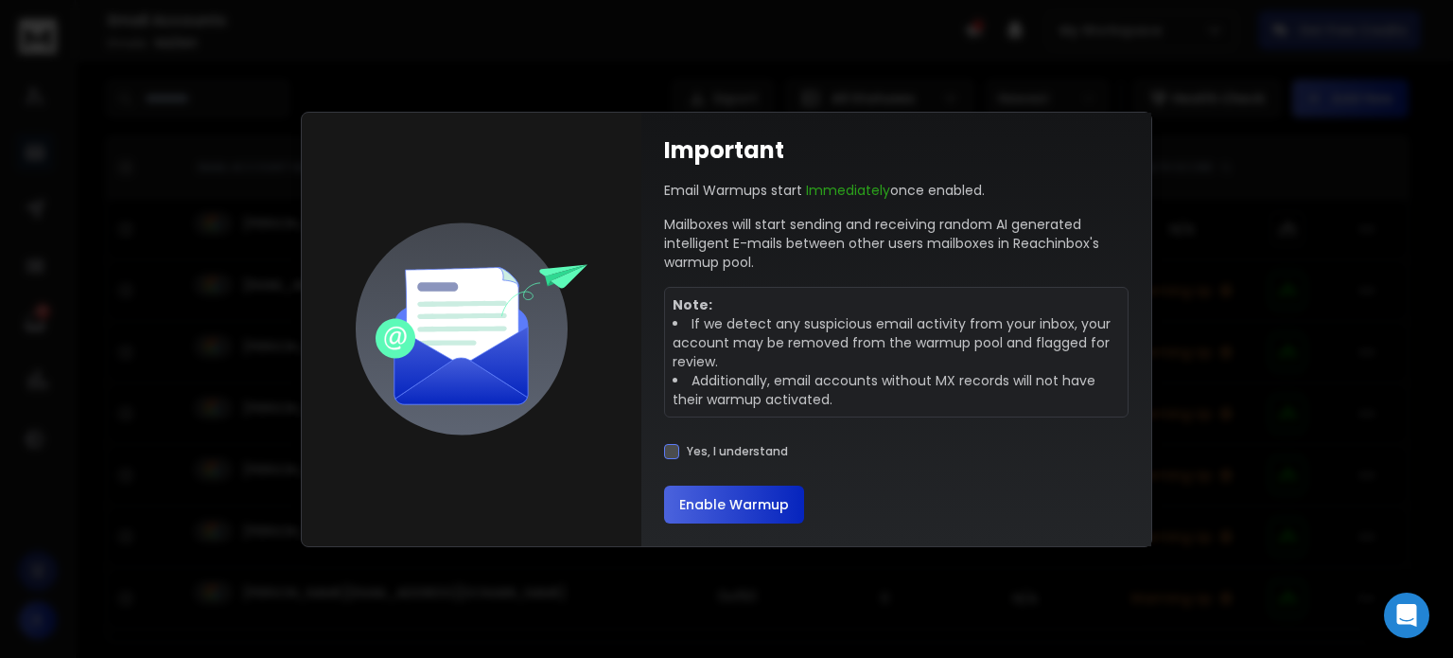
click at [664, 457] on button "Yes, I understand" at bounding box center [671, 451] width 15 height 15
click at [710, 499] on button "Enable Warmup" at bounding box center [734, 504] width 140 height 38
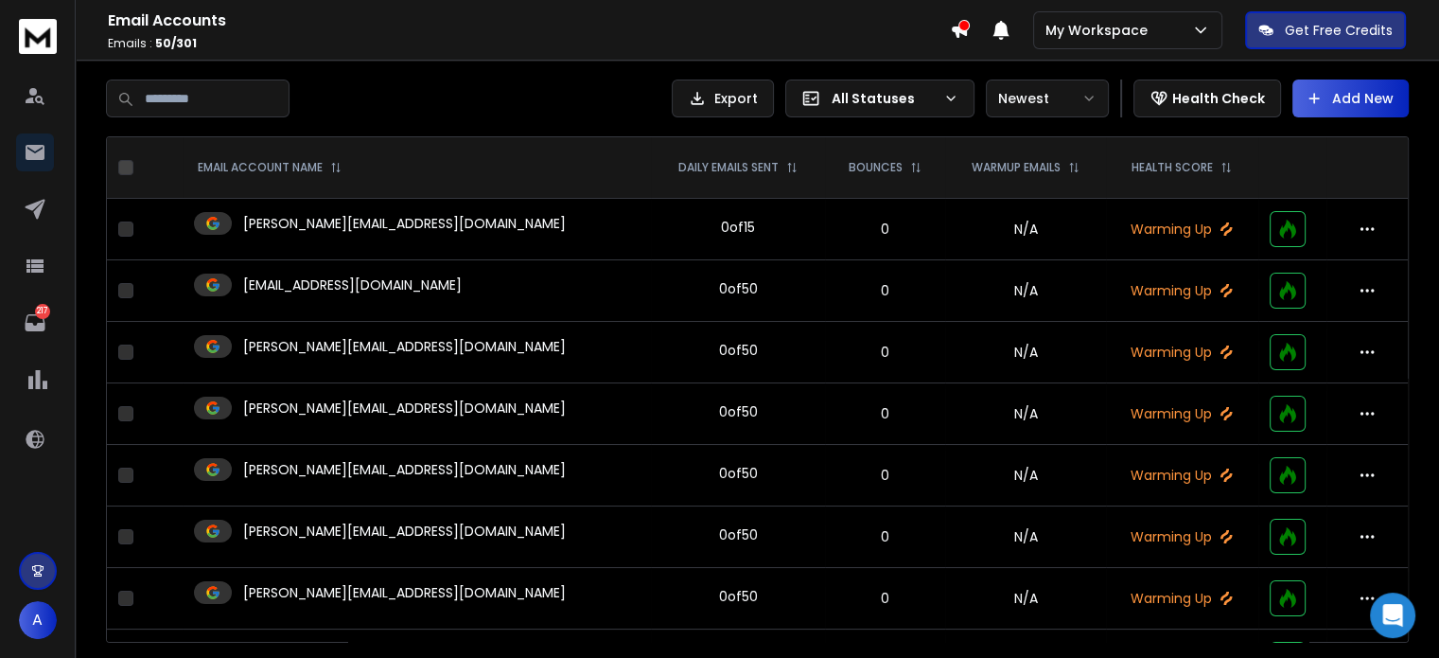
click at [721, 232] on div "0 of 15" at bounding box center [738, 227] width 34 height 19
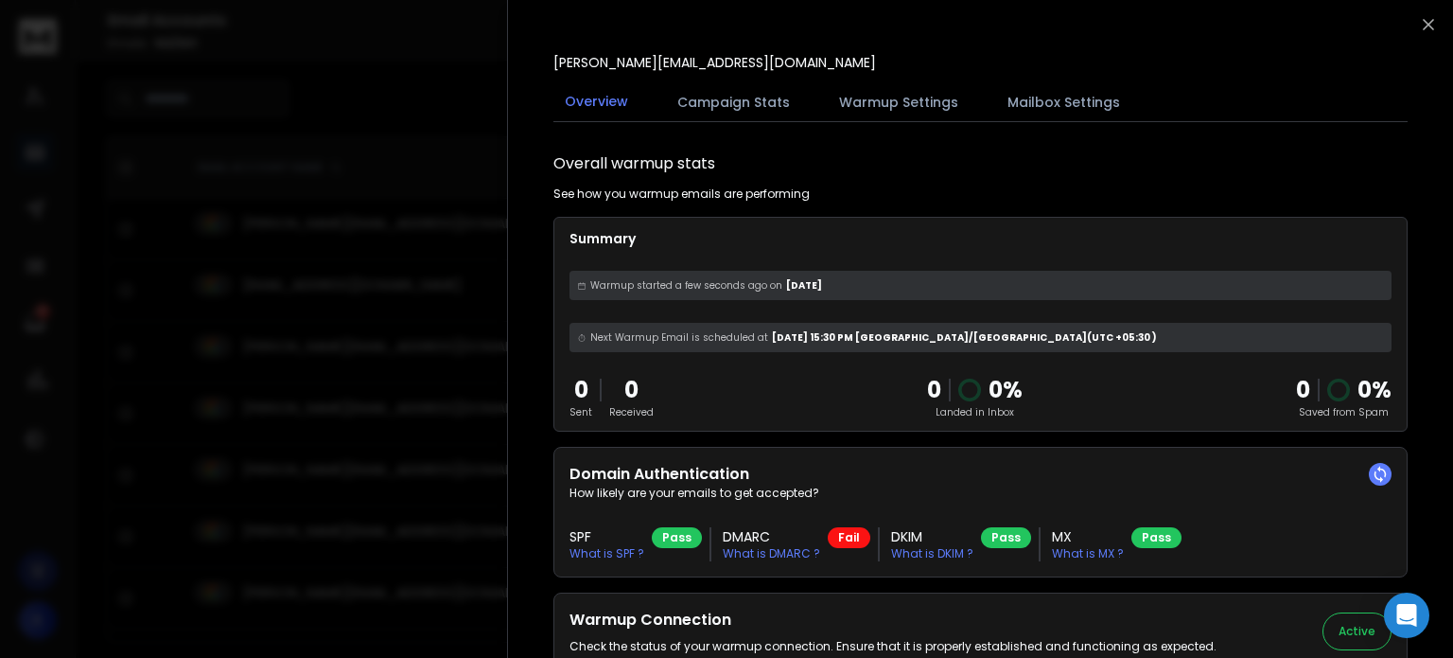
click at [1004, 101] on button "Mailbox Settings" at bounding box center [1063, 102] width 135 height 42
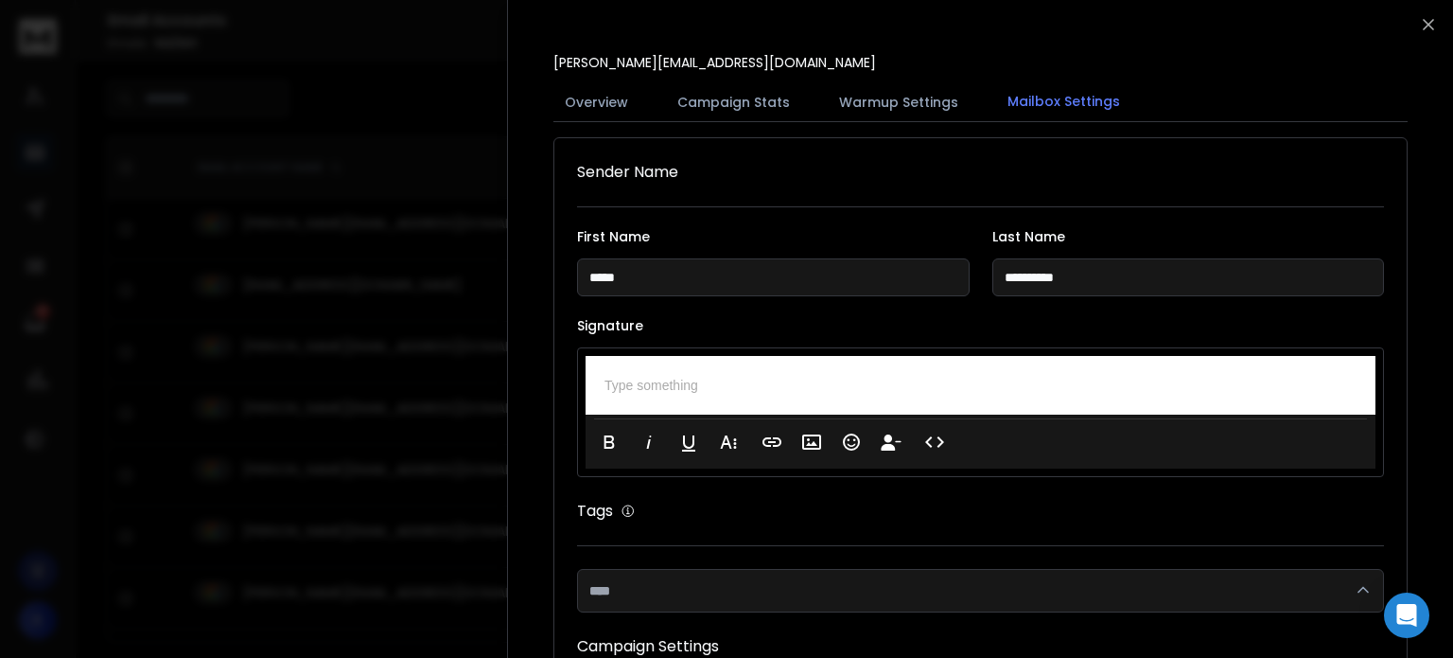
scroll to position [475, 0]
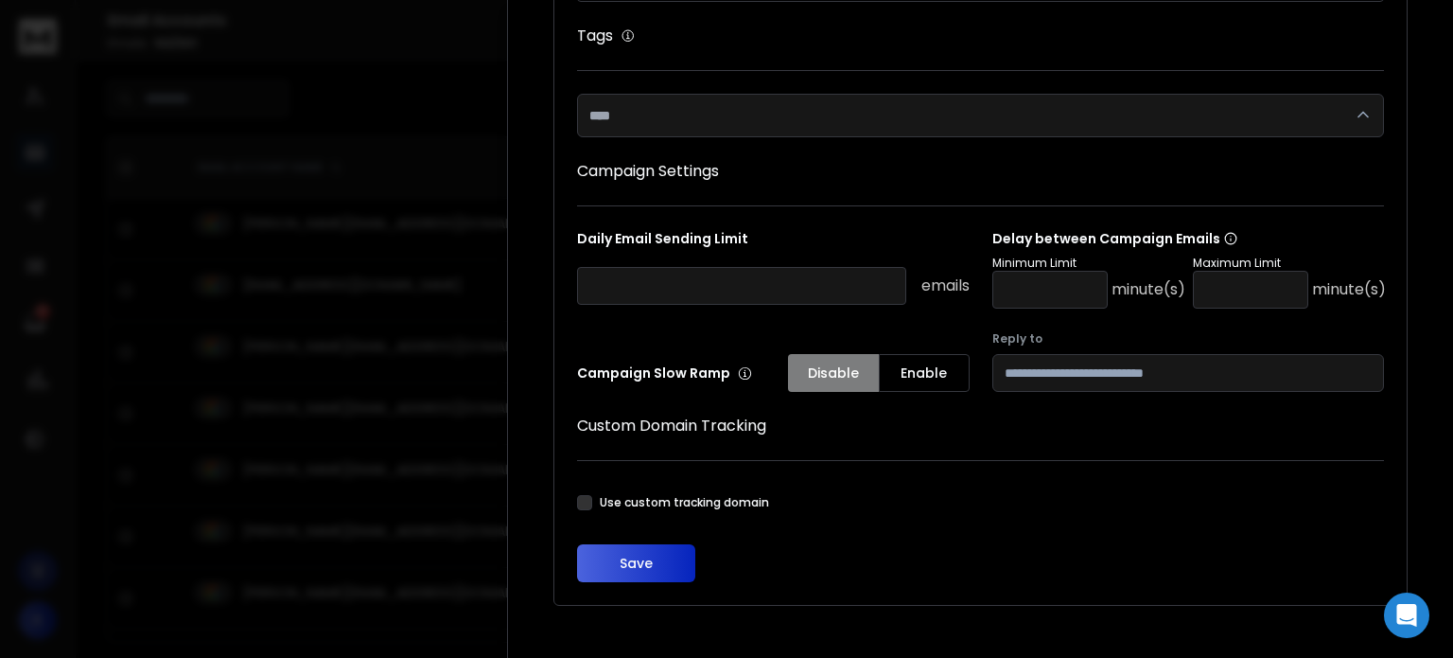
click at [638, 279] on input "**" at bounding box center [741, 286] width 329 height 38
type input "**"
click at [621, 553] on button "Save" at bounding box center [636, 563] width 118 height 38
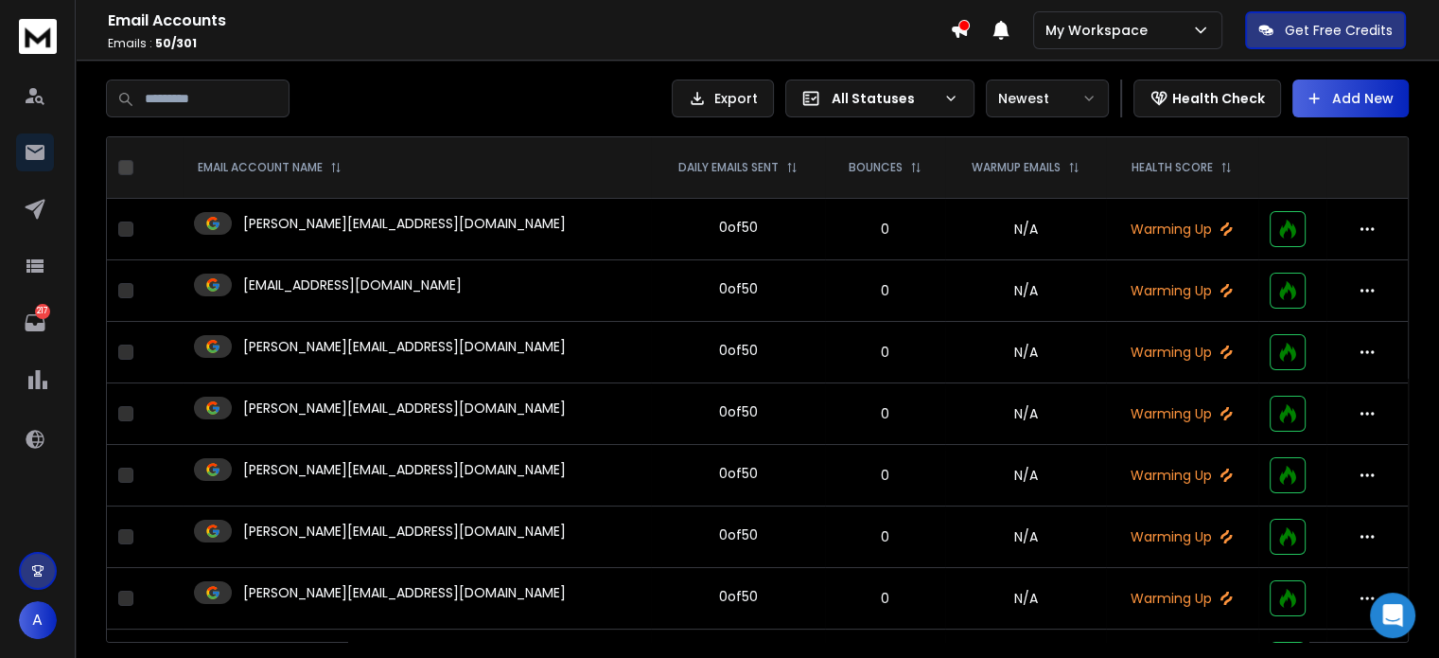
click at [1366, 82] on button "Add New" at bounding box center [1350, 98] width 116 height 38
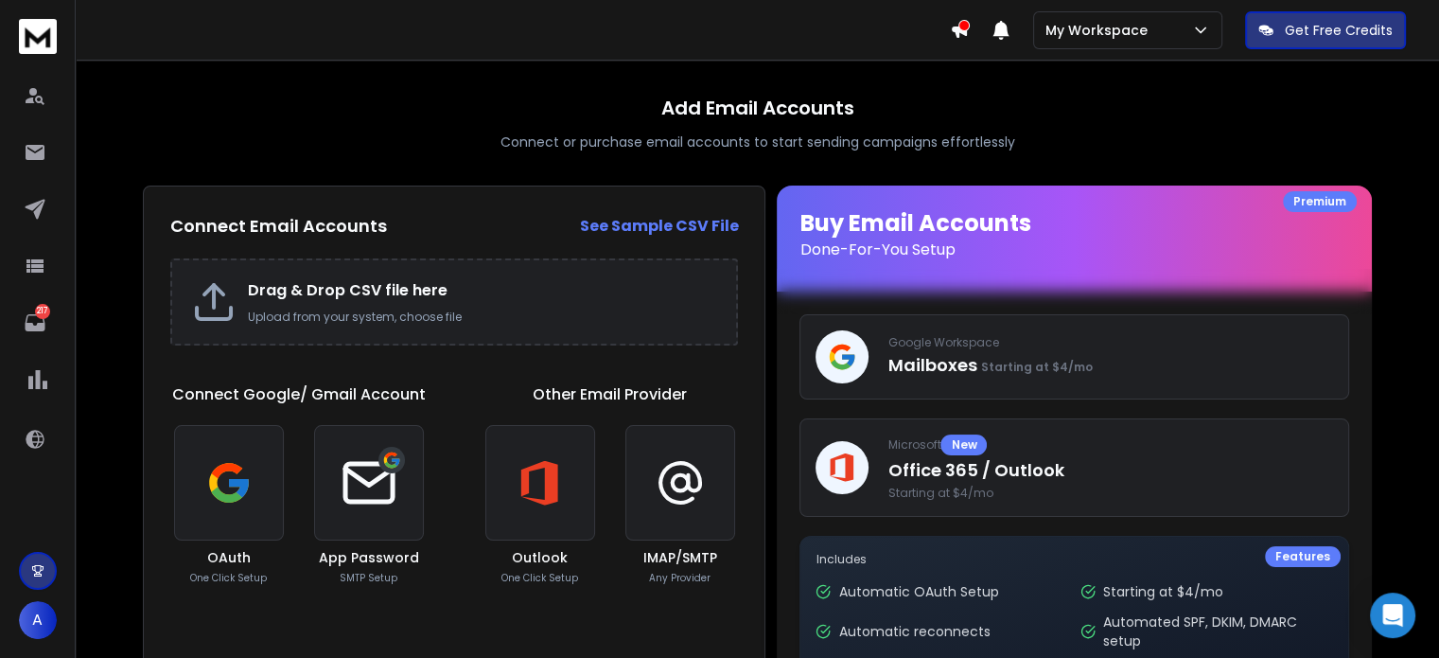
click at [252, 503] on icon at bounding box center [228, 482] width 47 height 57
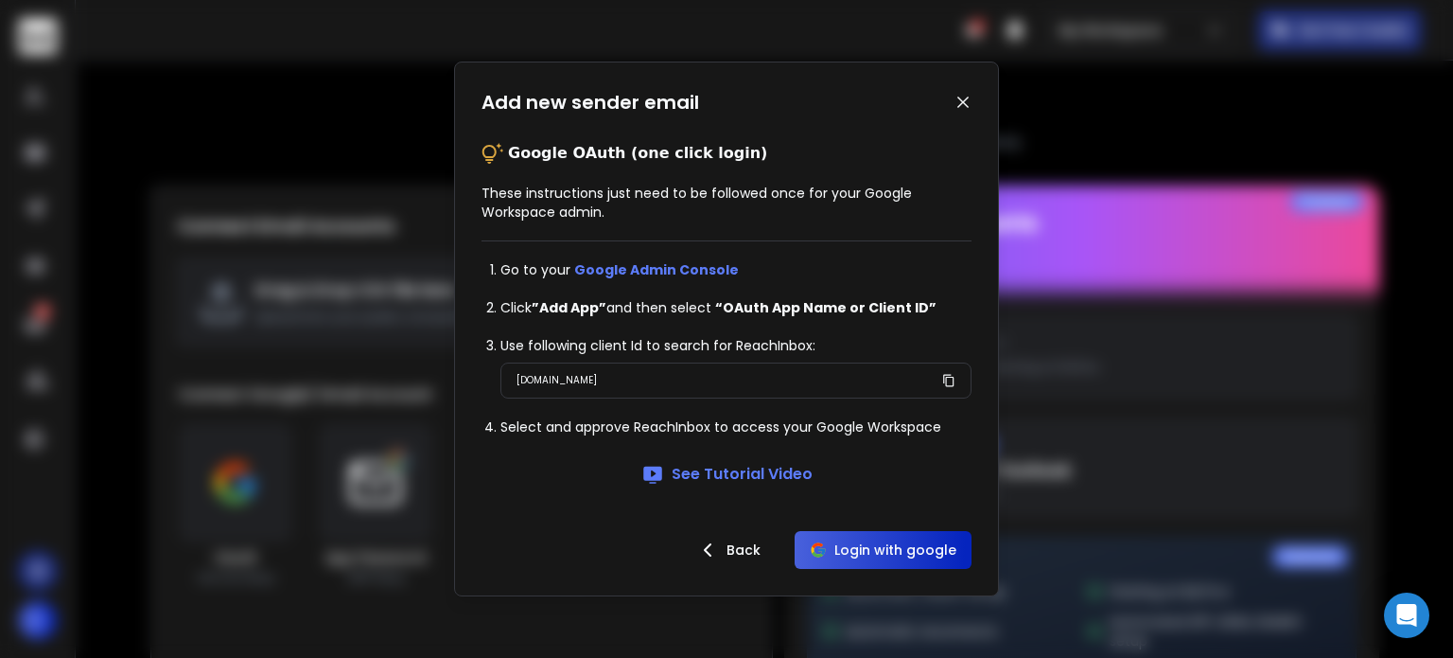
click at [853, 529] on div "Google OAuth (one click login) These instructions just need to be followed once…" at bounding box center [727, 355] width 490 height 427
click at [853, 548] on button "Login with google" at bounding box center [883, 550] width 177 height 38
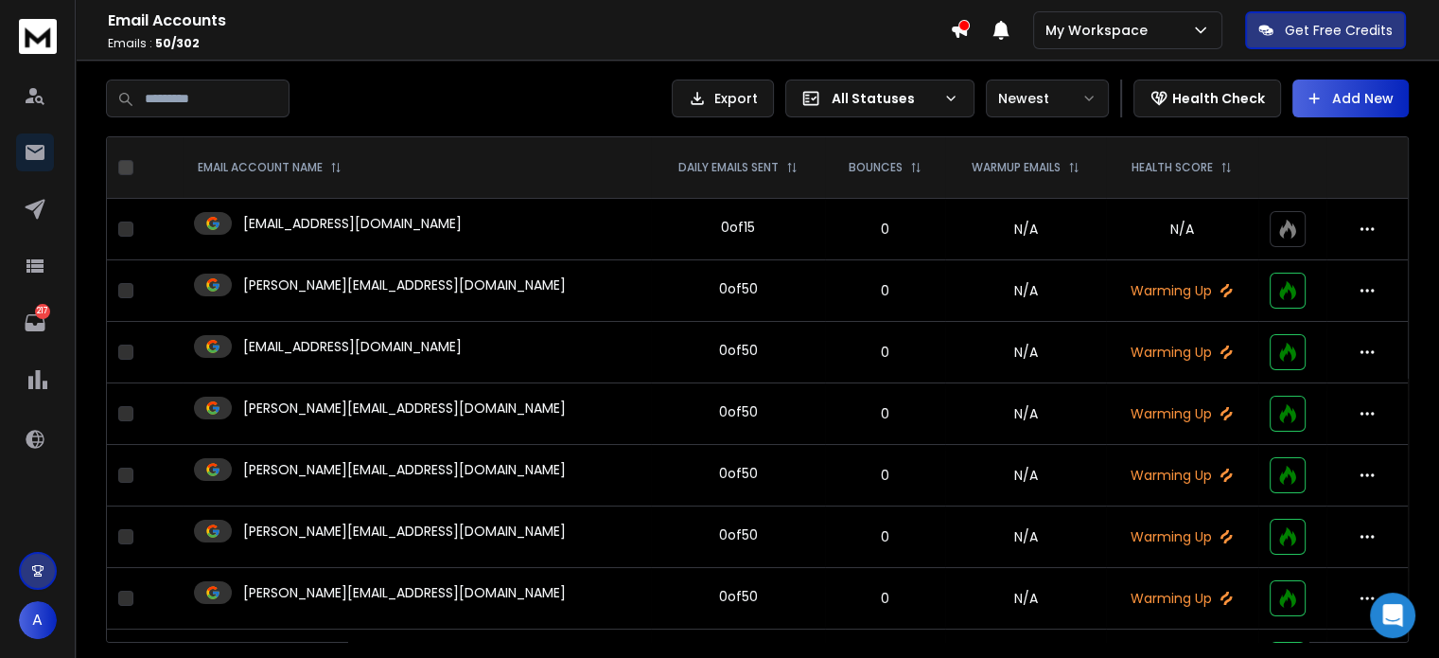
click at [1270, 234] on div at bounding box center [1288, 229] width 36 height 36
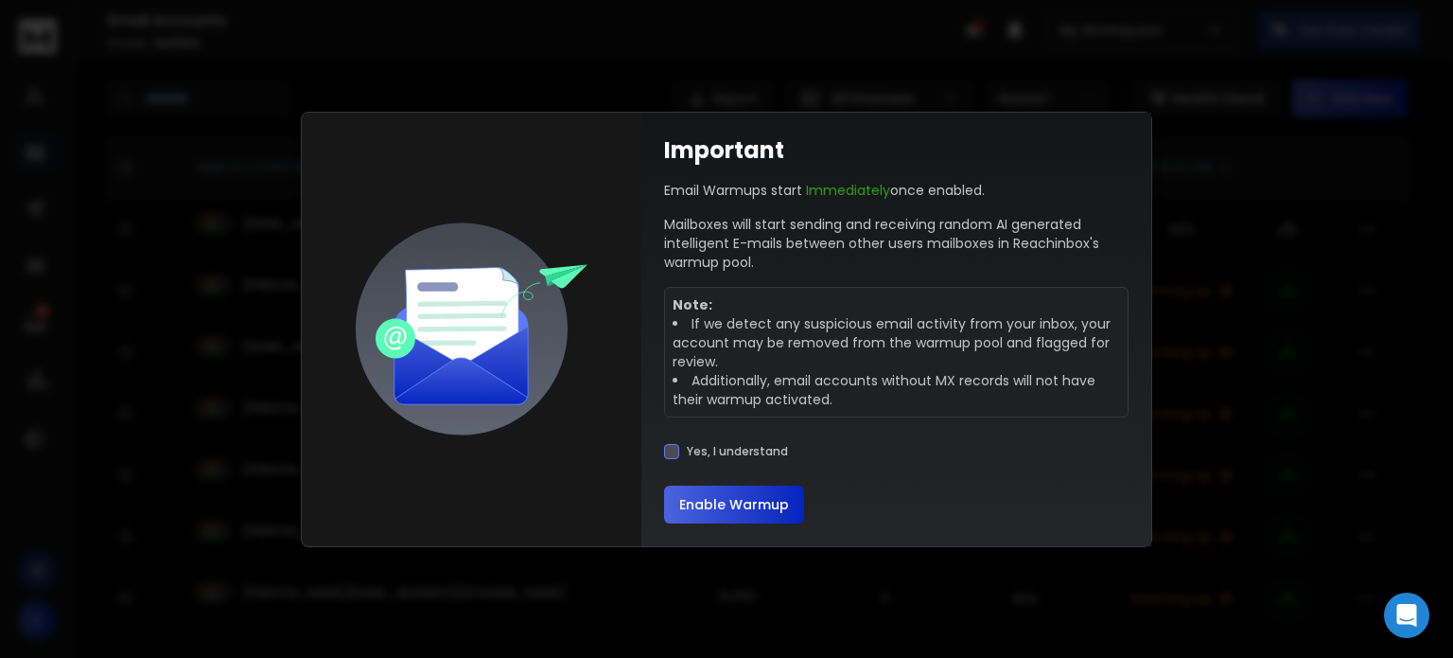
click at [677, 448] on button "Yes, I understand" at bounding box center [671, 451] width 15 height 15
click at [747, 489] on button "Enable Warmup" at bounding box center [734, 504] width 140 height 38
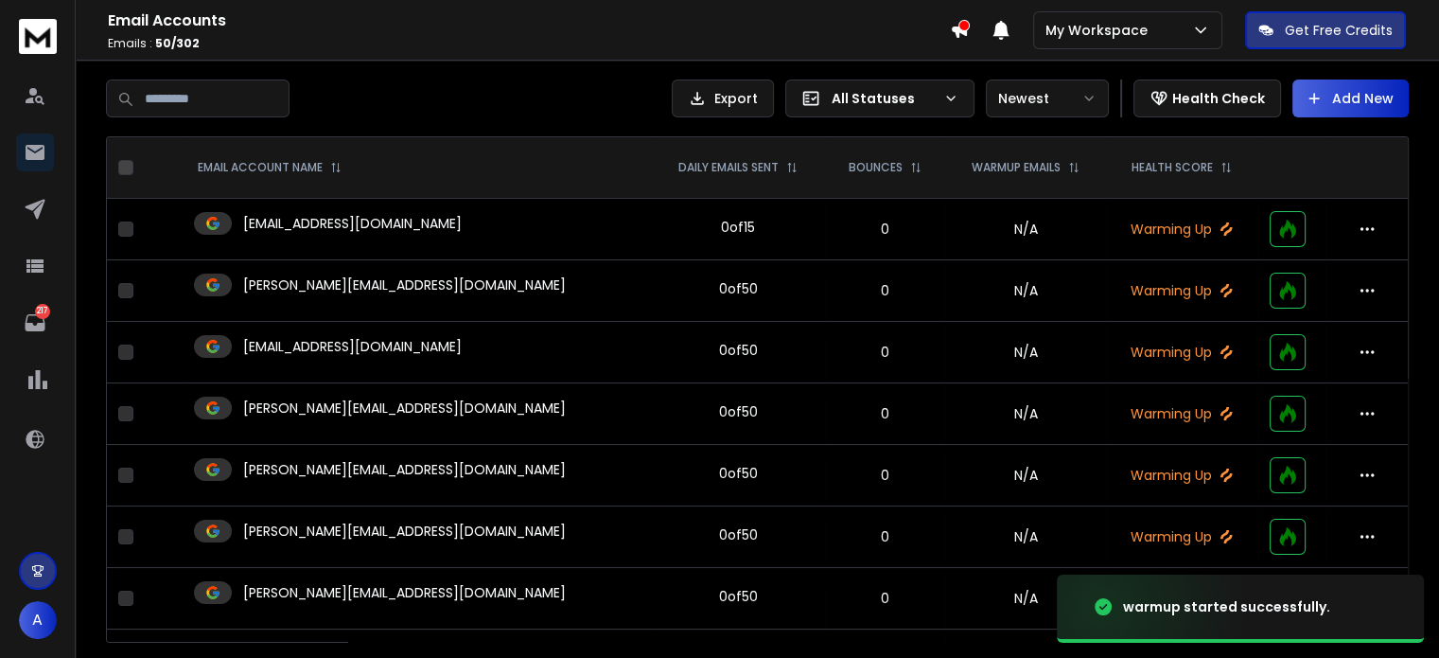
click at [721, 219] on div "0 of 15" at bounding box center [738, 227] width 34 height 19
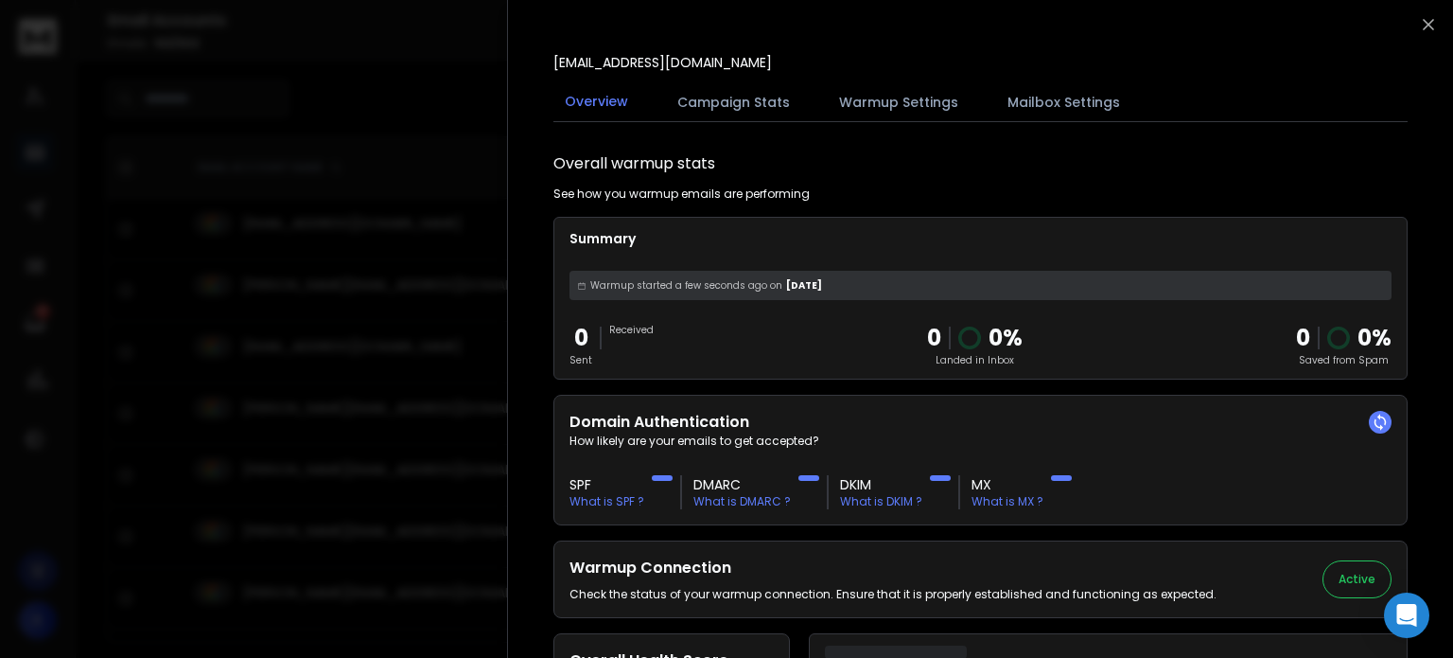
click at [1047, 104] on button "Mailbox Settings" at bounding box center [1063, 102] width 135 height 42
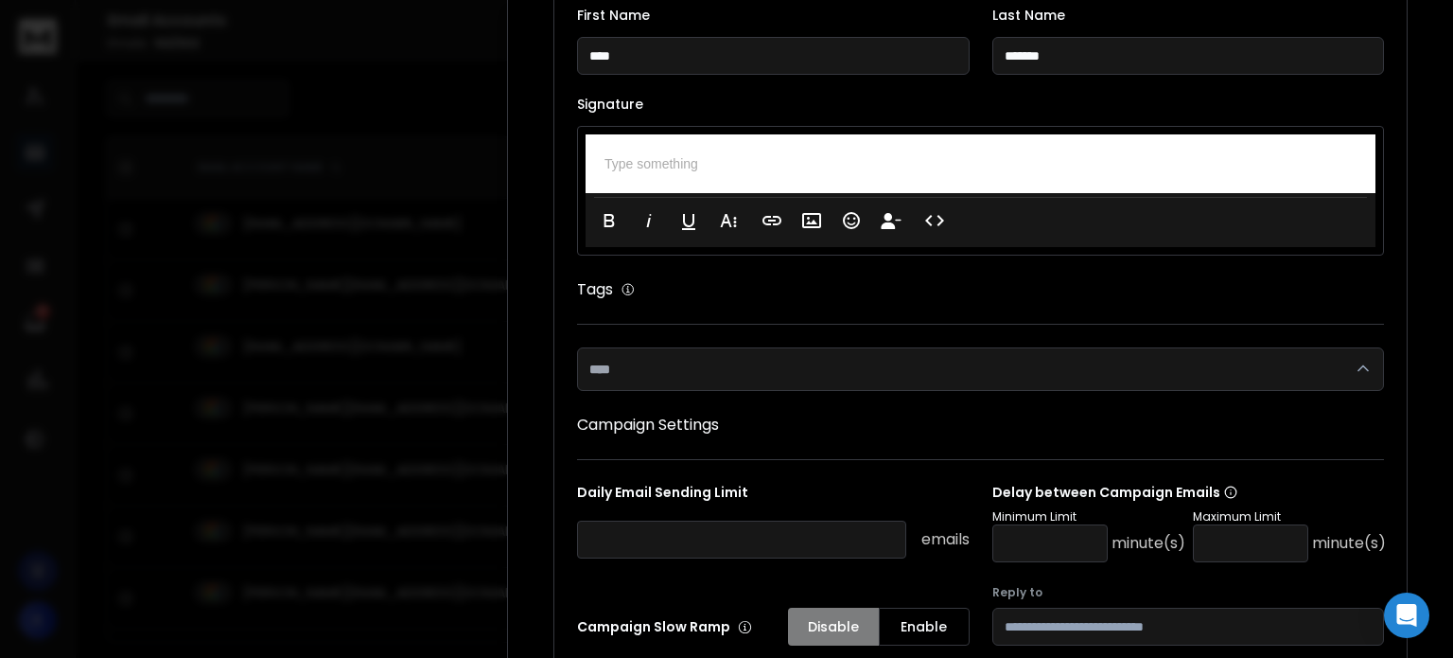
scroll to position [227, 0]
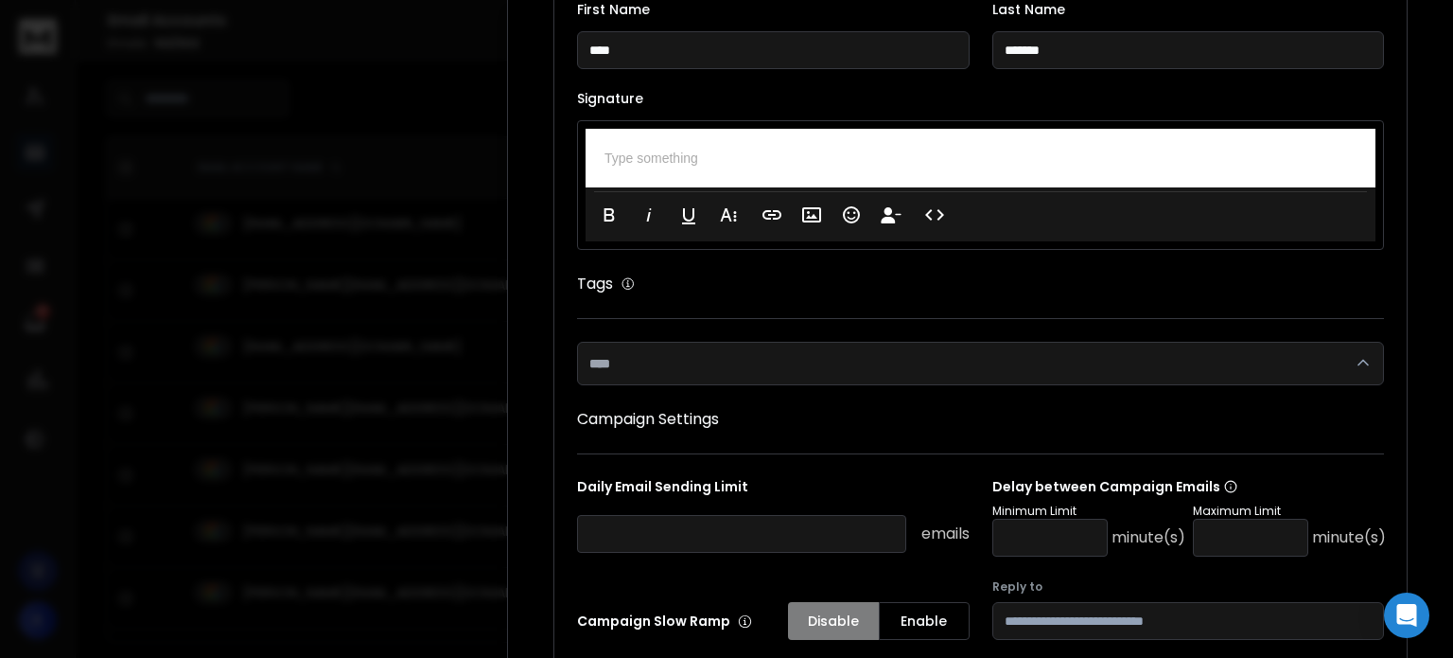
drag, startPoint x: 663, startPoint y: 553, endPoint x: 648, endPoint y: 537, distance: 21.4
click at [648, 537] on div "** emails" at bounding box center [773, 533] width 393 height 45
click at [648, 537] on input "**" at bounding box center [741, 534] width 329 height 38
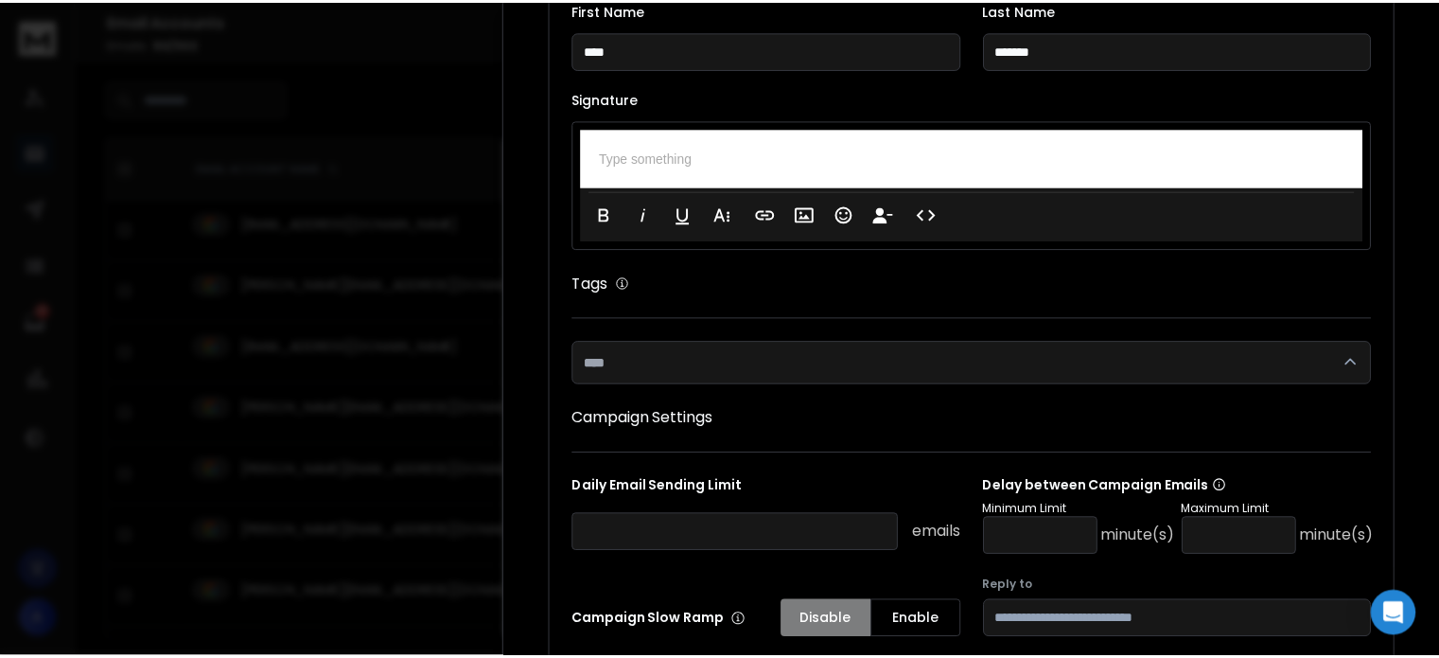
scroll to position [475, 0]
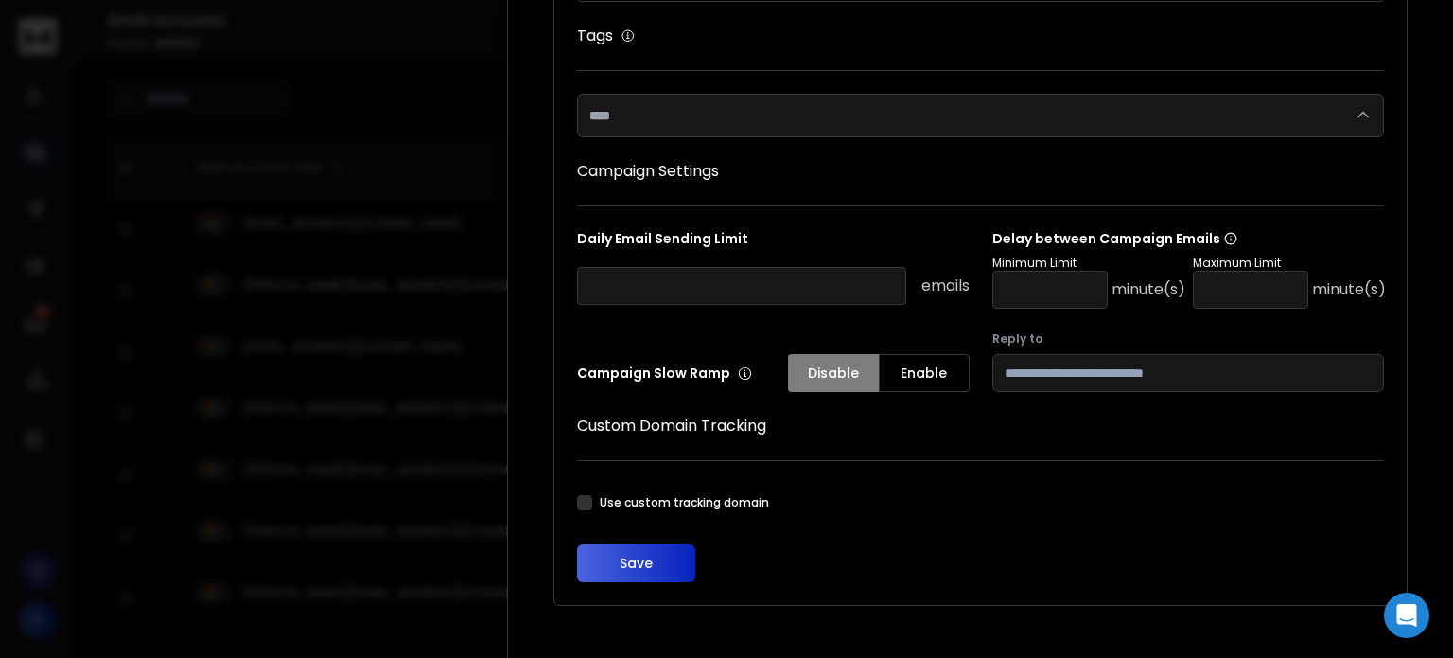
type input "**"
click at [621, 559] on button "Save" at bounding box center [636, 563] width 118 height 38
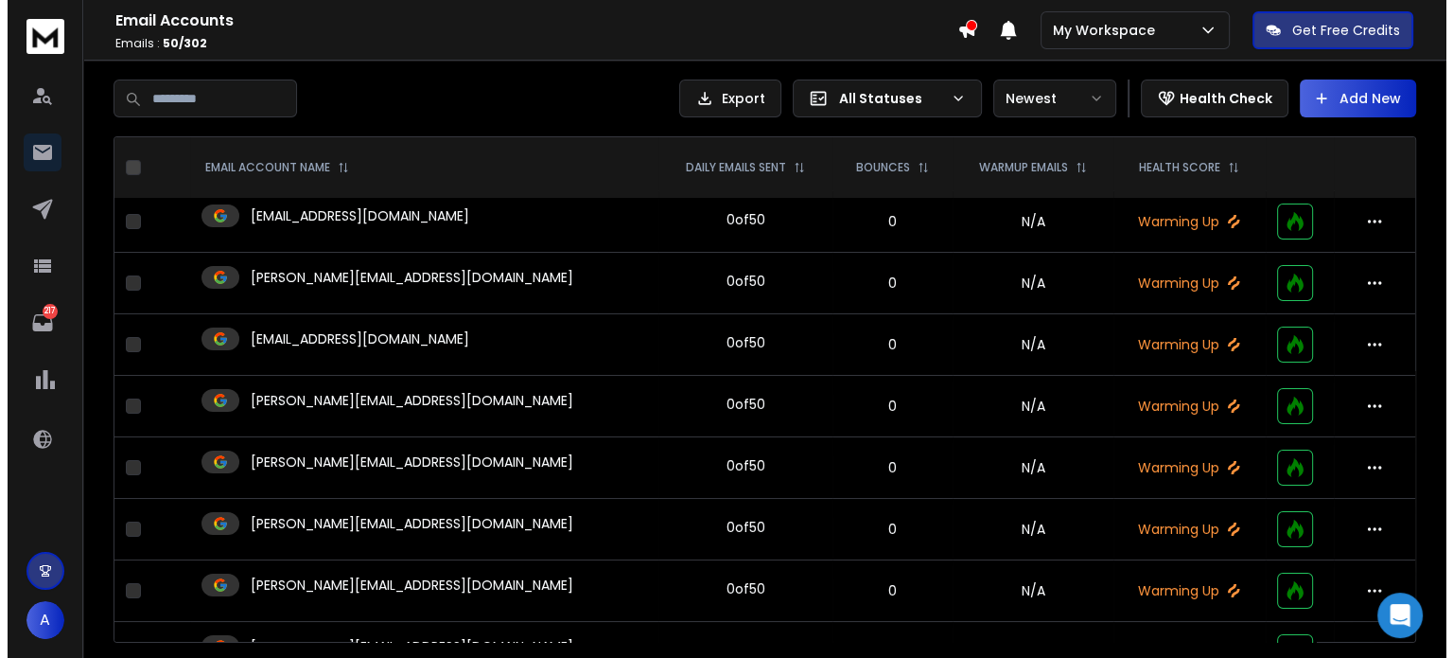
scroll to position [0, 0]
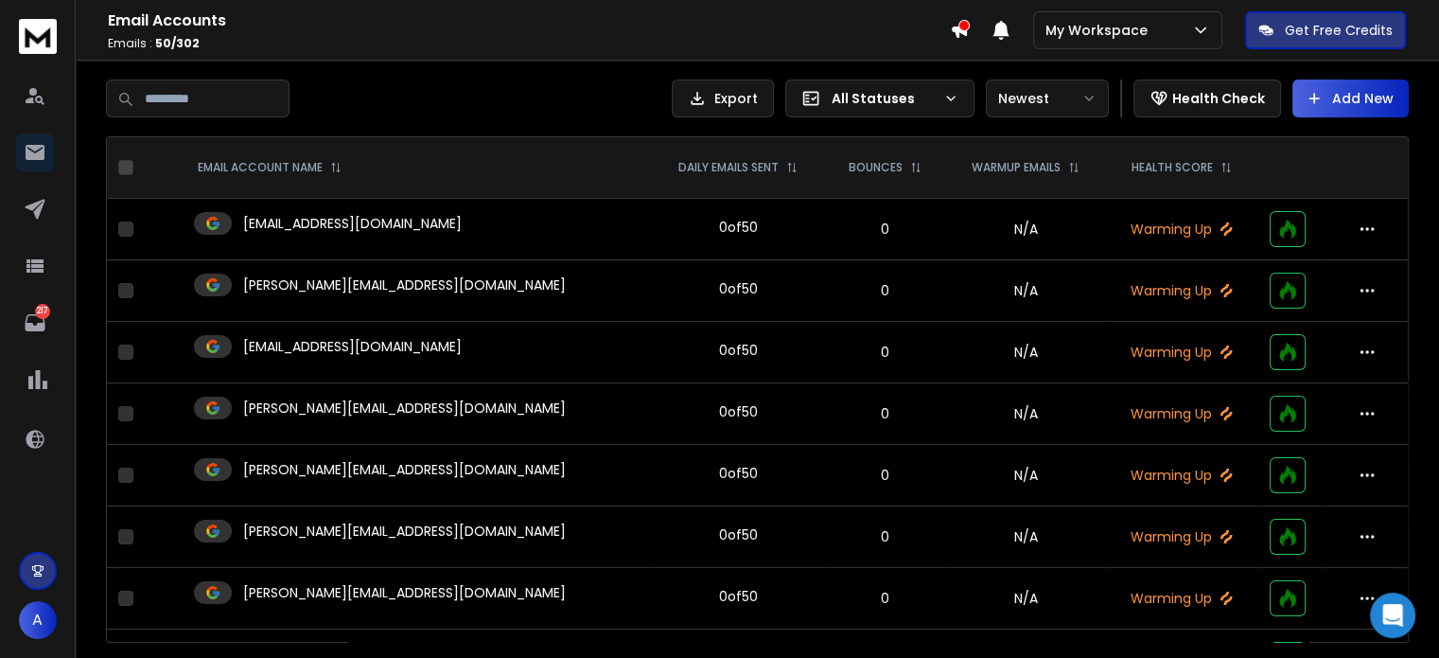
click at [1362, 94] on button "Add New" at bounding box center [1350, 98] width 116 height 38
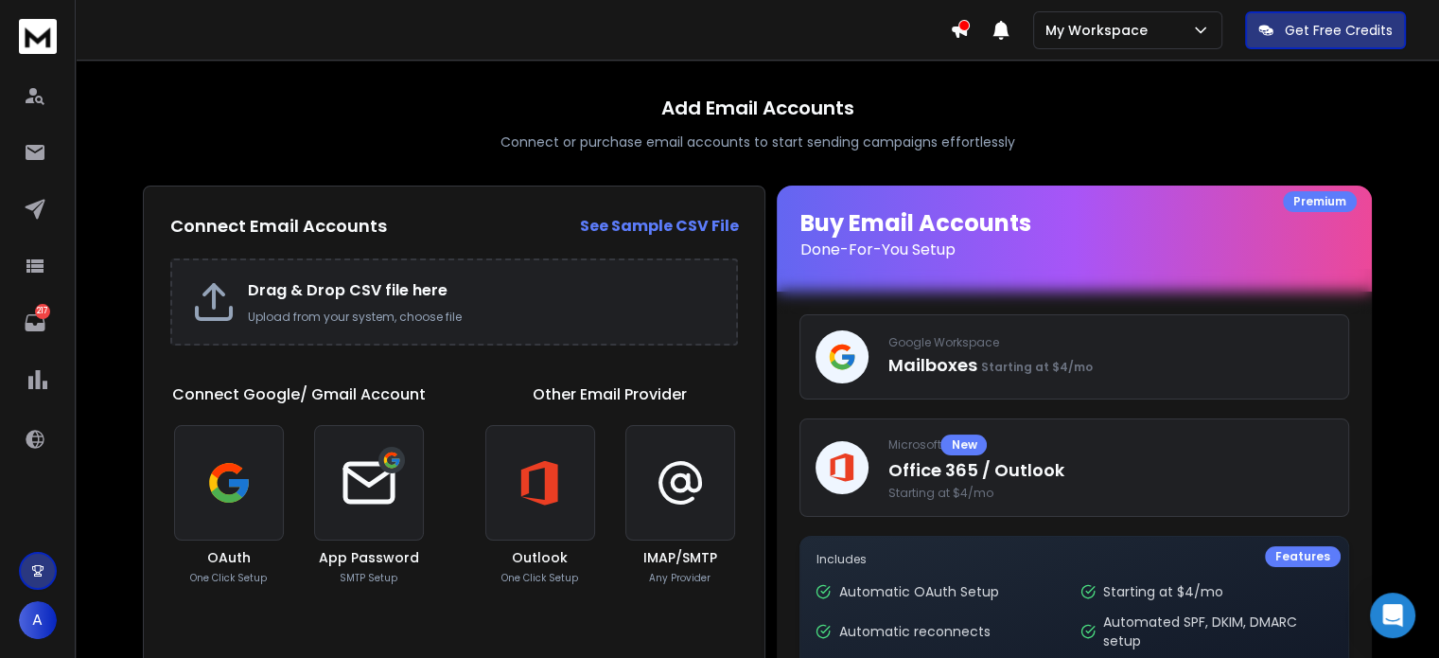
click at [170, 511] on div "Connect Email Accounts See Sample CSV File Drag & Drop CSV file here Upload fro…" at bounding box center [454, 452] width 623 height 534
click at [208, 508] on icon at bounding box center [228, 482] width 47 height 57
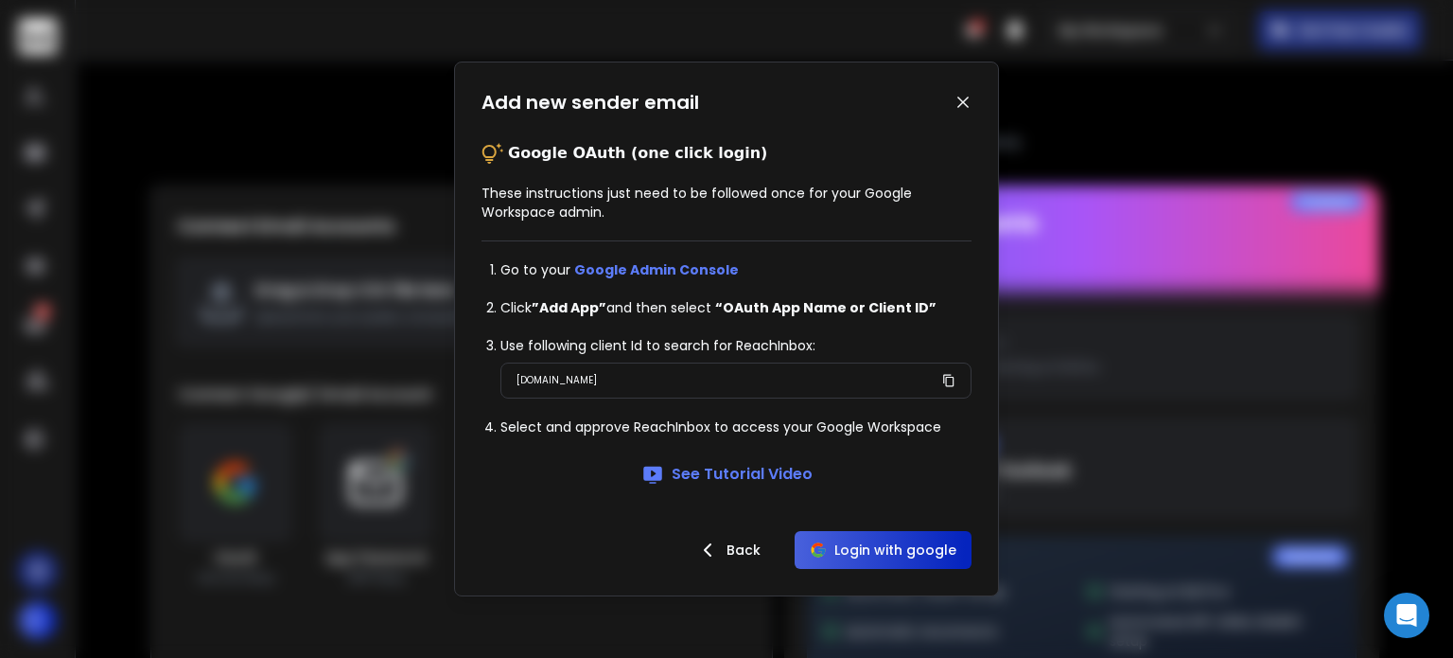
click at [883, 536] on button "Login with google" at bounding box center [883, 550] width 177 height 38
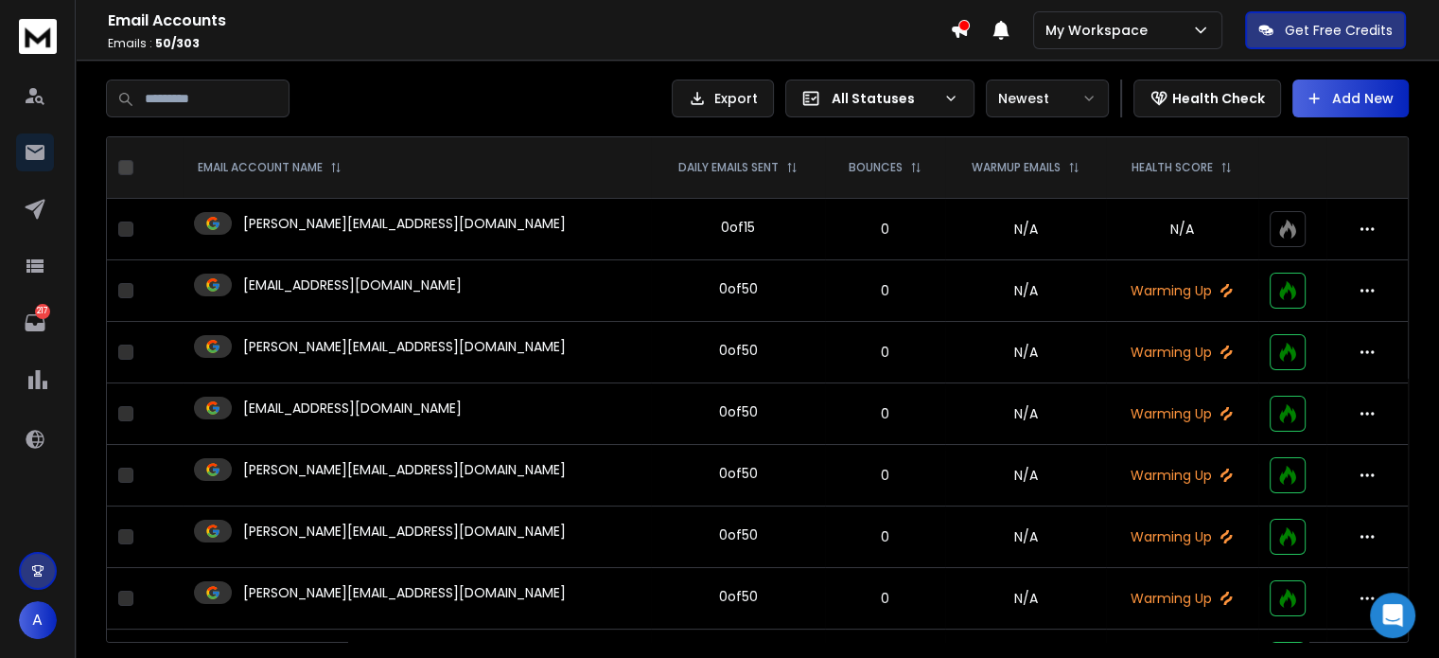
click at [1278, 226] on icon at bounding box center [1287, 229] width 19 height 19
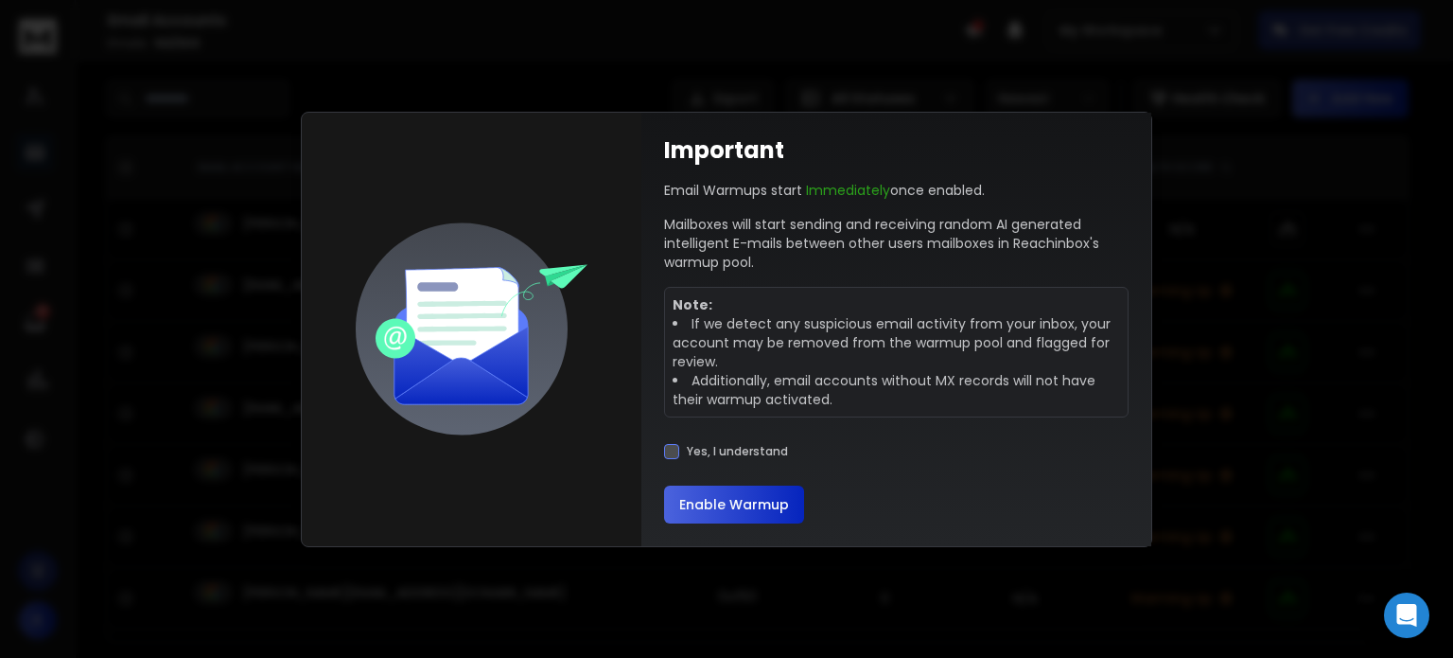
click at [676, 450] on button "Yes, I understand" at bounding box center [671, 451] width 15 height 15
click at [733, 504] on button "Enable Warmup" at bounding box center [734, 504] width 140 height 38
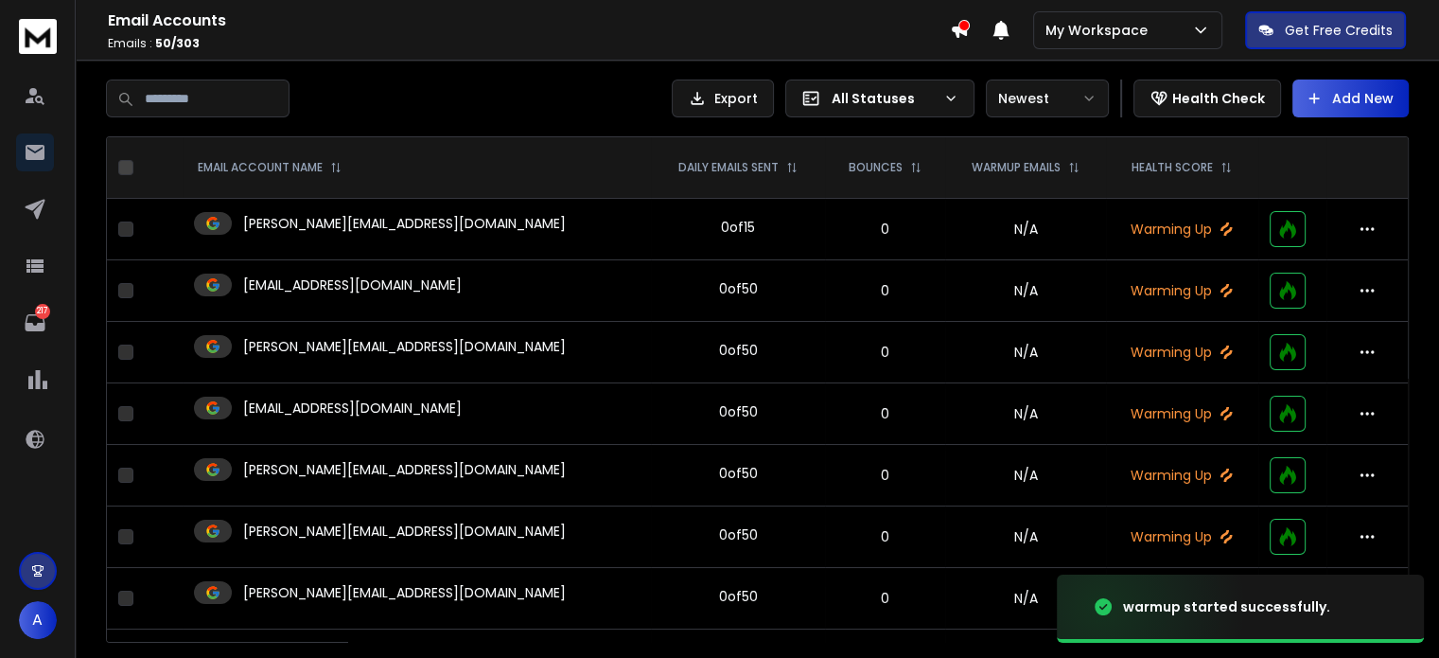
click at [721, 230] on div "0 of 15" at bounding box center [738, 227] width 34 height 19
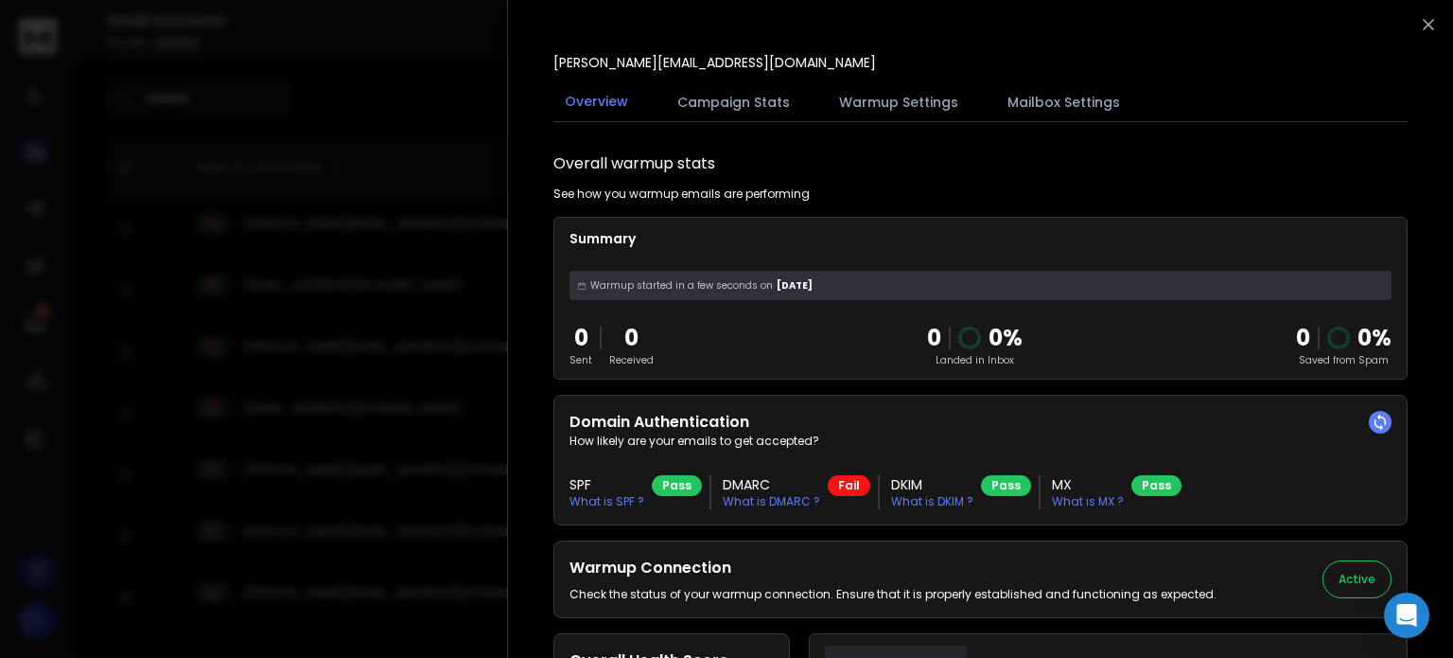
click at [1037, 97] on button "Mailbox Settings" at bounding box center [1063, 102] width 135 height 42
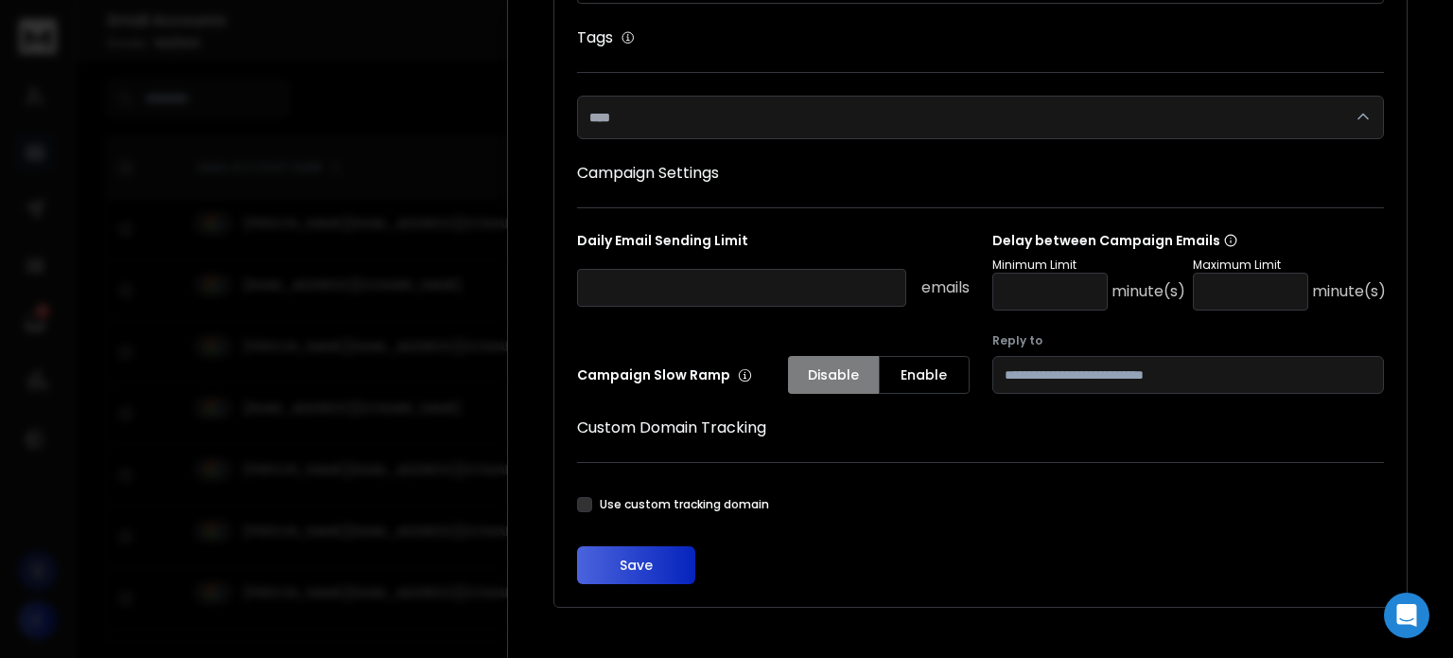
scroll to position [475, 0]
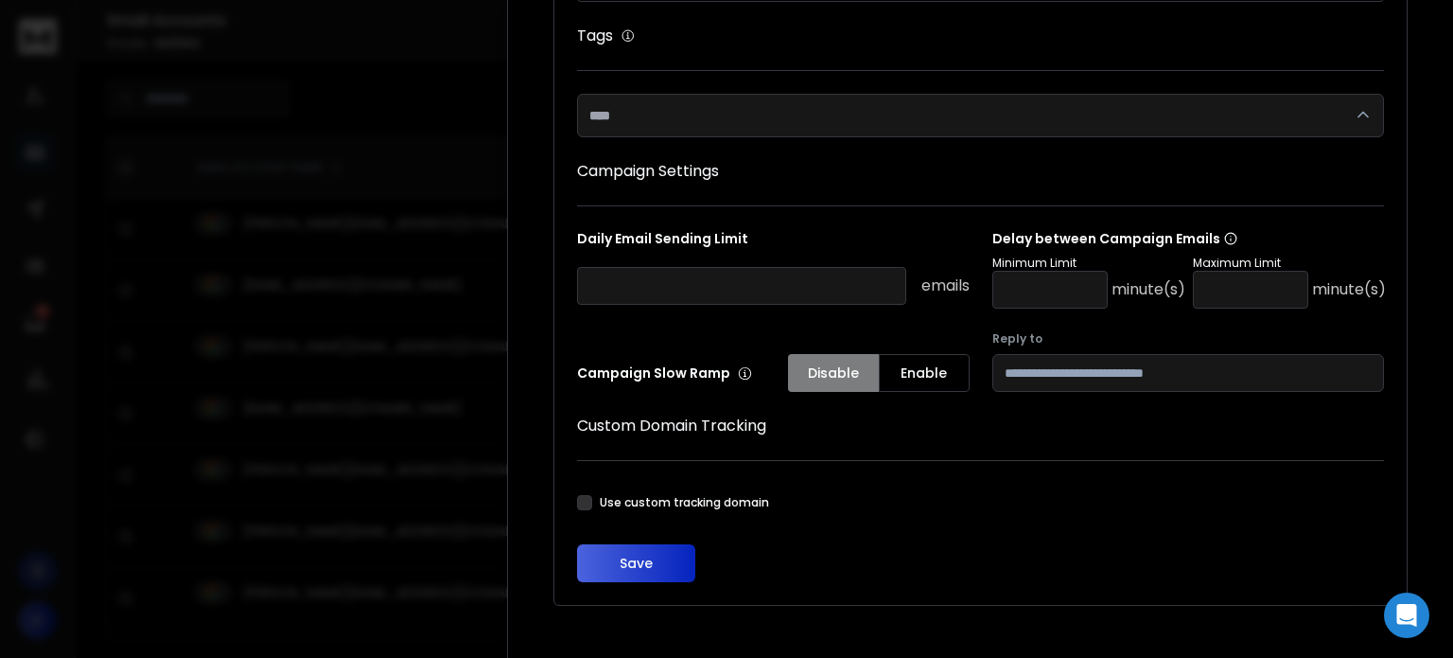
click at [654, 280] on input "**" at bounding box center [741, 286] width 329 height 38
type input "**"
click at [626, 540] on form "First Name ******** Last Name ****** Signature Type something Clear Formatting …" at bounding box center [980, 168] width 807 height 827
click at [619, 582] on div "Sender Name First Name ******** Last Name ****** Signature Type something Clear…" at bounding box center [981, 133] width 854 height 943
click at [618, 552] on button "Save" at bounding box center [636, 563] width 118 height 38
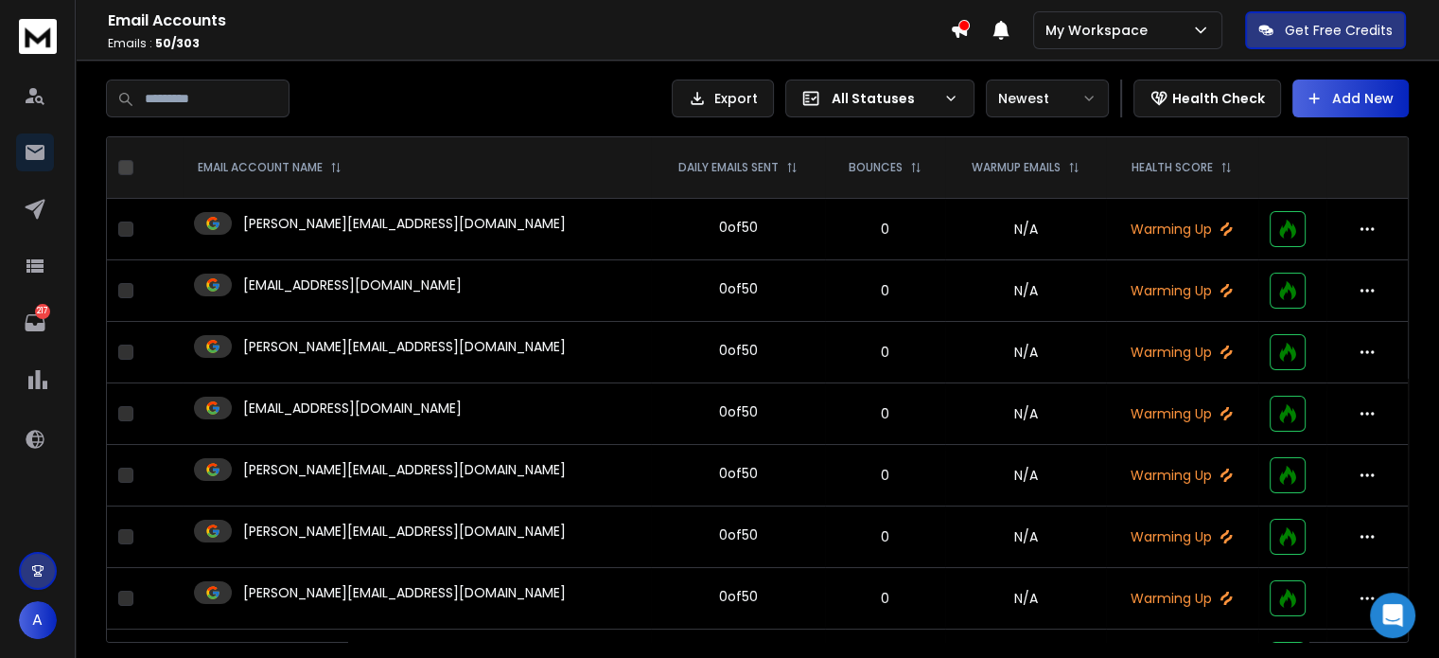
click at [1316, 116] on button "Add New" at bounding box center [1350, 98] width 116 height 38
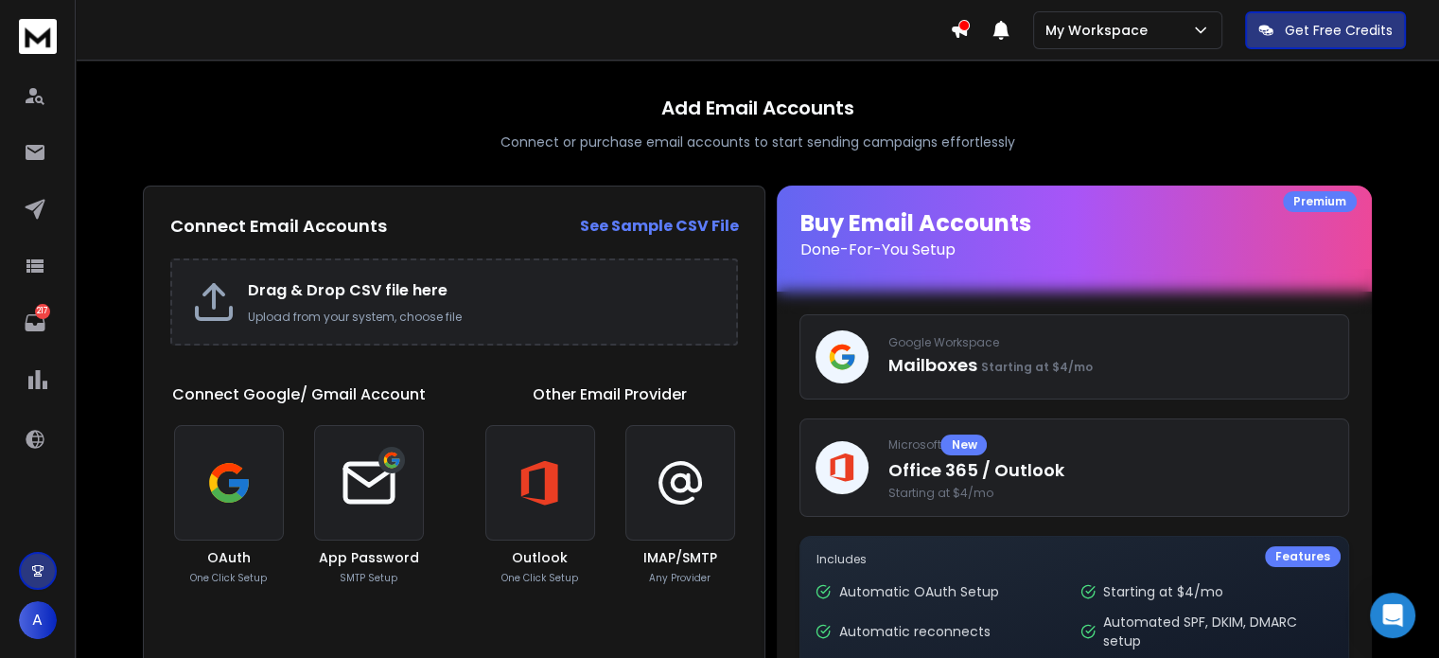
click at [236, 529] on div at bounding box center [229, 482] width 110 height 115
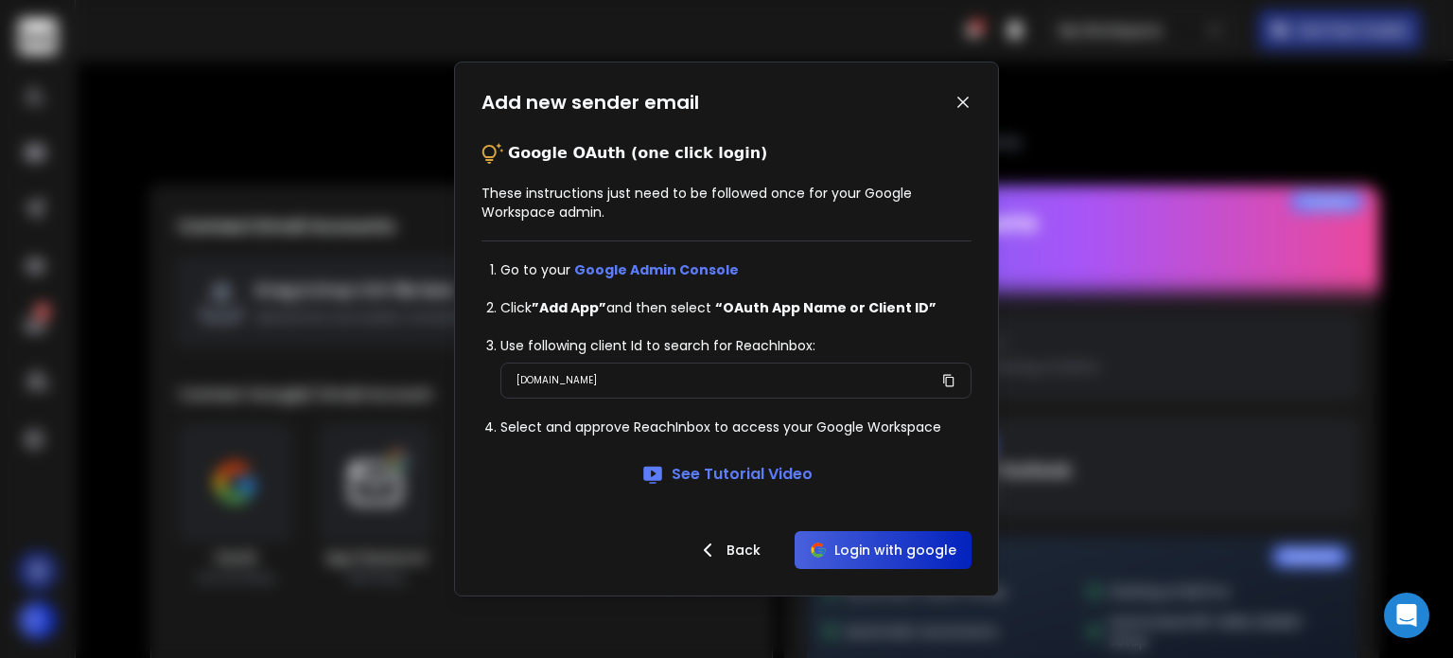
click at [885, 560] on button "Login with google" at bounding box center [883, 550] width 177 height 38
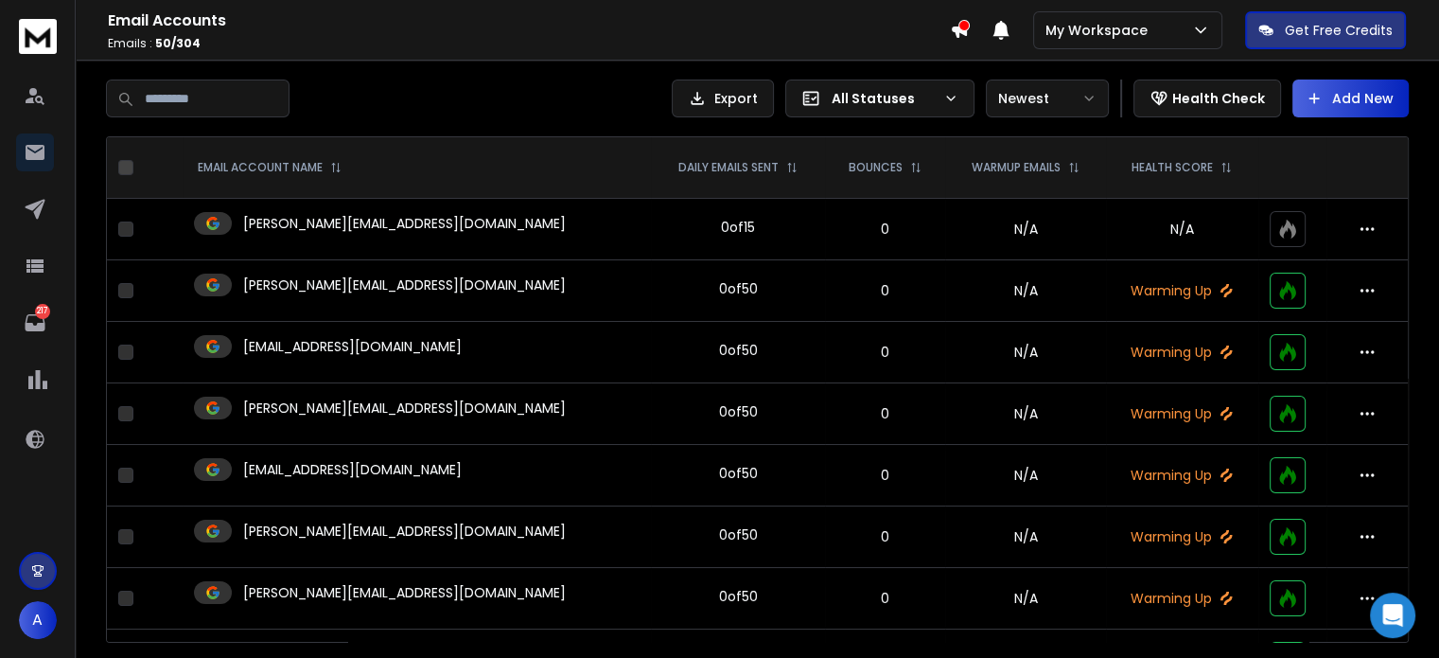
click at [1270, 242] on div at bounding box center [1288, 229] width 36 height 36
click at [1279, 227] on icon at bounding box center [1287, 229] width 16 height 19
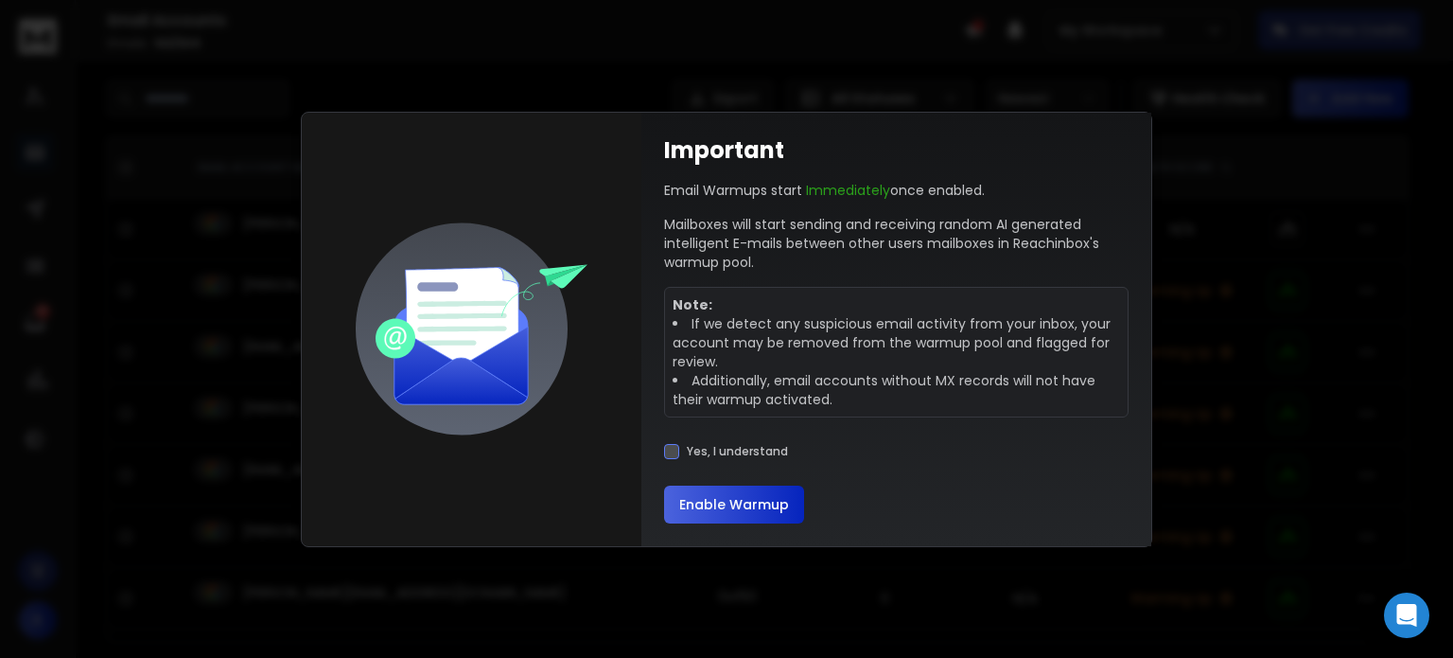
click at [676, 457] on button "Yes, I understand" at bounding box center [671, 451] width 15 height 15
click at [716, 505] on button "Enable Warmup" at bounding box center [734, 504] width 140 height 38
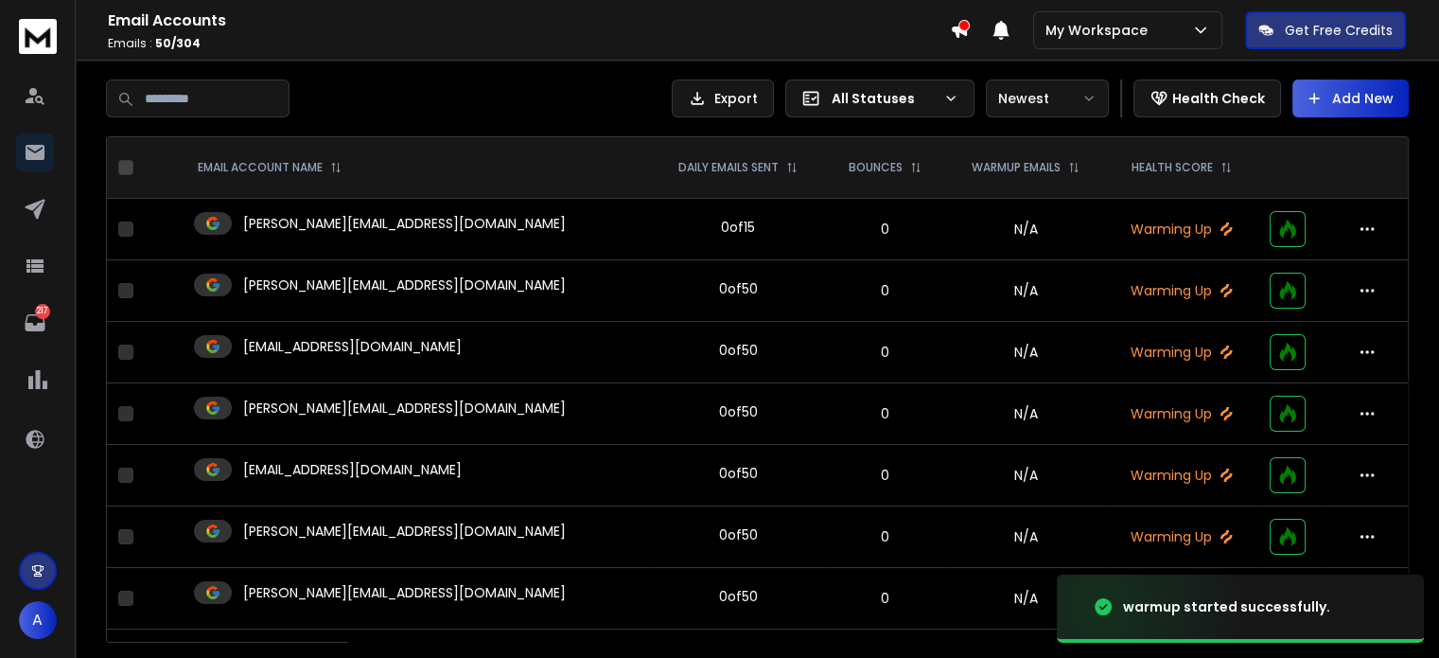
click at [721, 234] on div "0 of 15" at bounding box center [738, 227] width 34 height 19
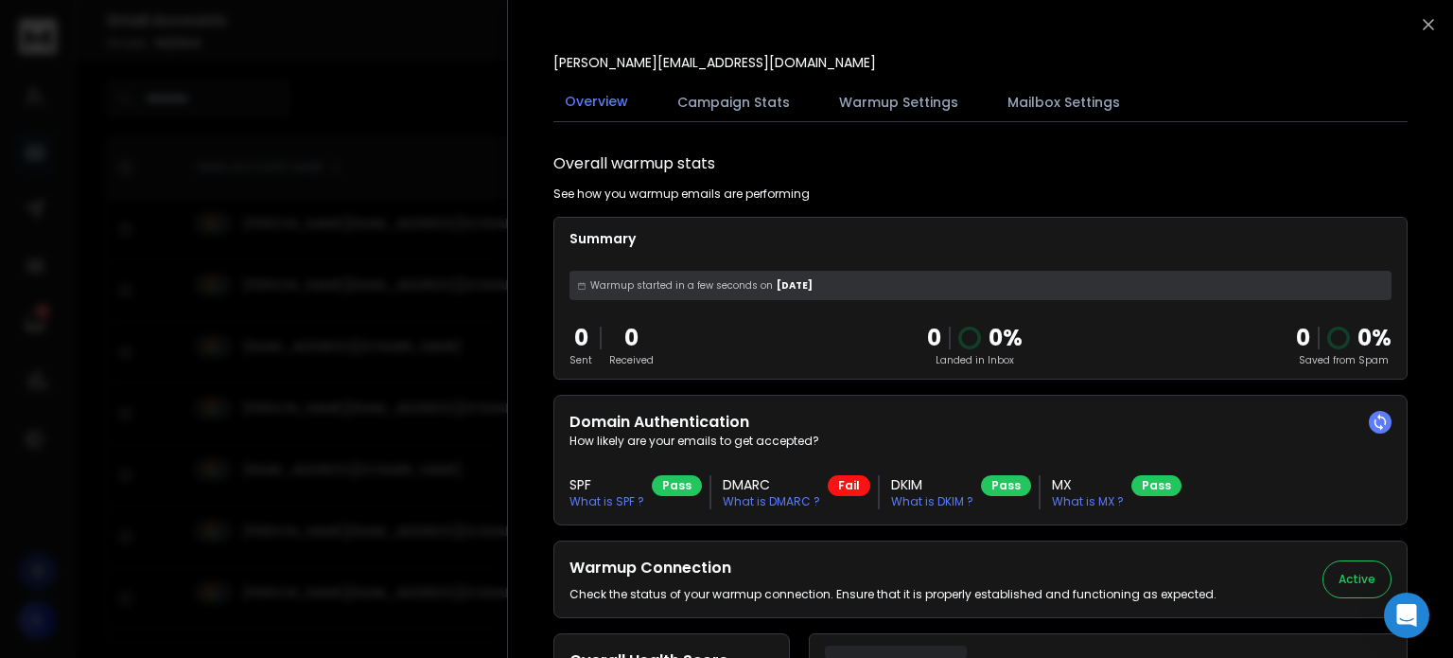
click at [1041, 91] on button "Mailbox Settings" at bounding box center [1063, 102] width 135 height 42
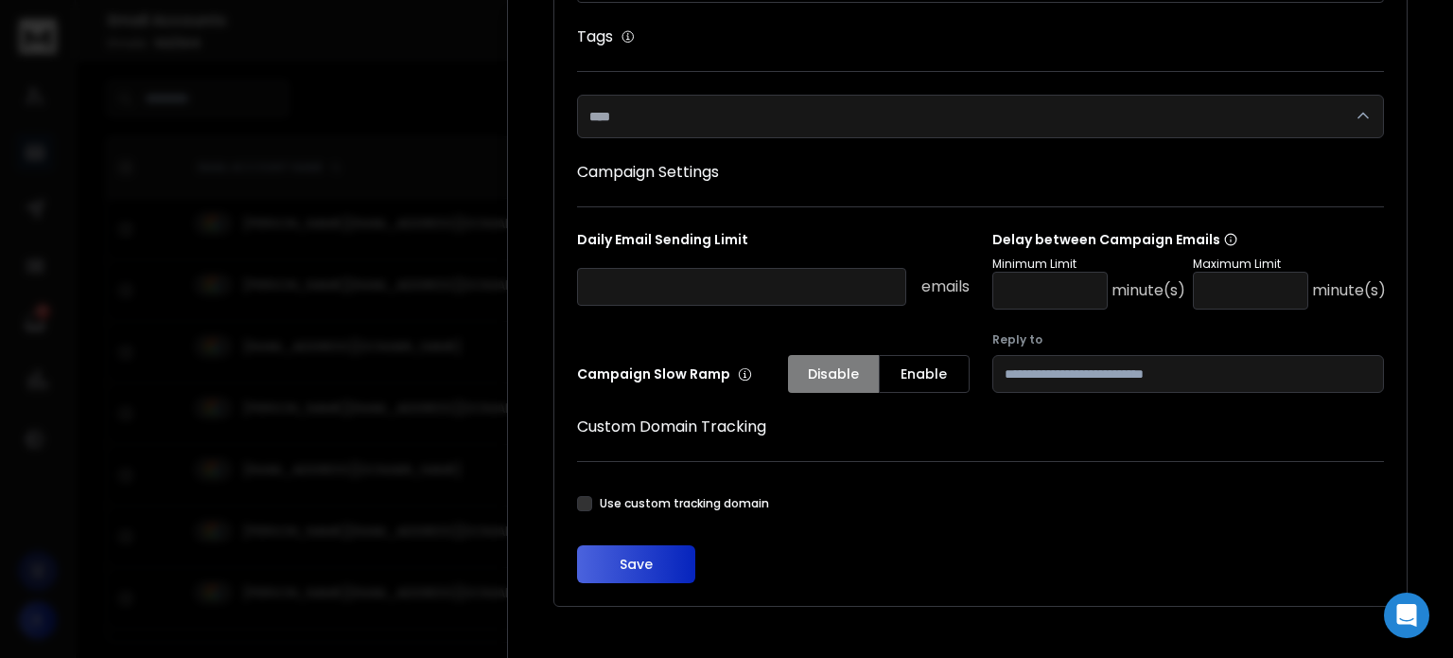
scroll to position [360, 0]
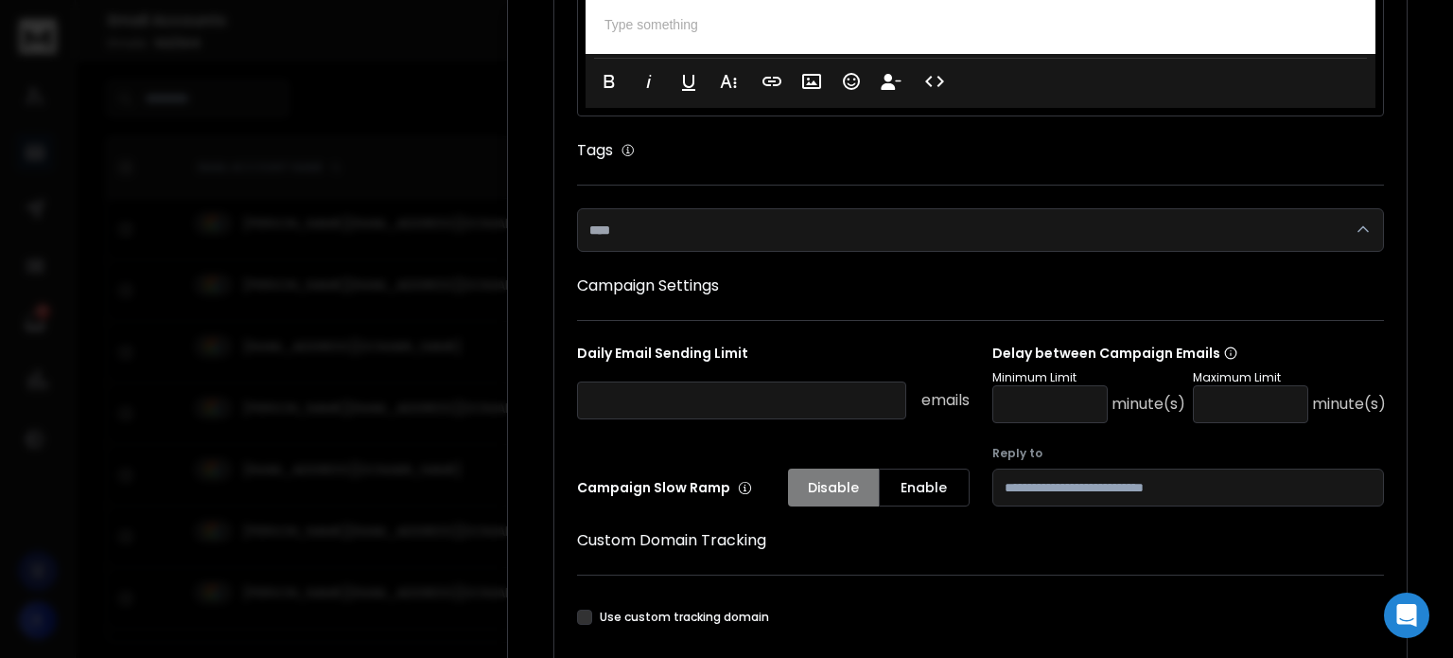
click at [648, 387] on input "**" at bounding box center [741, 400] width 329 height 38
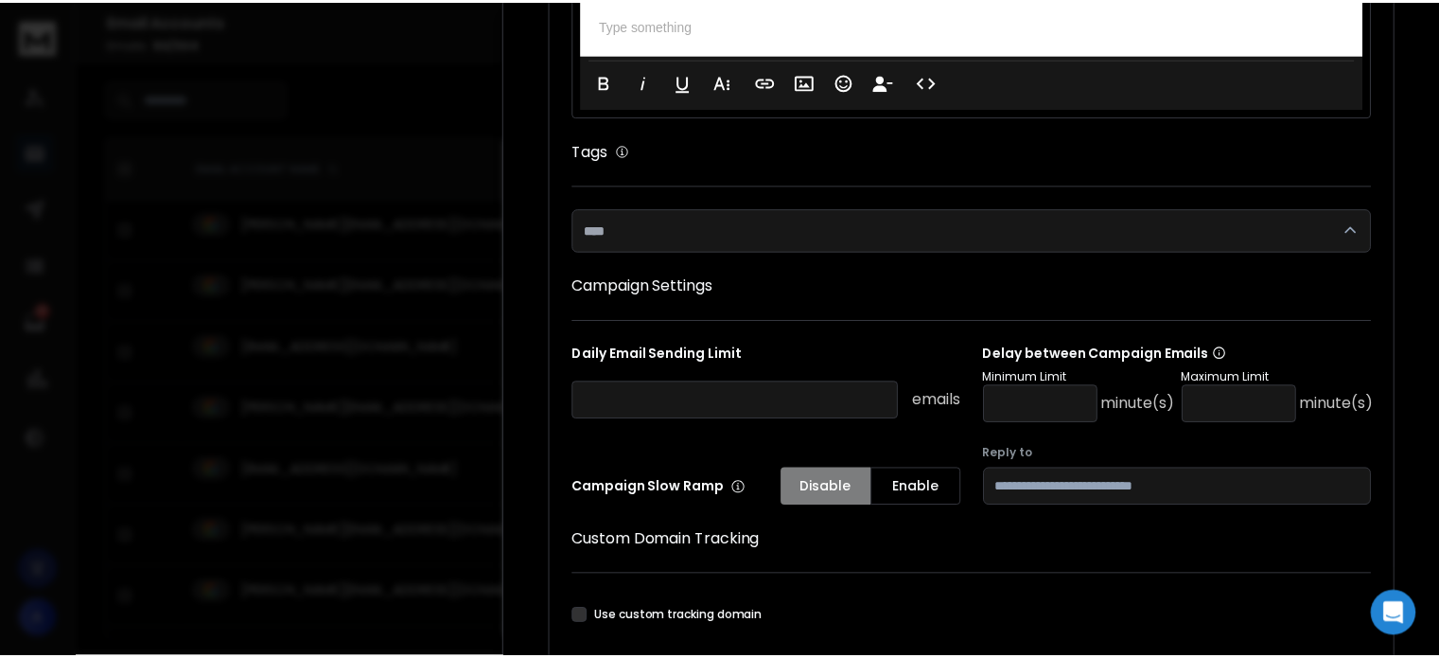
scroll to position [475, 0]
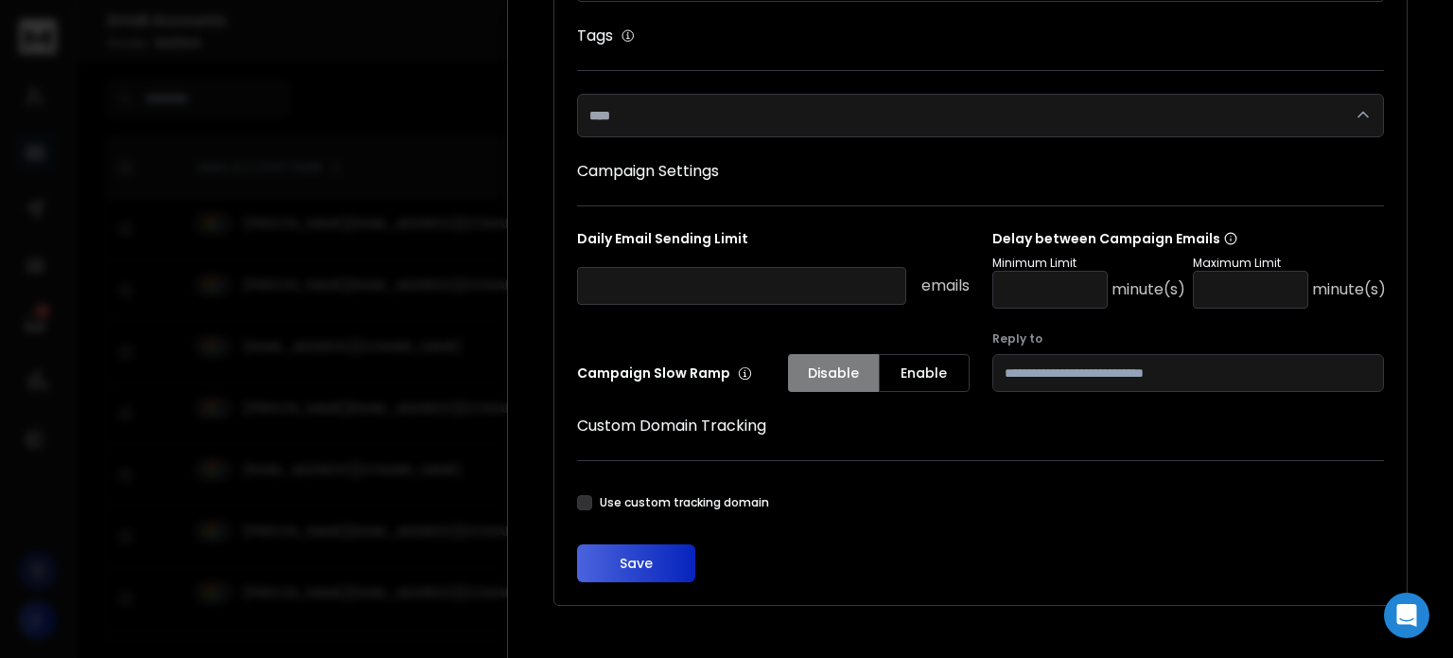
type input "**"
click at [627, 559] on button "Save" at bounding box center [636, 563] width 118 height 38
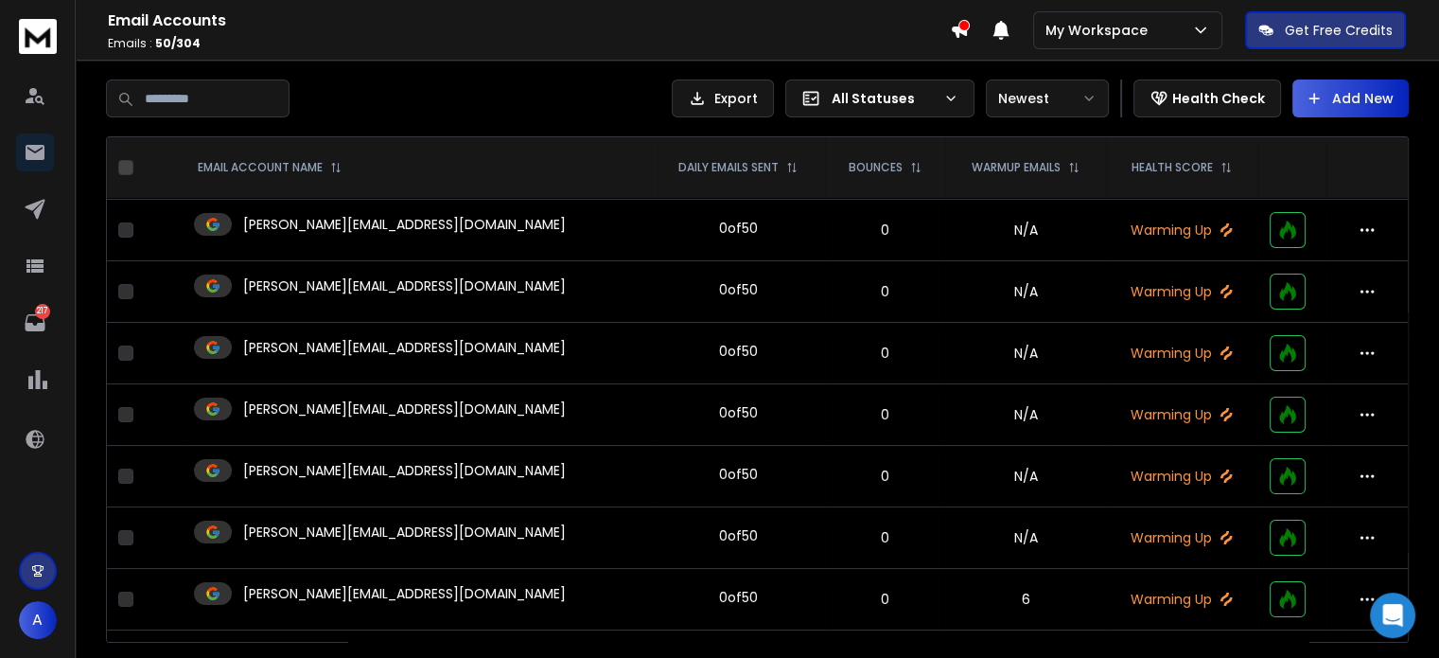
scroll to position [0, 0]
